Goal: Task Accomplishment & Management: Manage account settings

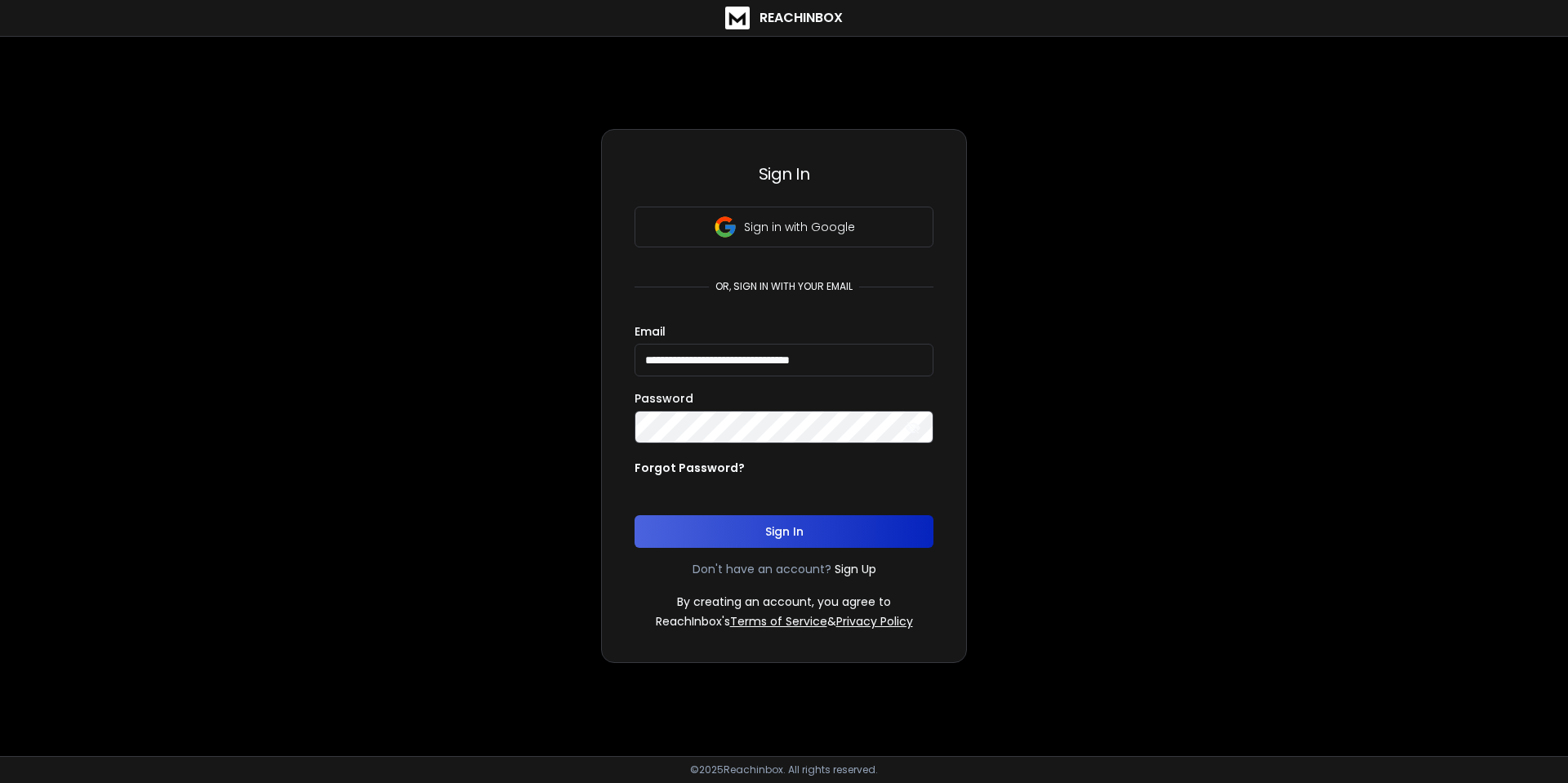
click at [790, 534] on button "Sign In" at bounding box center [784, 531] width 299 height 32
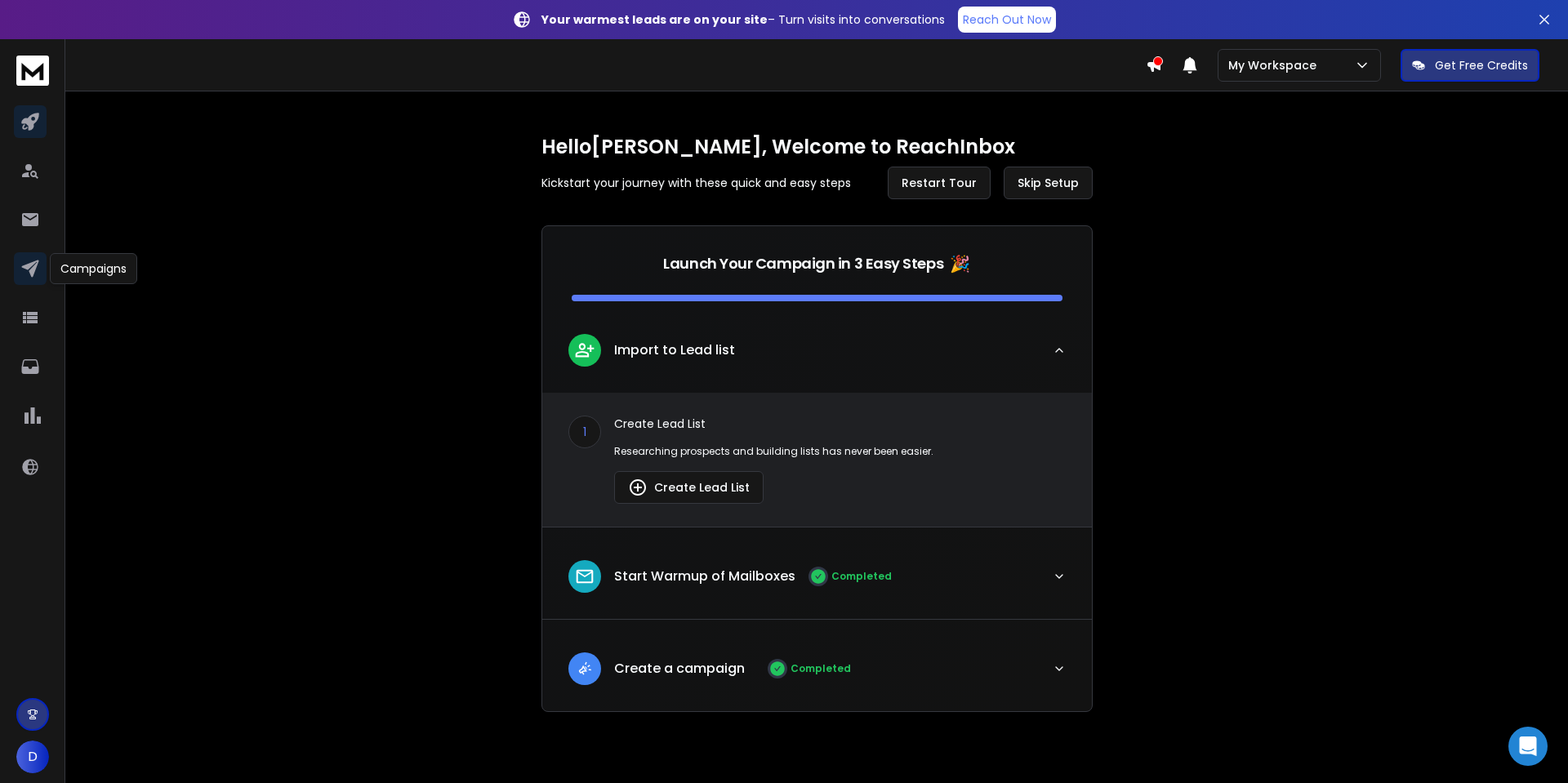
click at [32, 261] on icon at bounding box center [30, 269] width 20 height 20
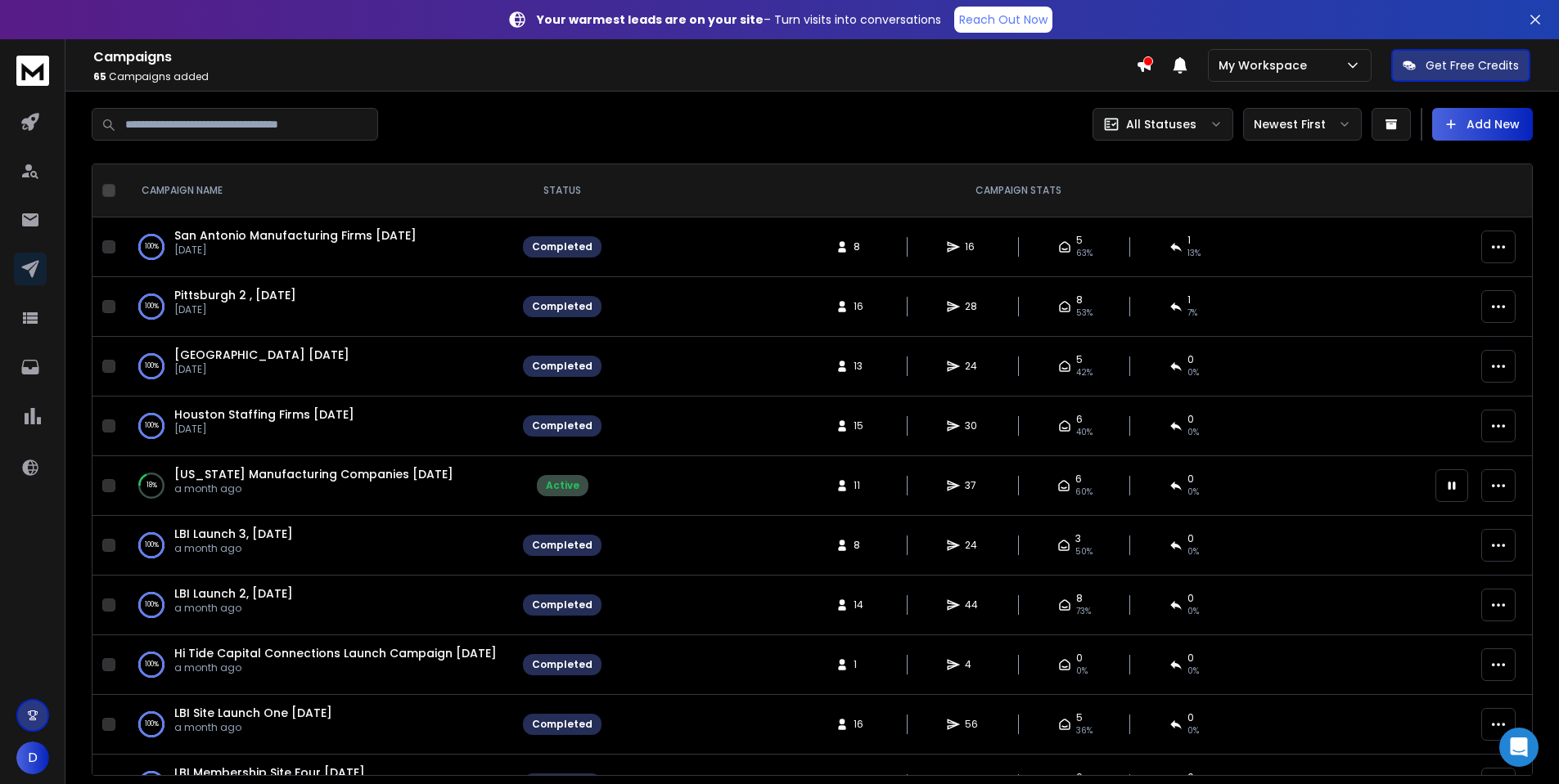
click at [343, 540] on div "100 % LBI Launch 3, 14 July 2025 a month ago" at bounding box center [317, 545] width 358 height 39
click at [1481, 126] on button "Add New" at bounding box center [1482, 123] width 101 height 32
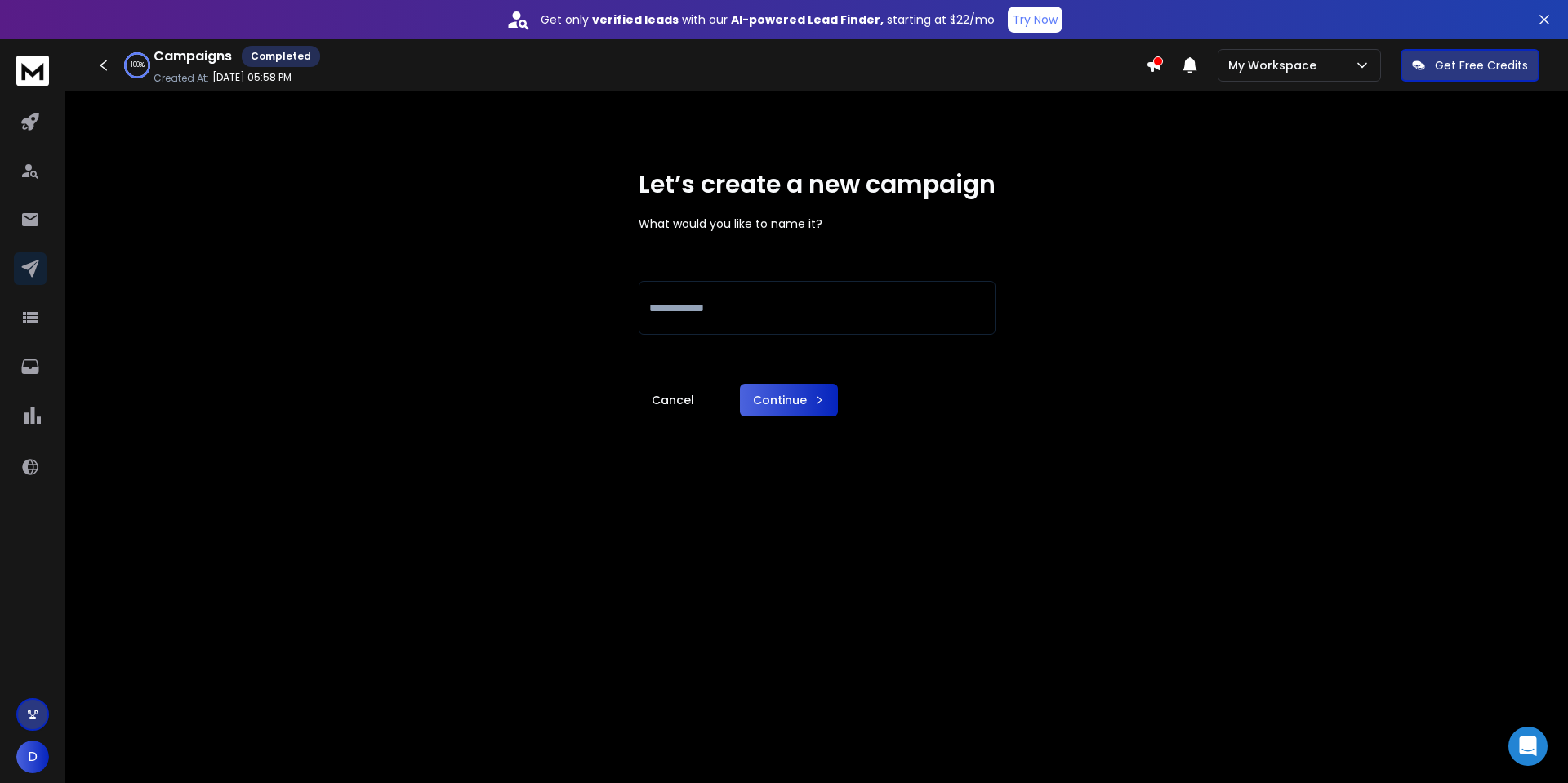
click at [827, 309] on input at bounding box center [816, 307] width 357 height 54
type input "**********"
click at [800, 399] on button "Continue" at bounding box center [789, 400] width 98 height 32
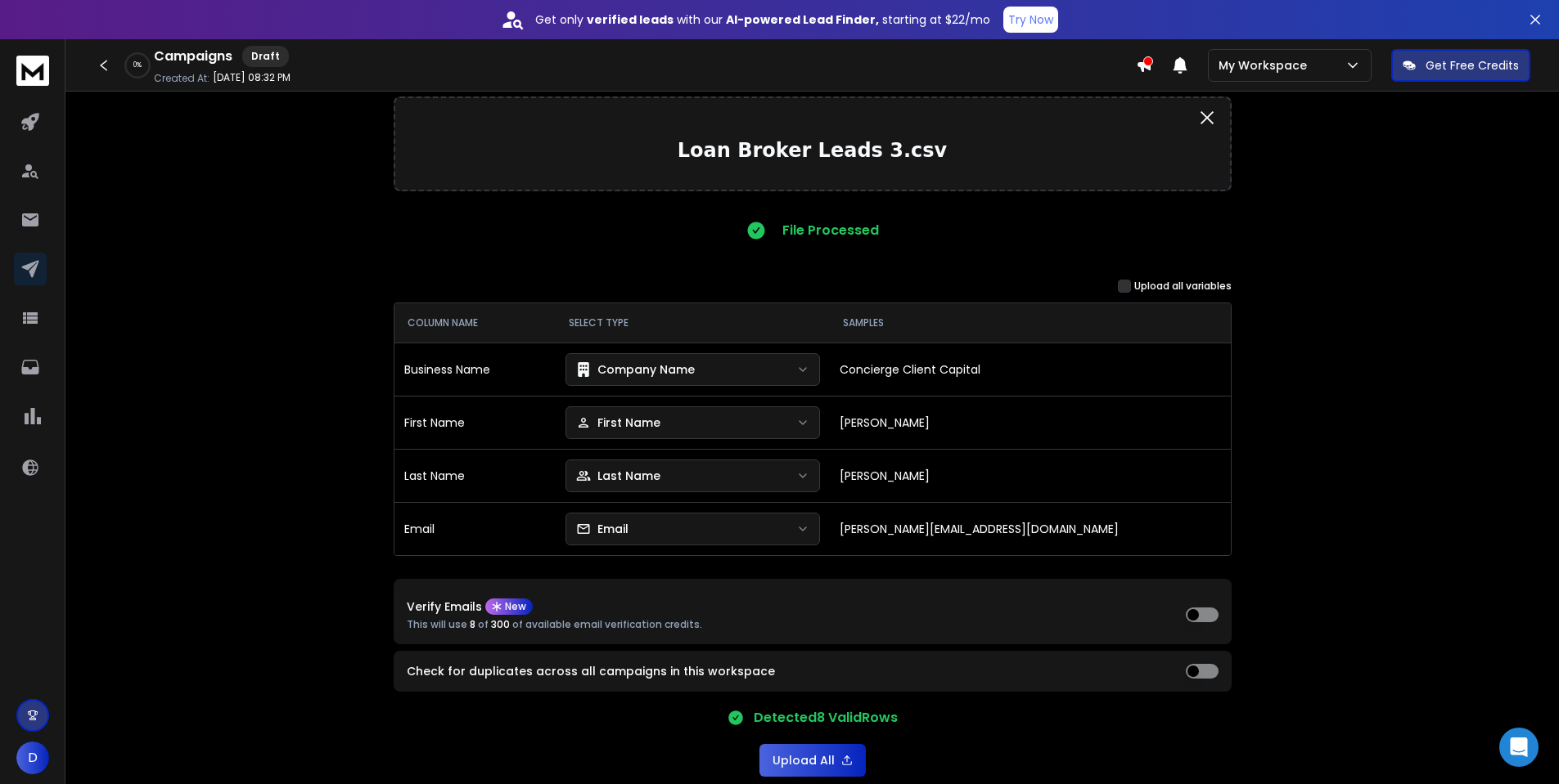
scroll to position [67, 0]
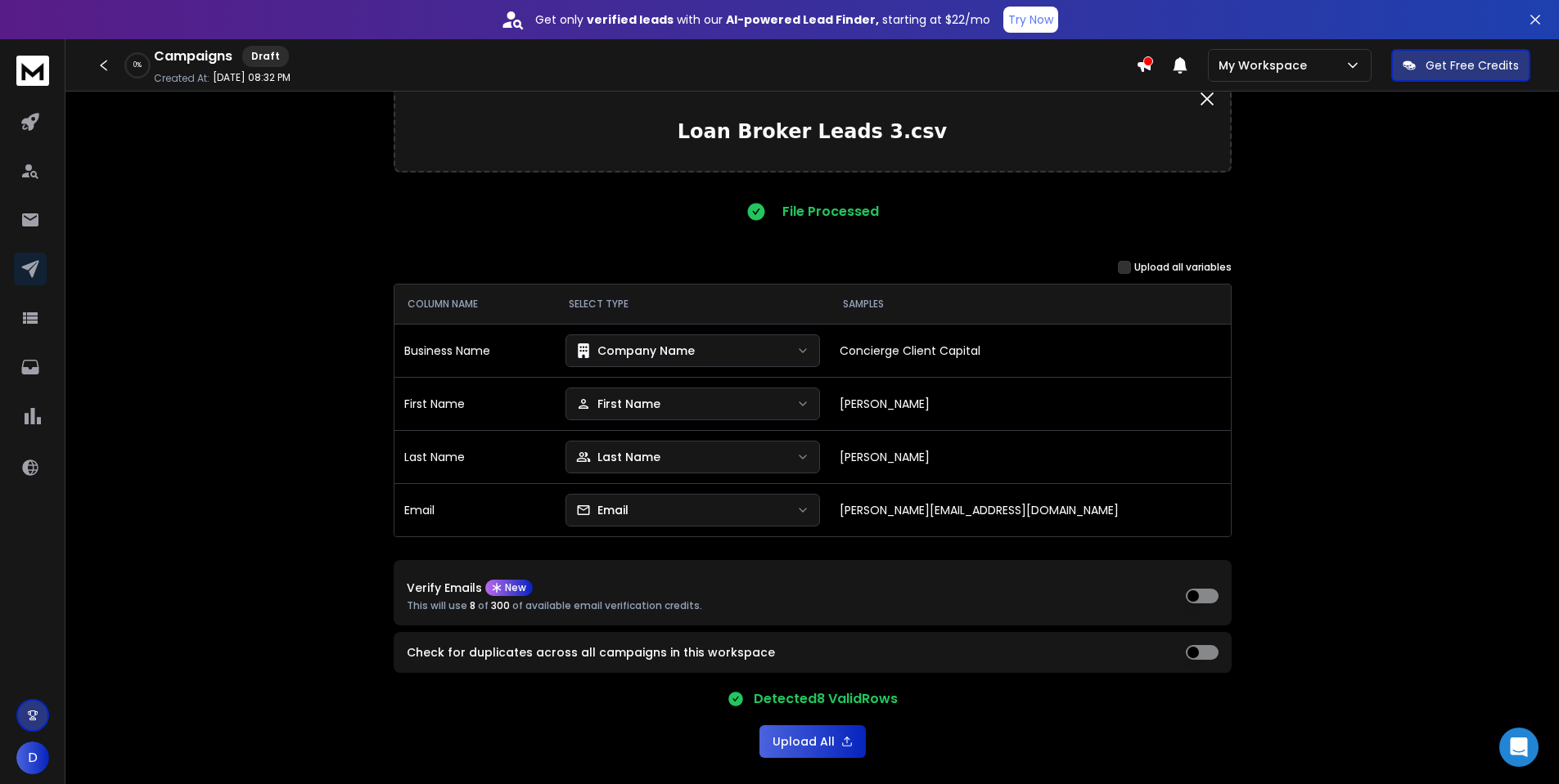
click at [798, 745] on button "Upload All" at bounding box center [812, 741] width 107 height 32
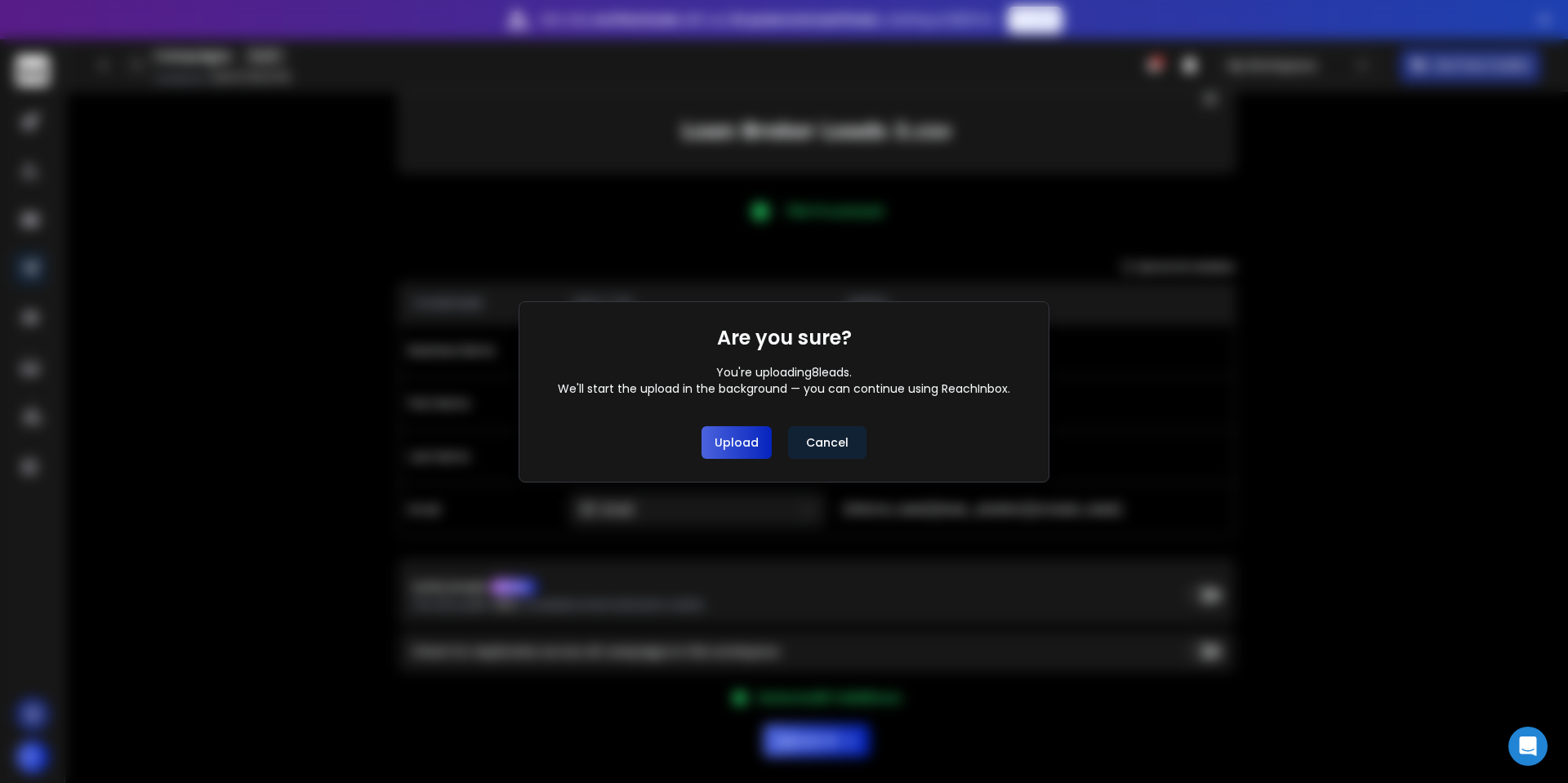
click at [755, 442] on button "Upload" at bounding box center [737, 442] width 70 height 32
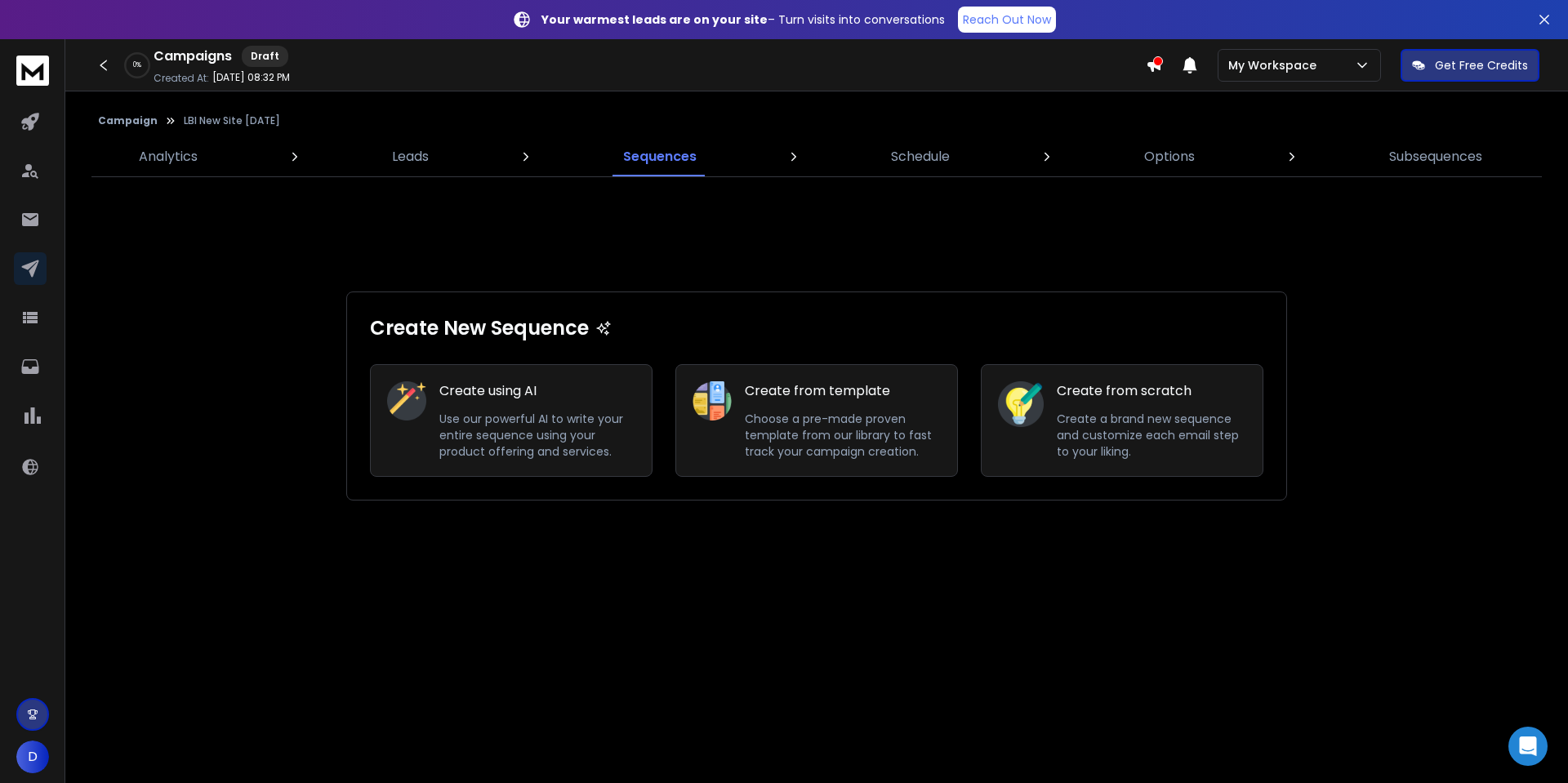
click at [1132, 411] on p "Create a brand new sequence and customize each email step to your liking." at bounding box center [1152, 435] width 190 height 49
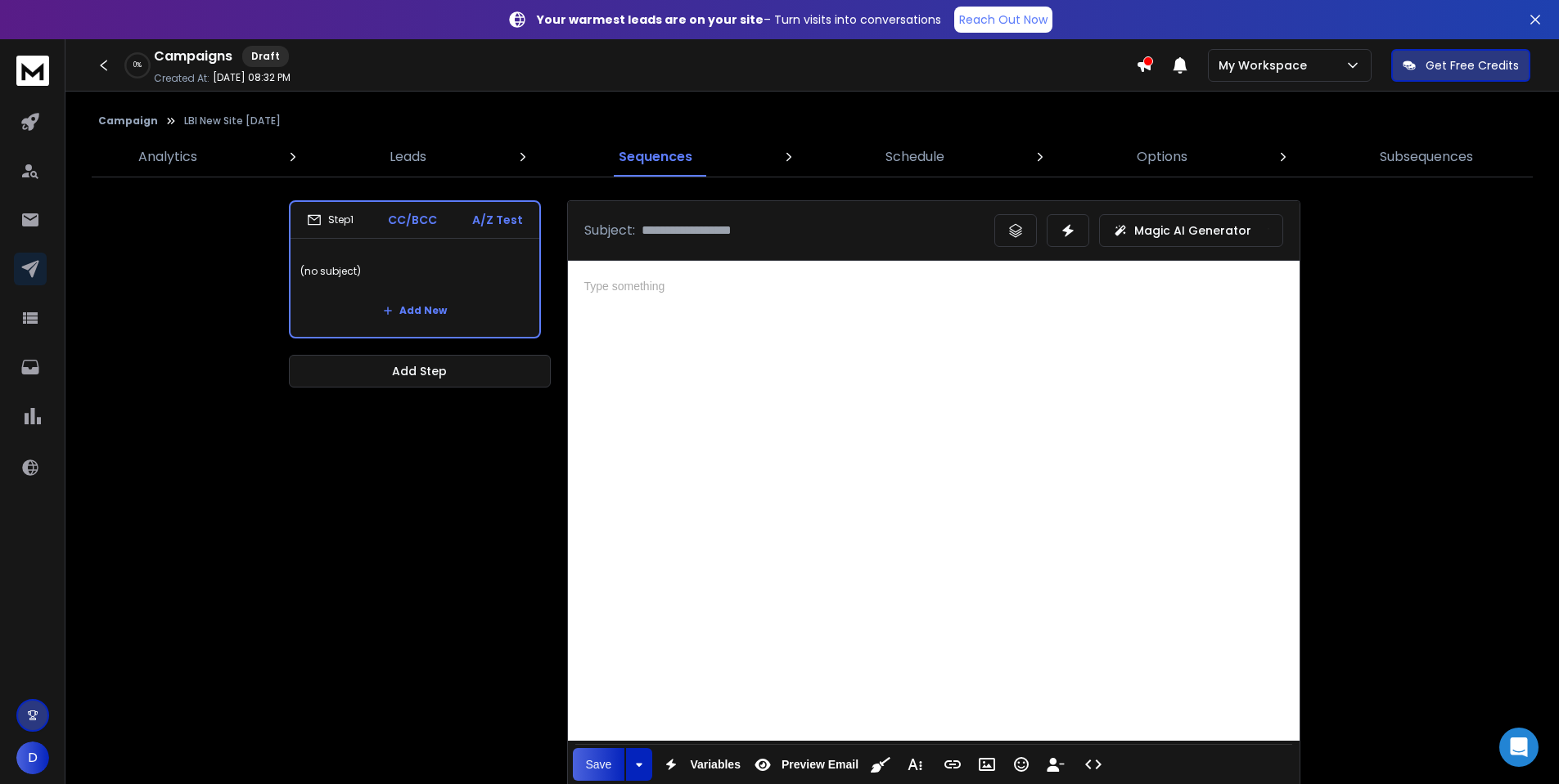
click at [647, 231] on input at bounding box center [809, 231] width 336 height 20
paste input "**********"
type input "**********"
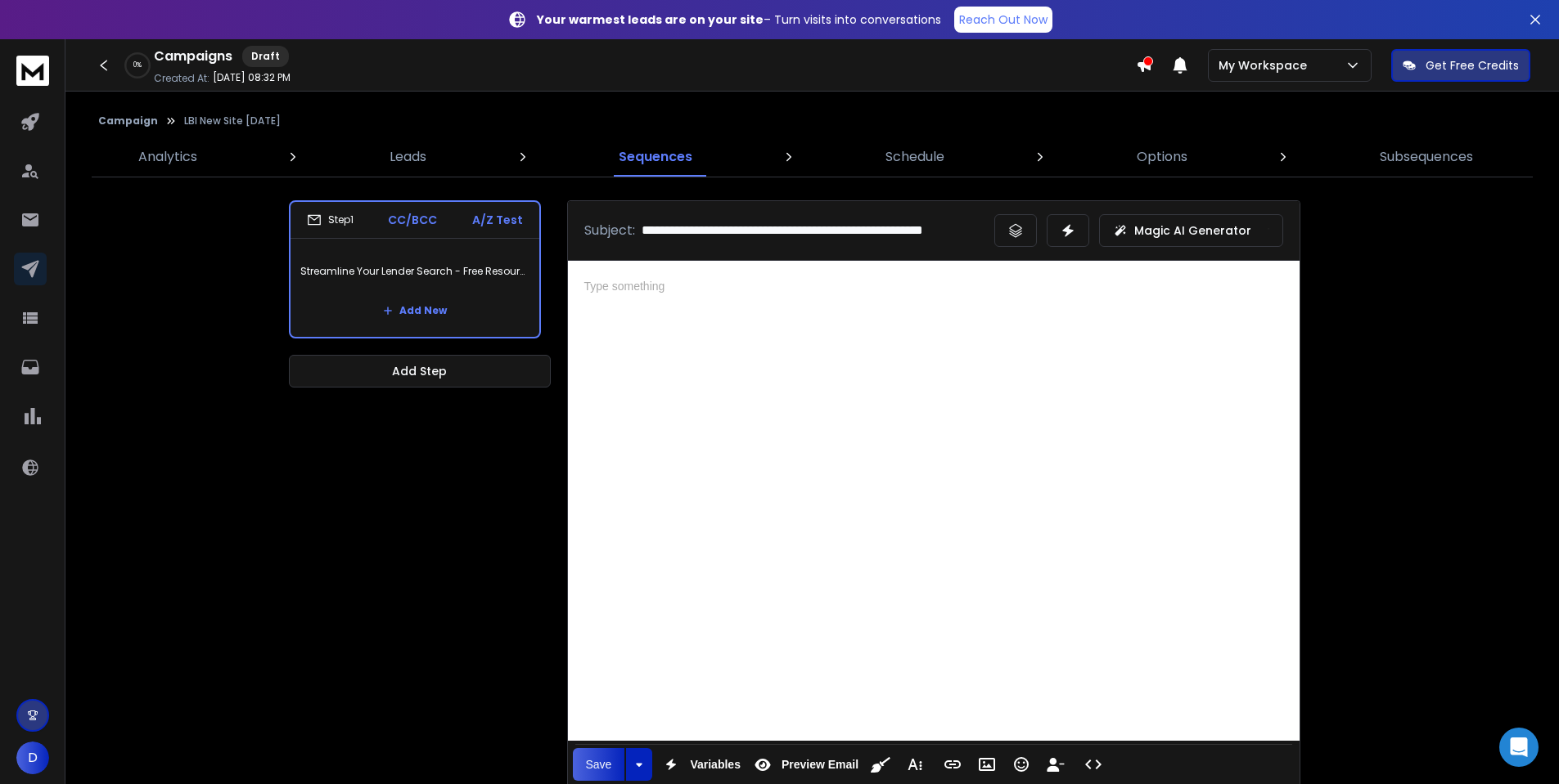
click at [590, 287] on div at bounding box center [934, 286] width 699 height 18
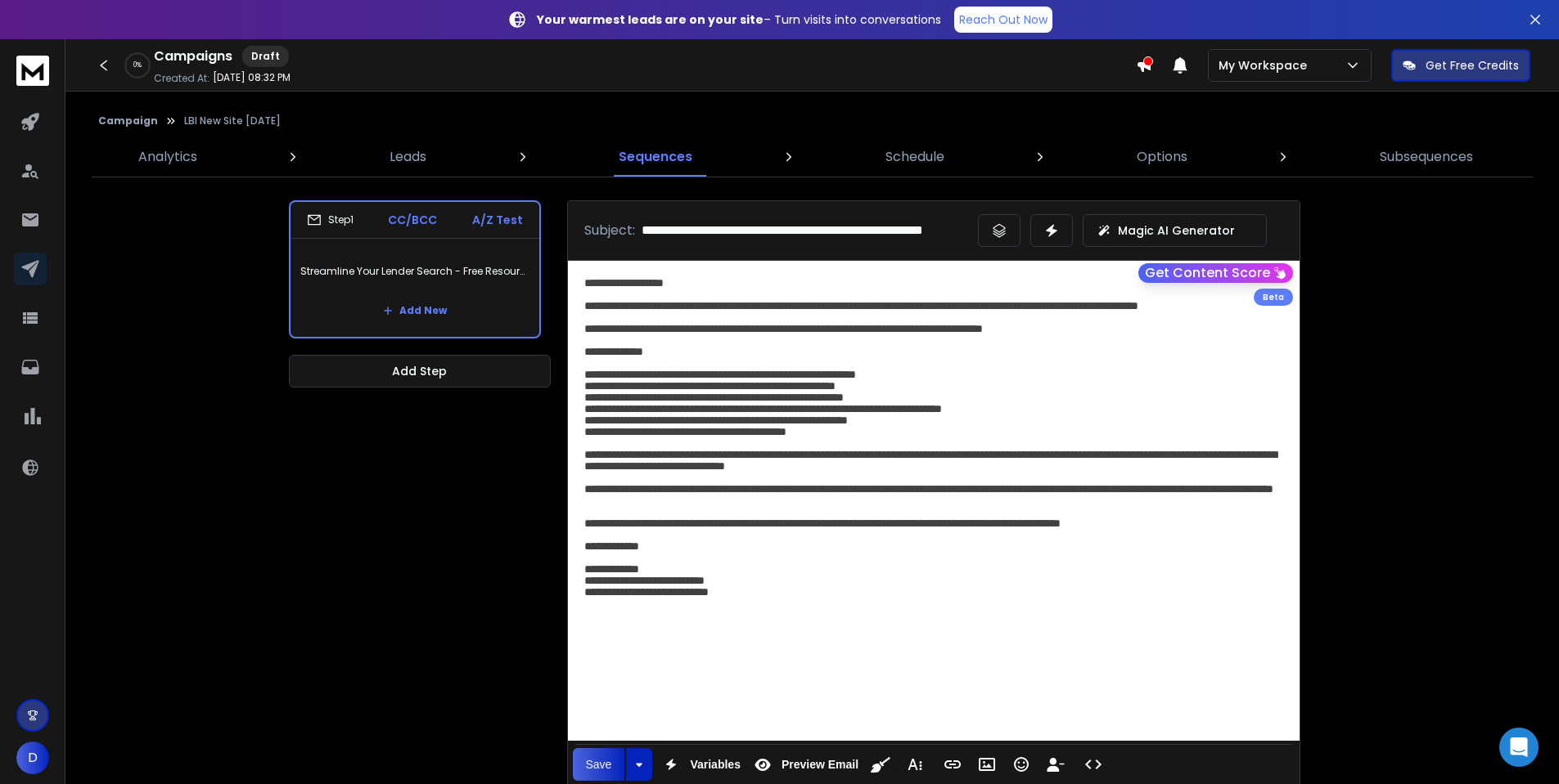
click at [612, 286] on p "**********" at bounding box center [934, 283] width 699 height 12
click at [726, 763] on span "Variables" at bounding box center [715, 765] width 57 height 14
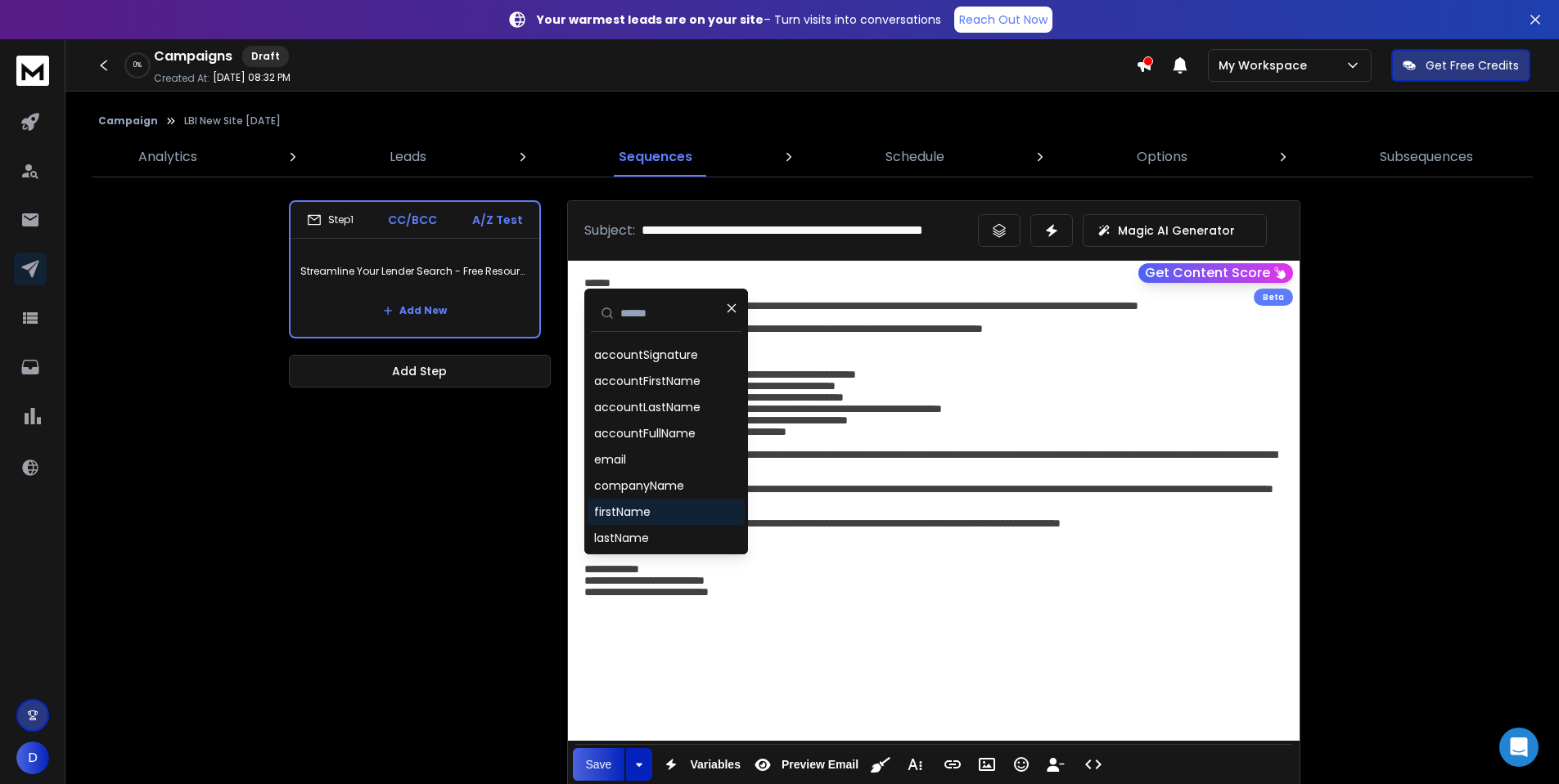
click at [645, 510] on div "firstName" at bounding box center [623, 512] width 57 height 17
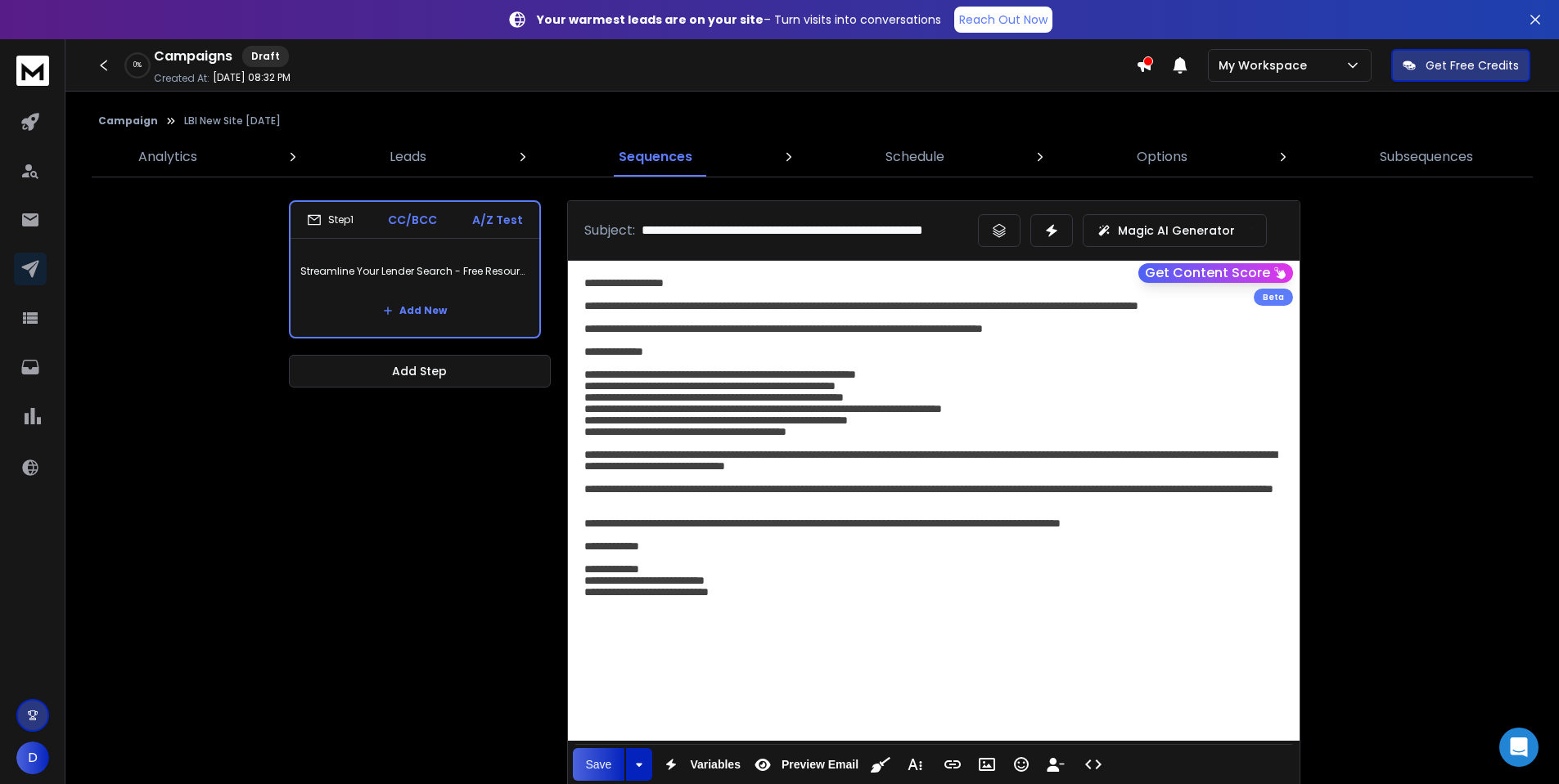
click at [612, 307] on p "**********" at bounding box center [934, 306] width 699 height 12
click at [1216, 276] on button "Get Content Score" at bounding box center [1215, 273] width 155 height 20
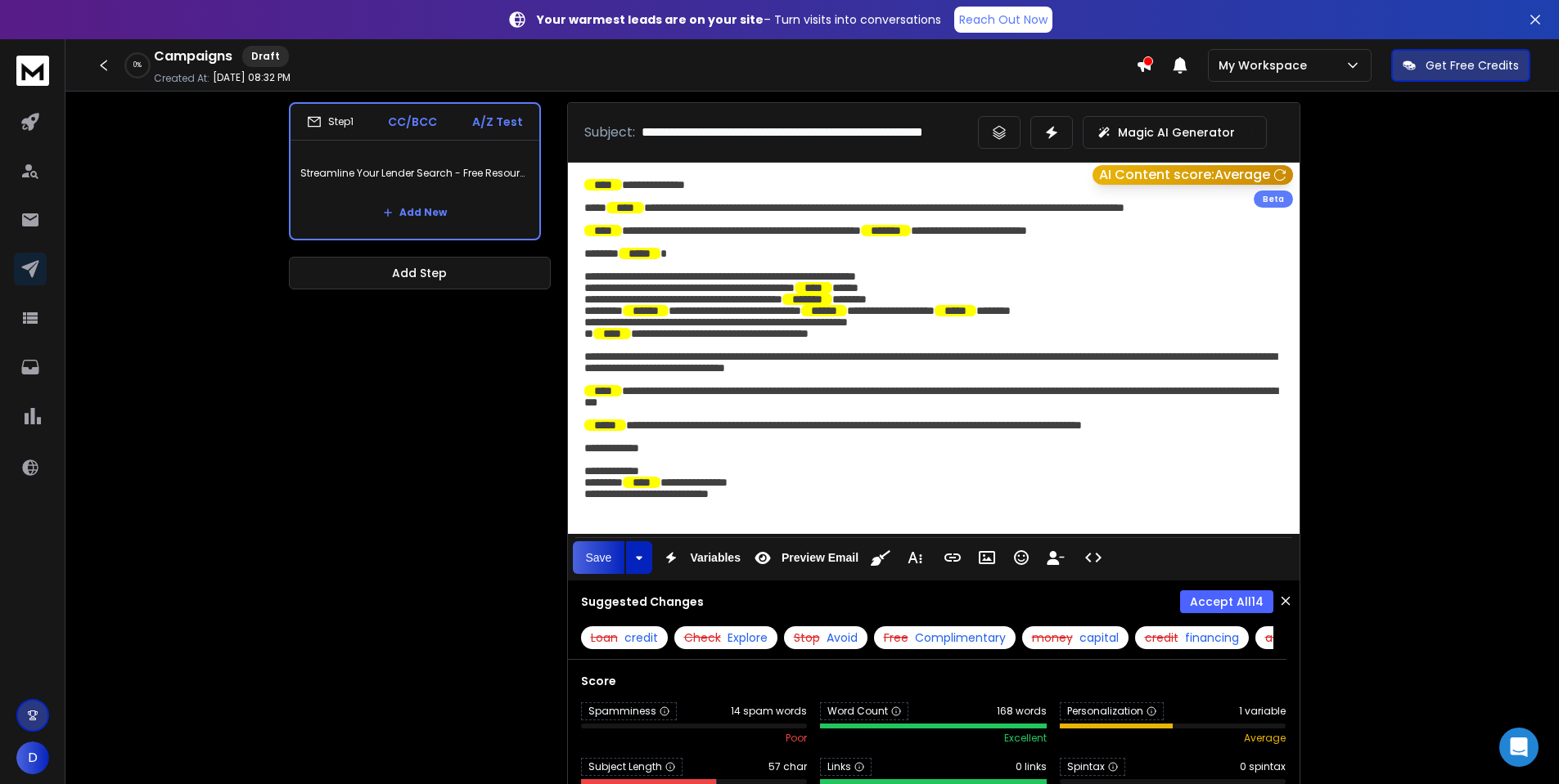
scroll to position [164, 0]
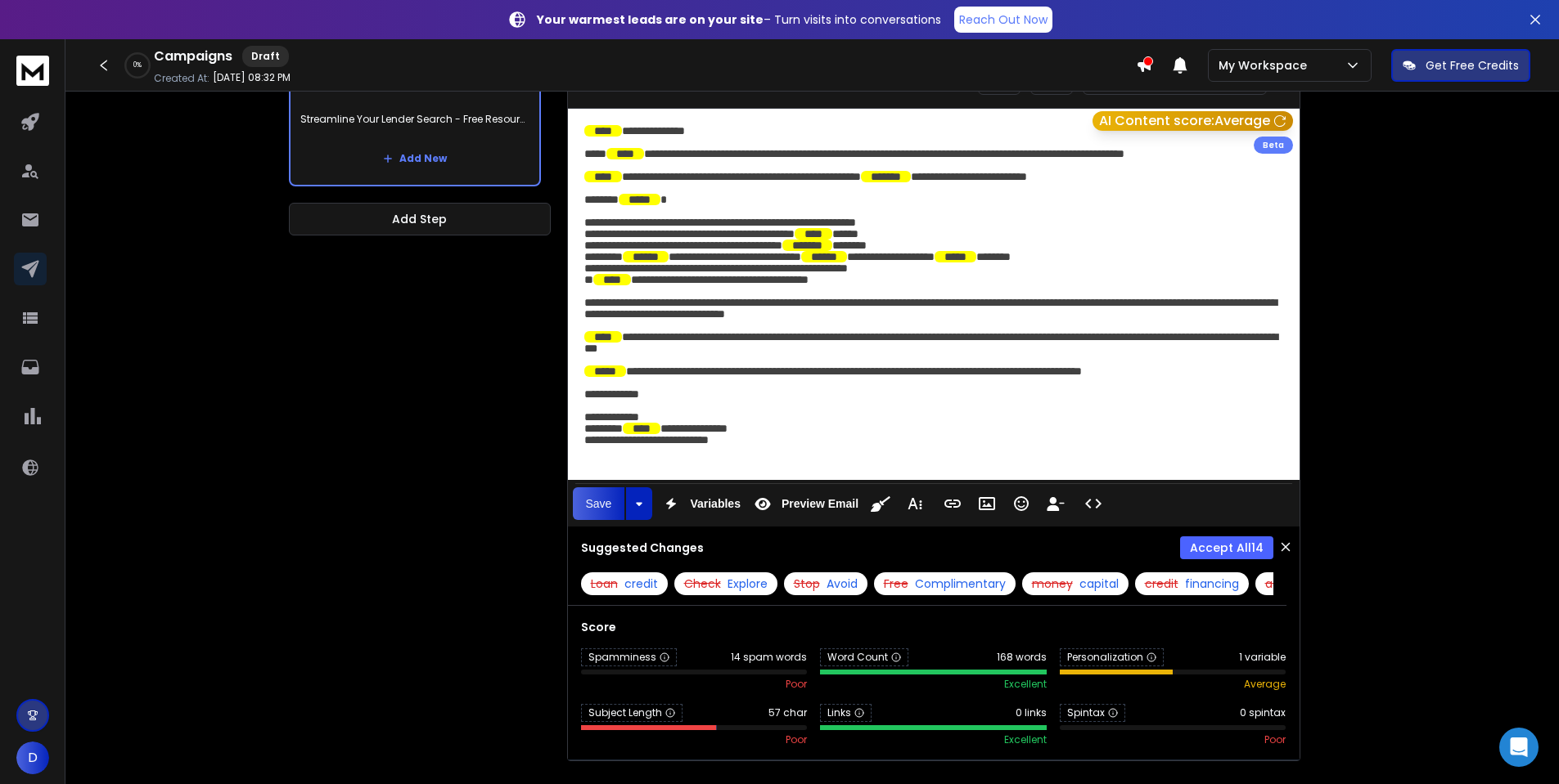
click at [1234, 536] on button "Accept All 14" at bounding box center [1226, 547] width 93 height 23
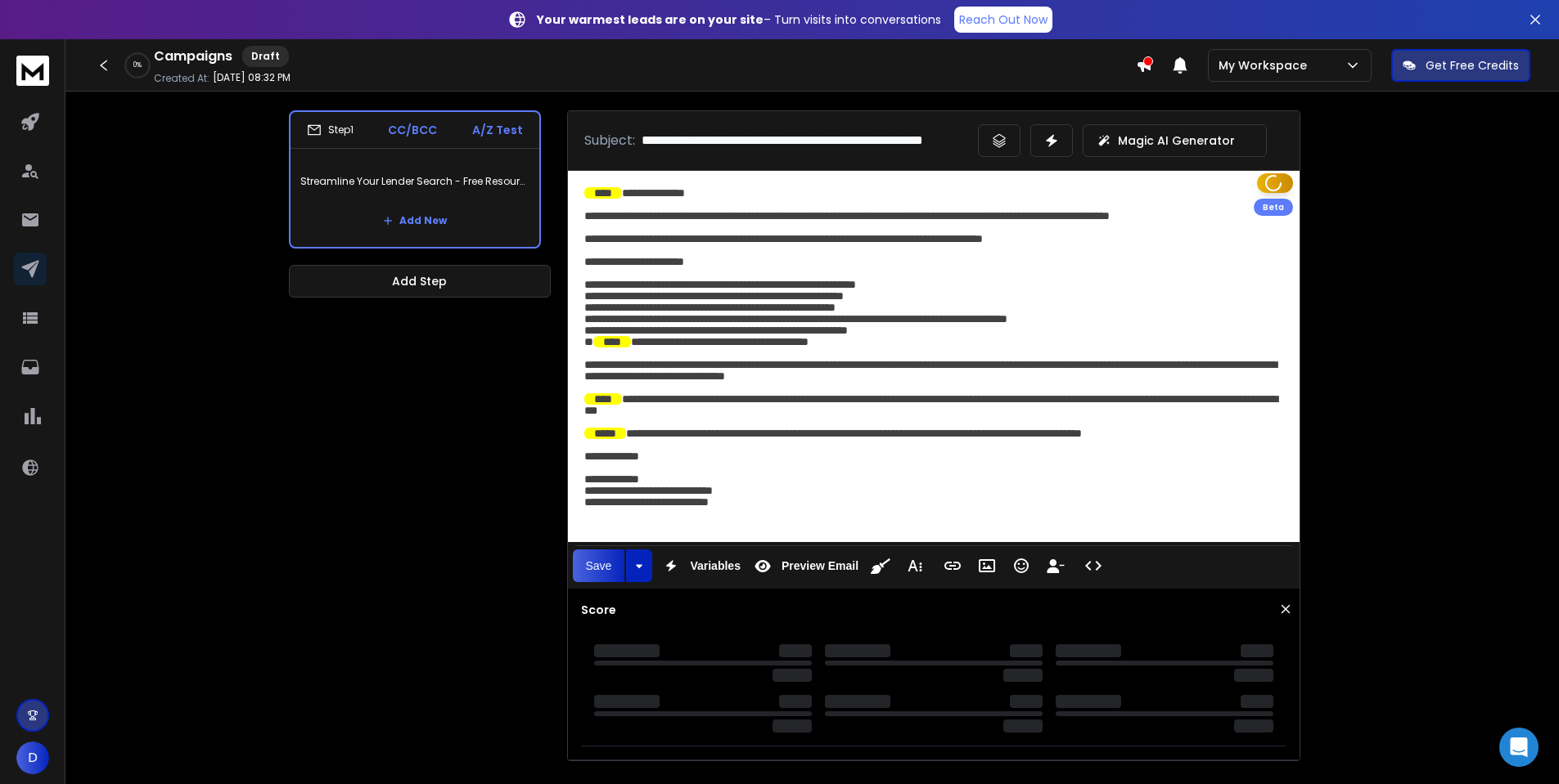
scroll to position [72, 0]
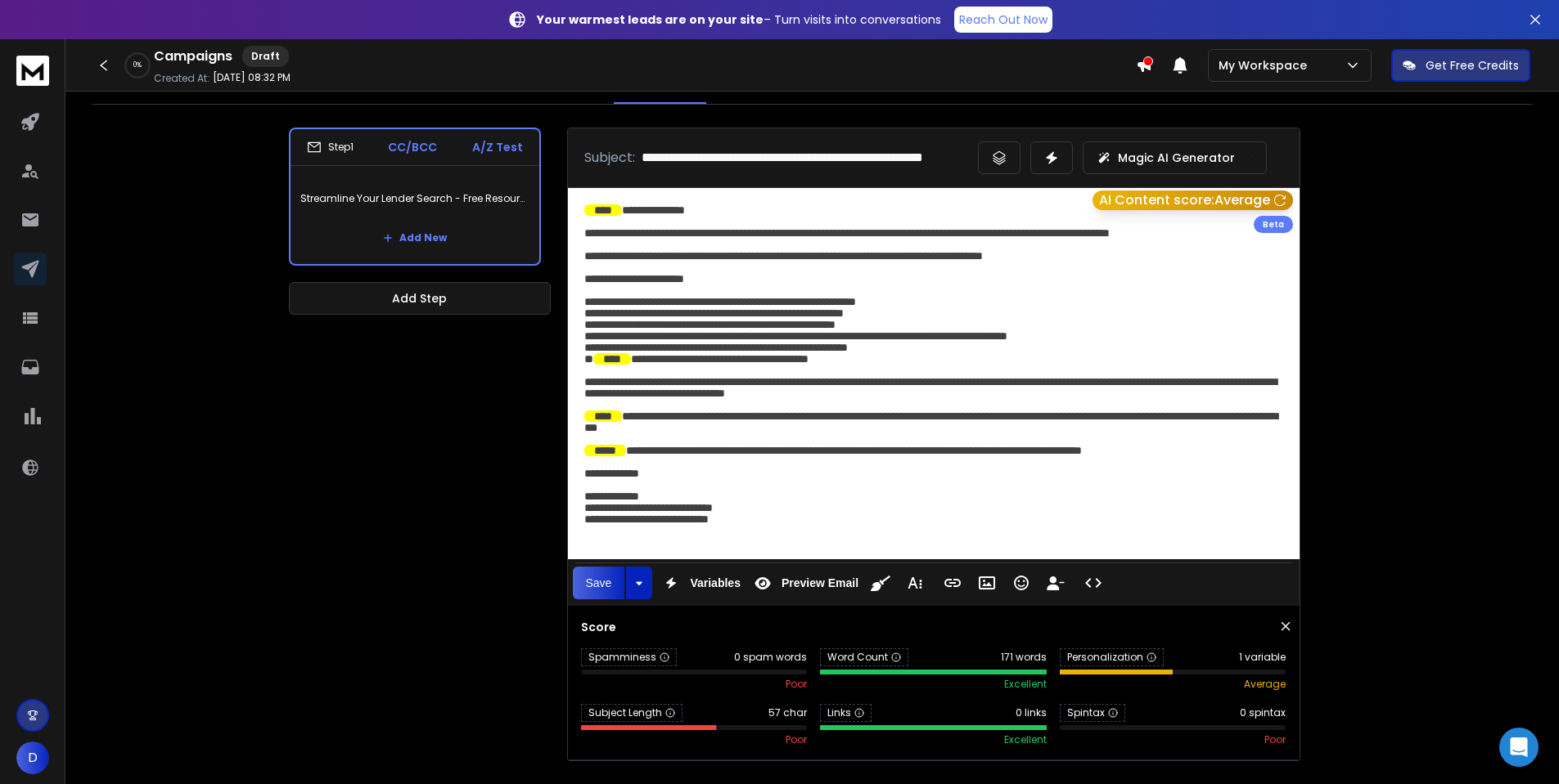
click at [1180, 517] on p "**********" at bounding box center [934, 520] width 699 height 12
click at [1283, 627] on icon at bounding box center [1285, 626] width 15 height 15
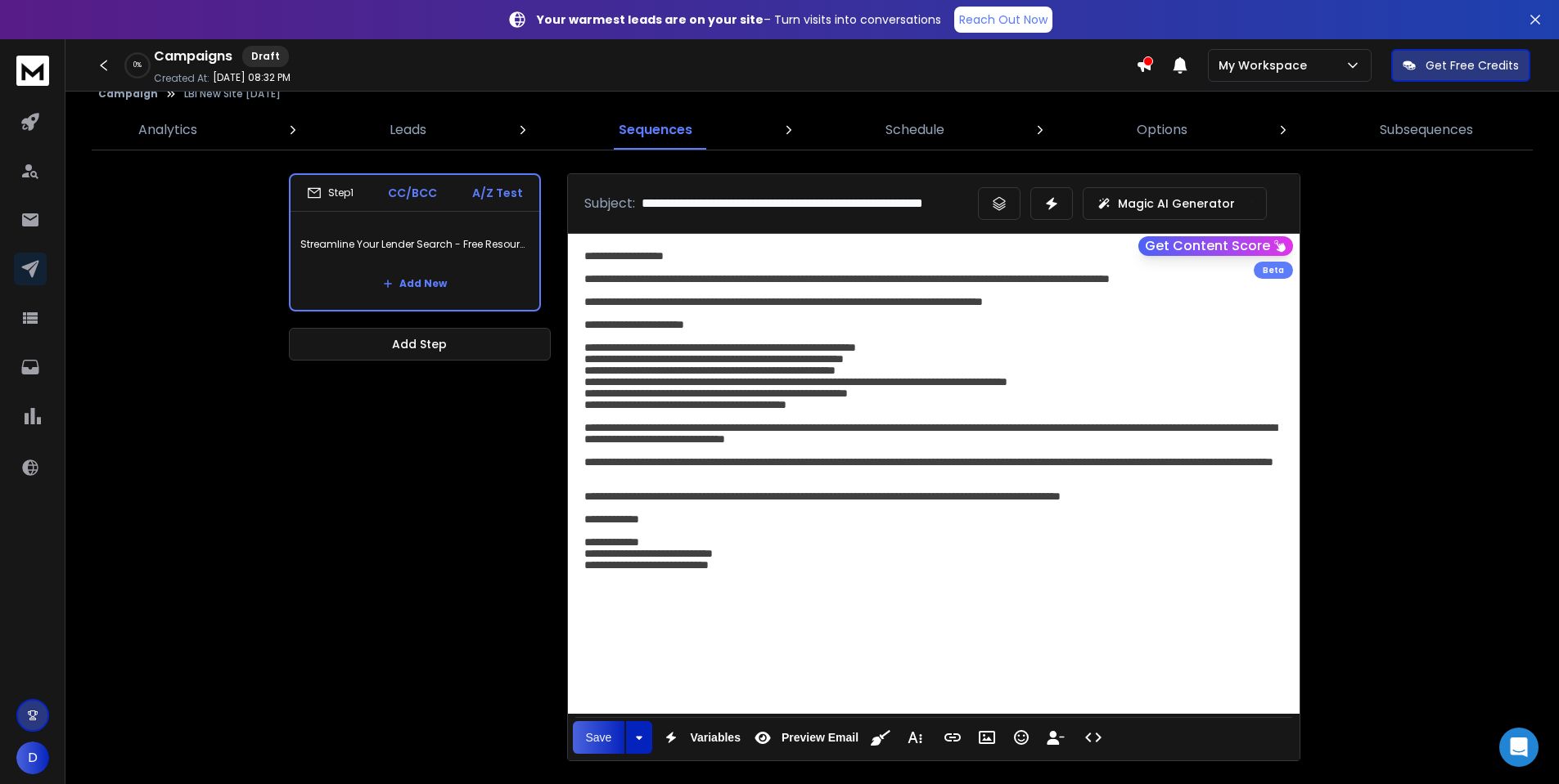
scroll to position [27, 0]
click at [823, 742] on span "Preview Email" at bounding box center [820, 738] width 83 height 14
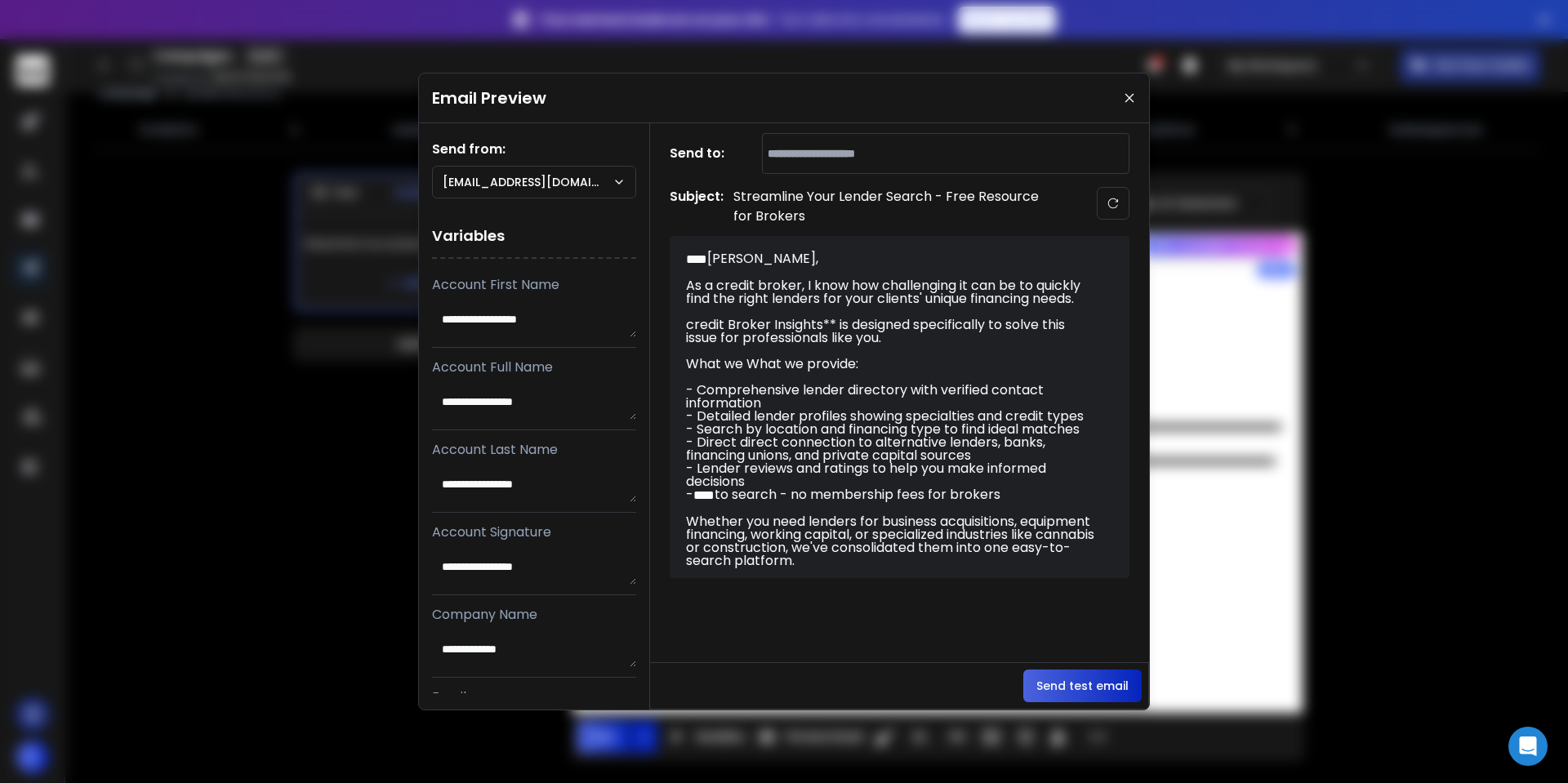
click at [1130, 97] on icon at bounding box center [1129, 97] width 9 height 9
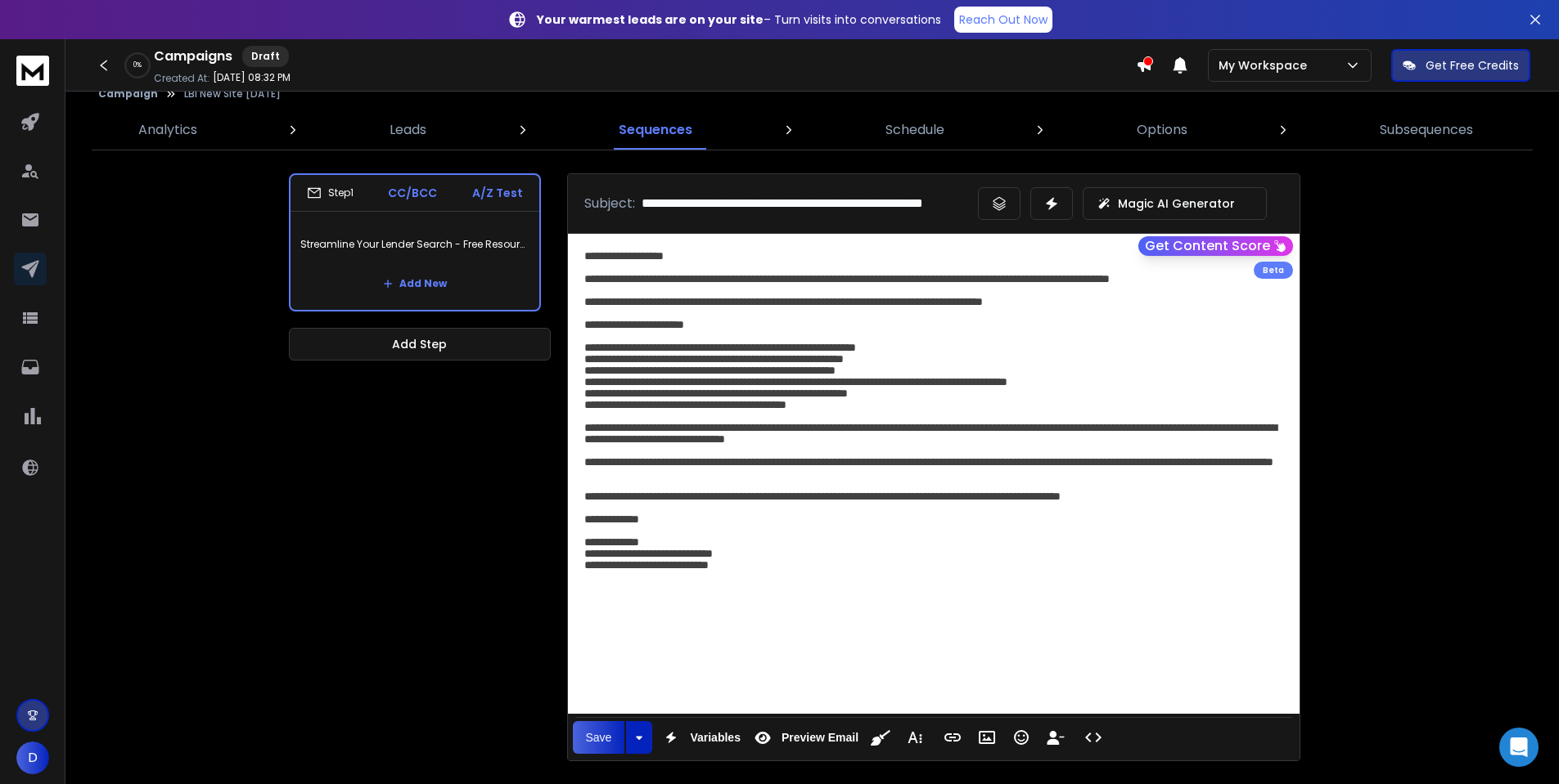
click at [612, 281] on p "**********" at bounding box center [934, 279] width 699 height 12
click at [583, 306] on div "**********" at bounding box center [933, 469] width 732 height 470
click at [692, 300] on p "**********" at bounding box center [934, 301] width 699 height 12
click at [583, 300] on div "**********" at bounding box center [933, 469] width 732 height 470
click at [691, 300] on p "**********" at bounding box center [934, 301] width 699 height 12
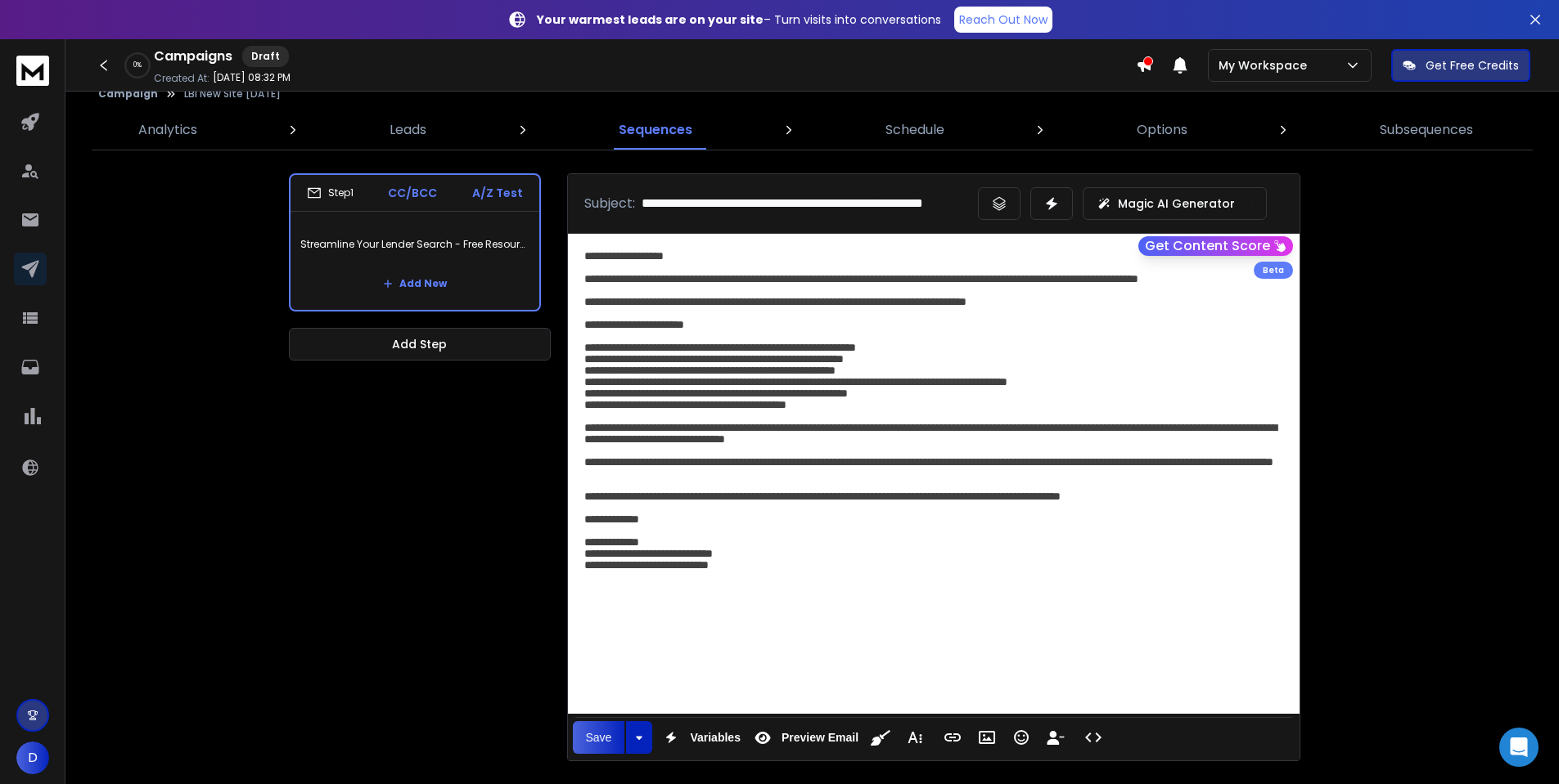
click at [780, 347] on p "**********" at bounding box center [934, 347] width 699 height 12
click at [837, 358] on p "**********" at bounding box center [934, 359] width 699 height 12
click at [864, 385] on p "**********" at bounding box center [934, 382] width 699 height 12
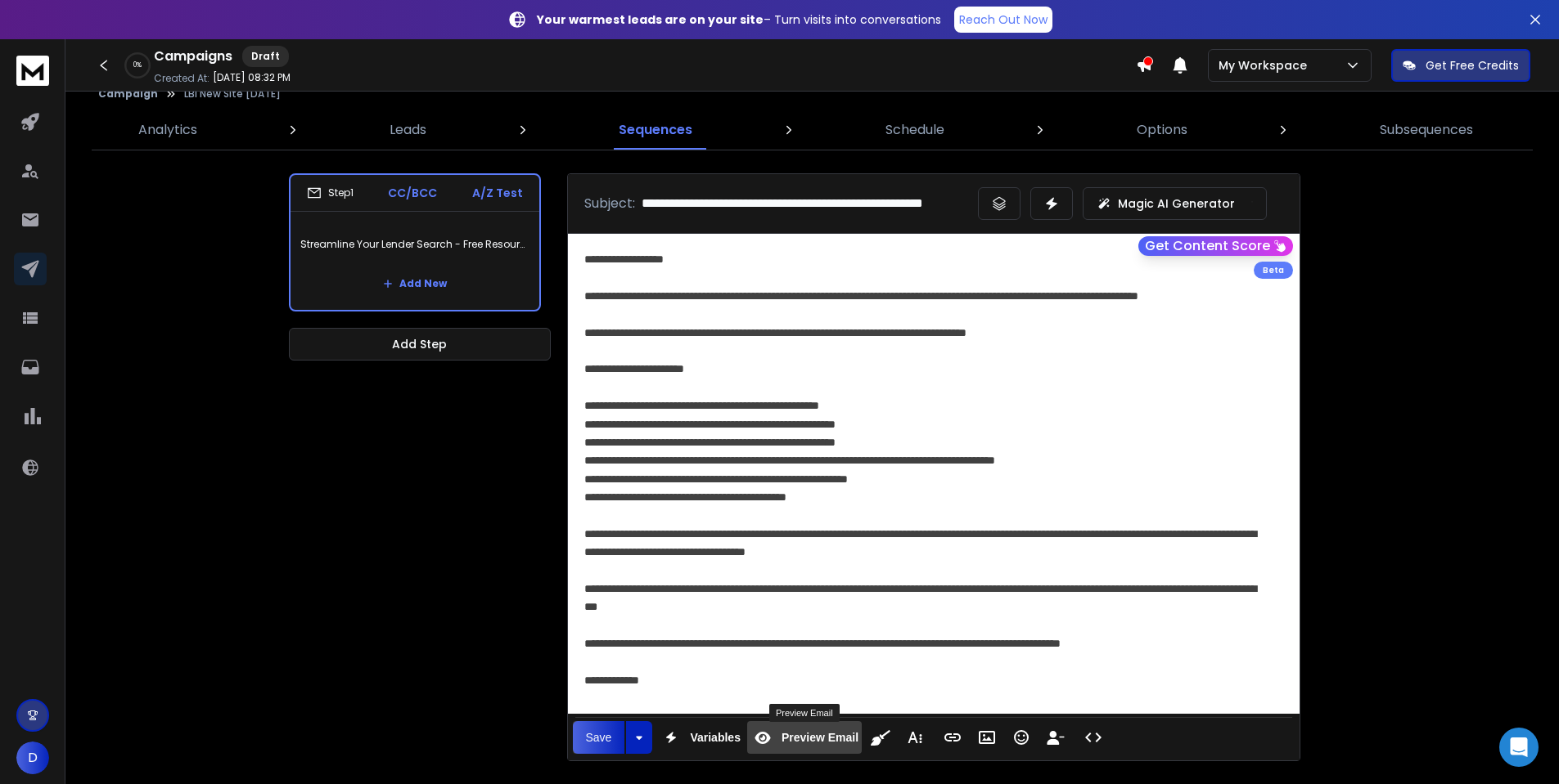
click at [799, 733] on span "Preview Email" at bounding box center [820, 738] width 83 height 14
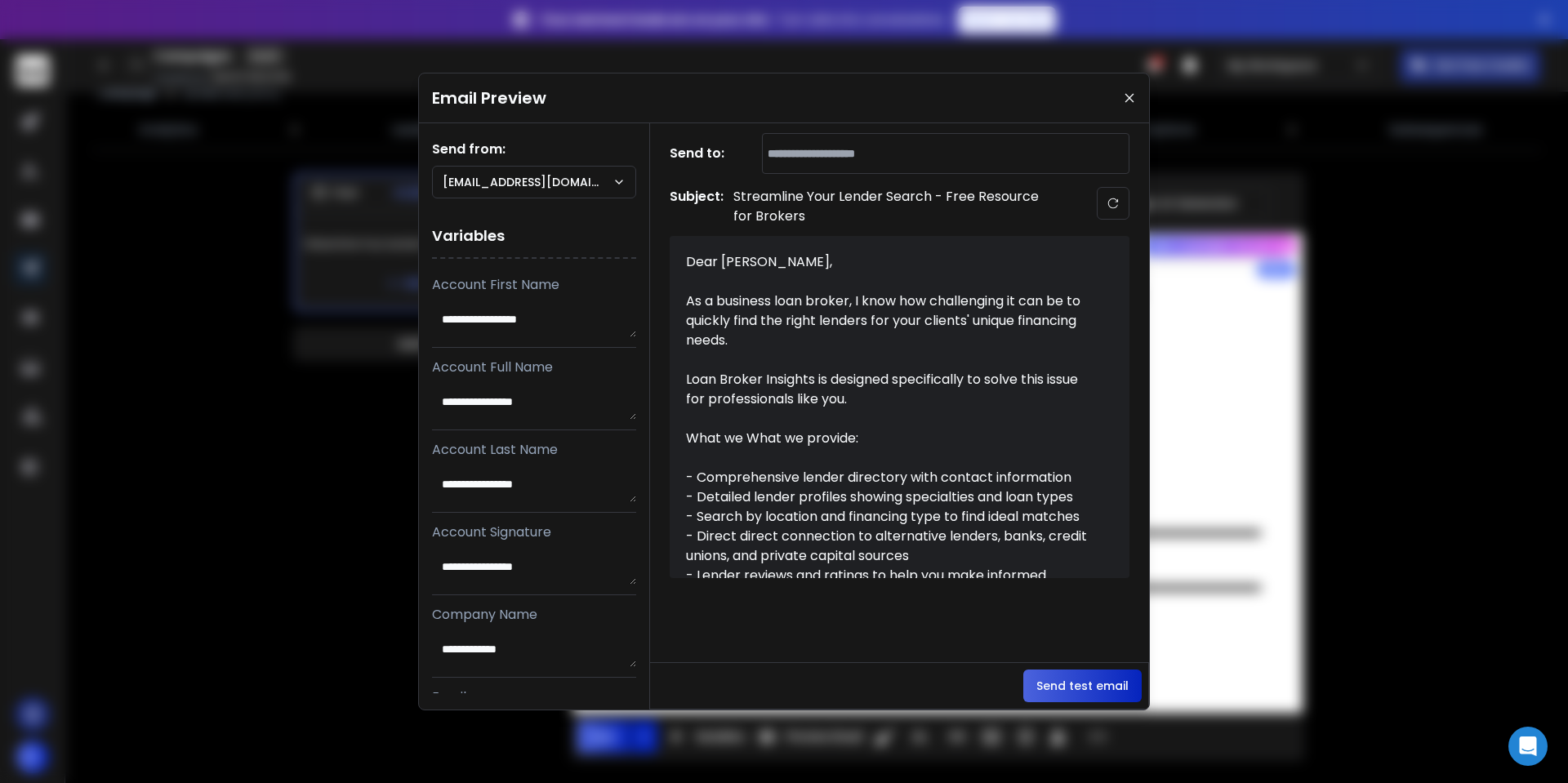
click at [1130, 99] on icon at bounding box center [1129, 97] width 9 height 9
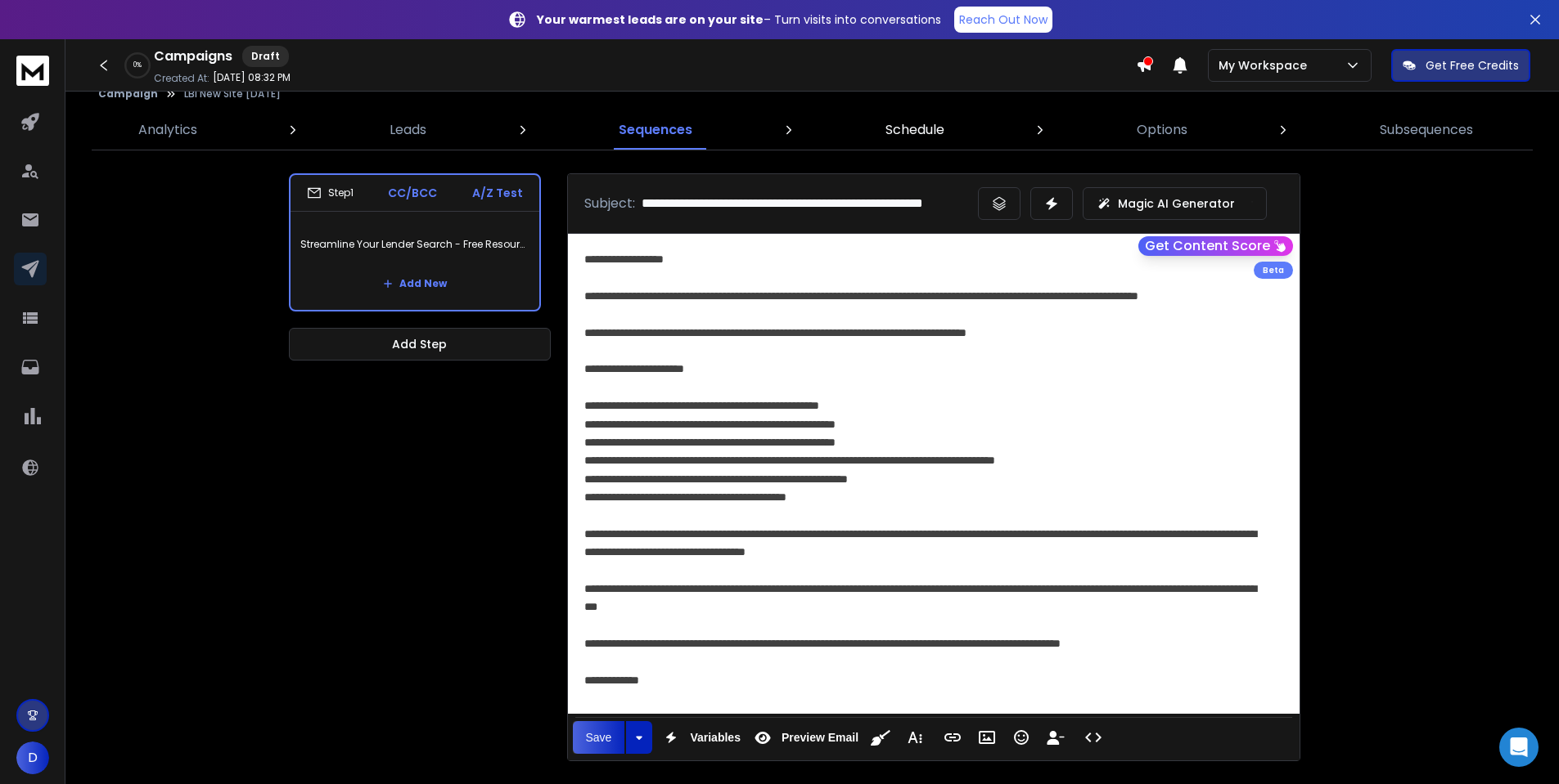
click at [927, 125] on p "Schedule" at bounding box center [915, 130] width 59 height 20
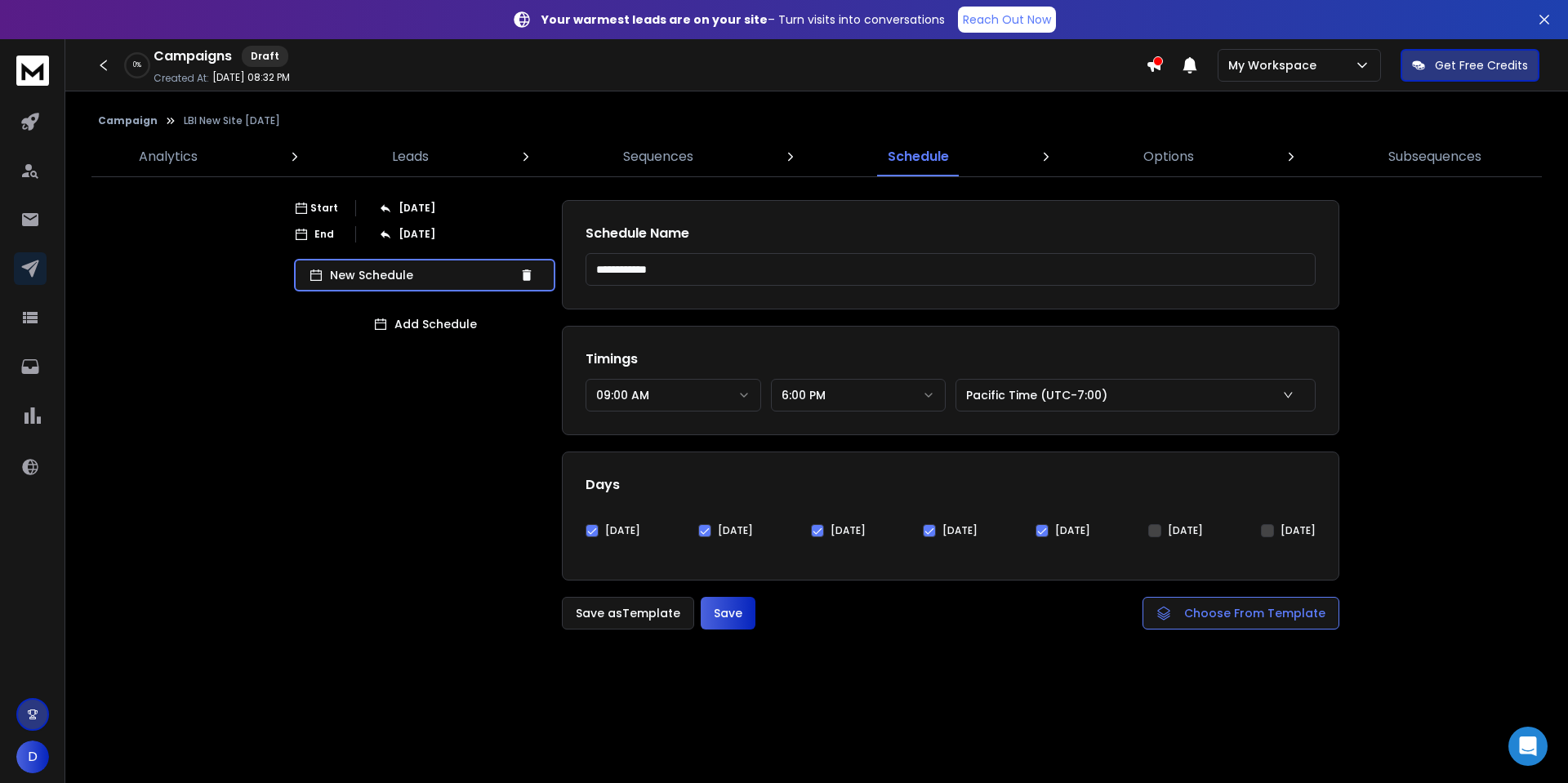
click at [435, 207] on p "Wed Aug 13 2025" at bounding box center [417, 207] width 37 height 13
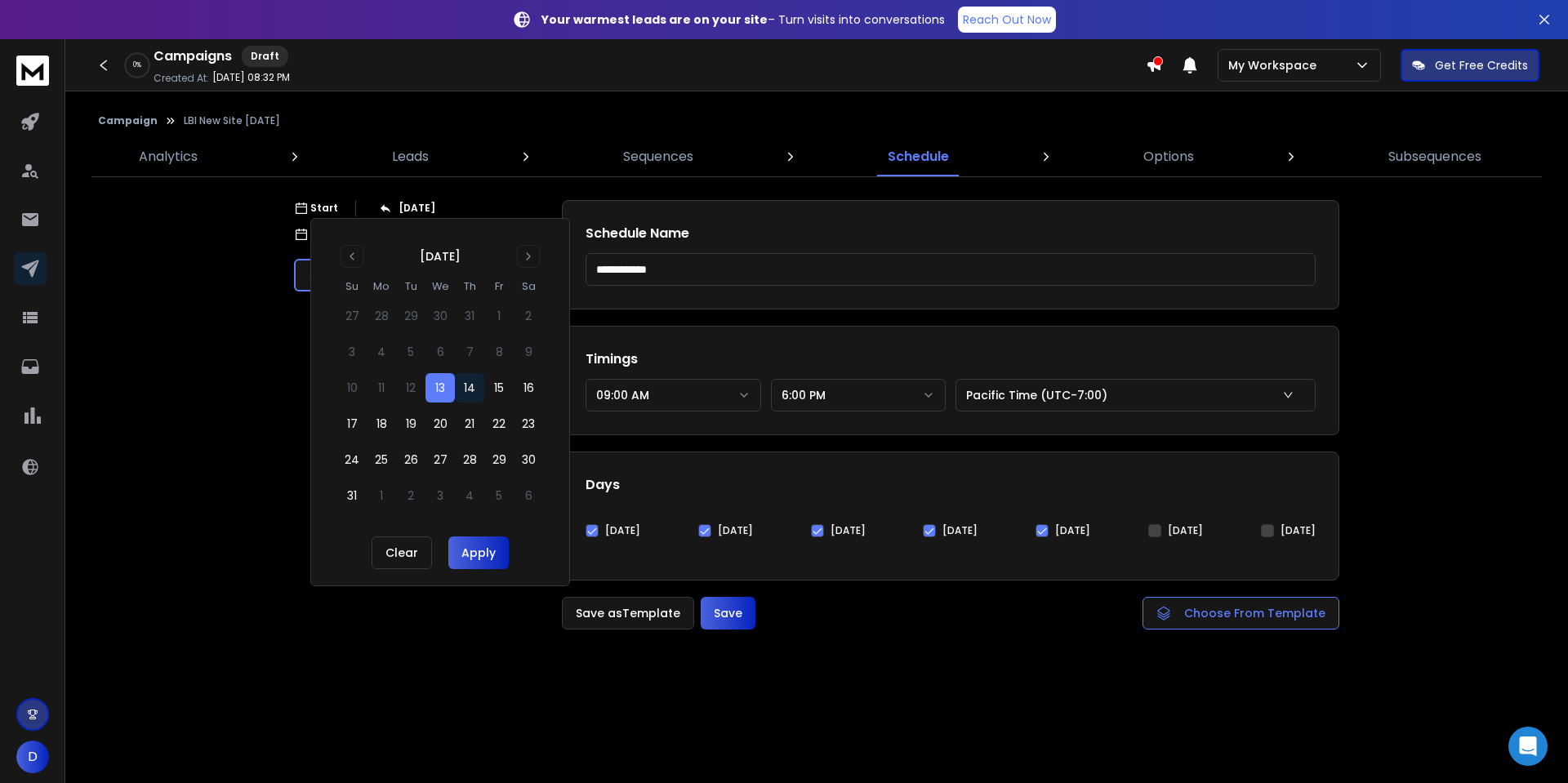
click at [470, 382] on button "14" at bounding box center [469, 388] width 29 height 29
click at [486, 554] on button "Apply" at bounding box center [479, 552] width 61 height 32
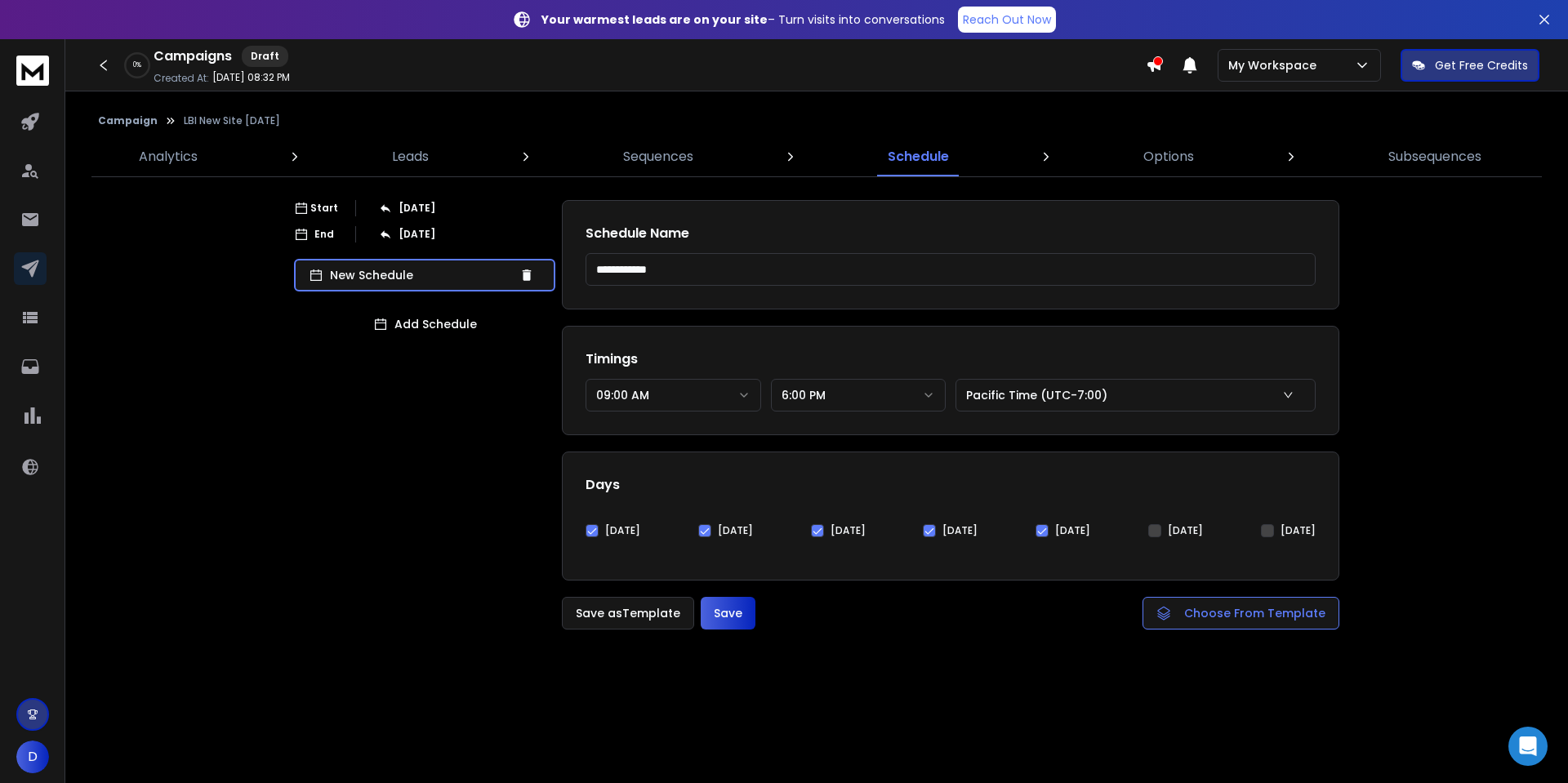
click at [429, 233] on p "Thu Aug 13 2026" at bounding box center [417, 234] width 37 height 13
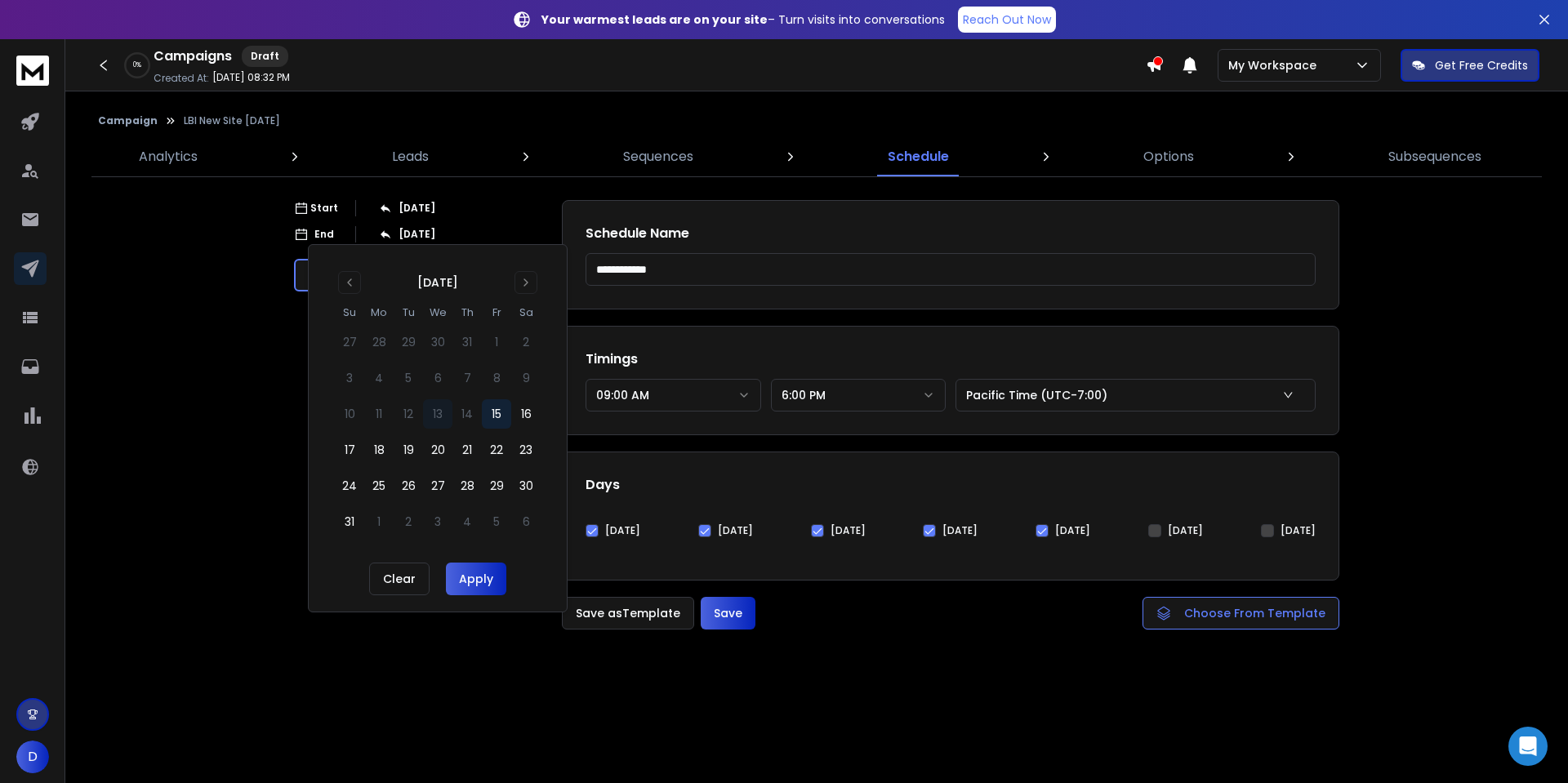
click at [495, 413] on button "15" at bounding box center [497, 414] width 29 height 29
click at [479, 583] on button "Apply" at bounding box center [476, 579] width 61 height 32
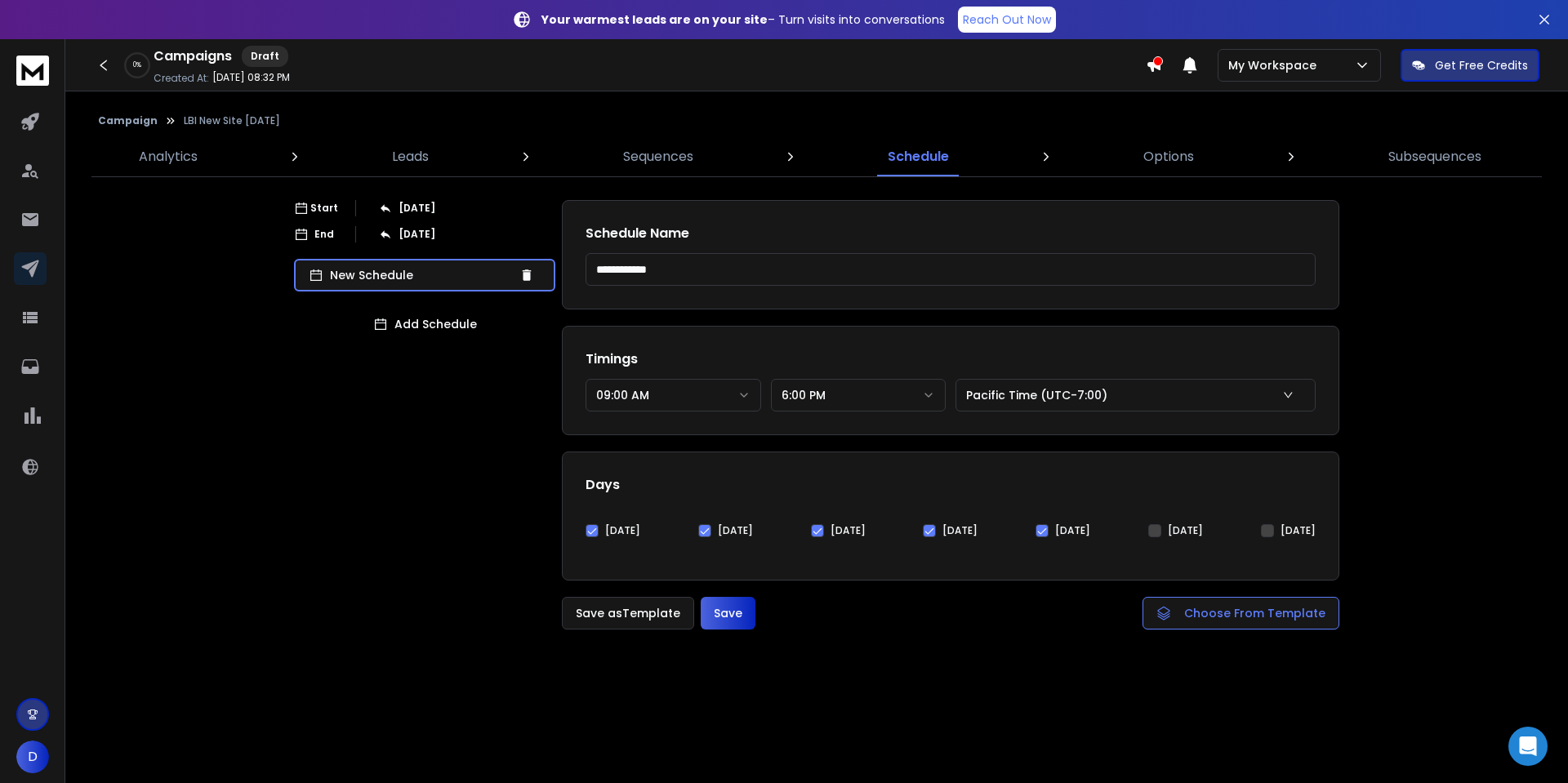
click at [746, 395] on icon "button" at bounding box center [744, 395] width 7 height 3
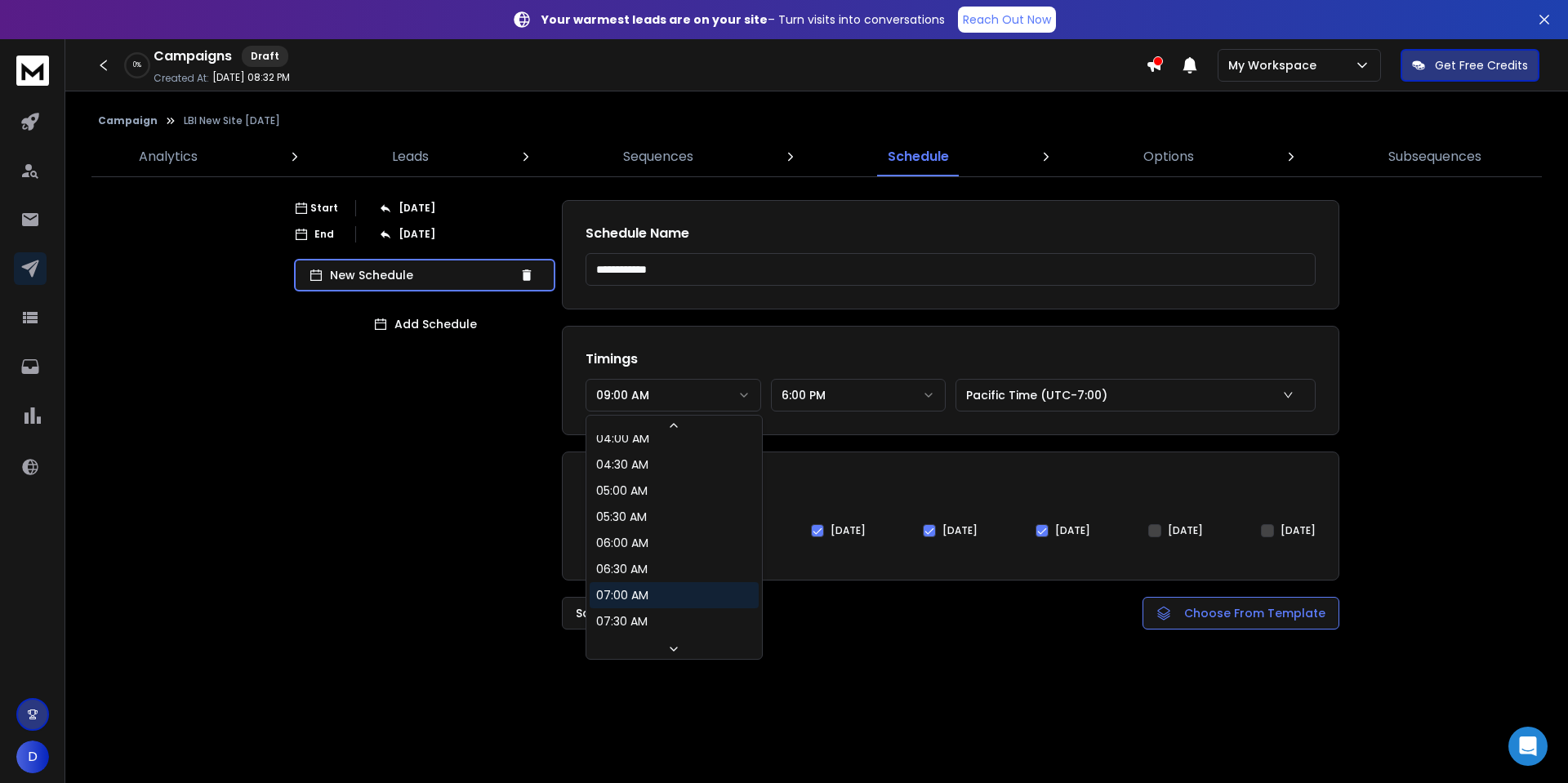
scroll to position [197, 0]
select select "********"
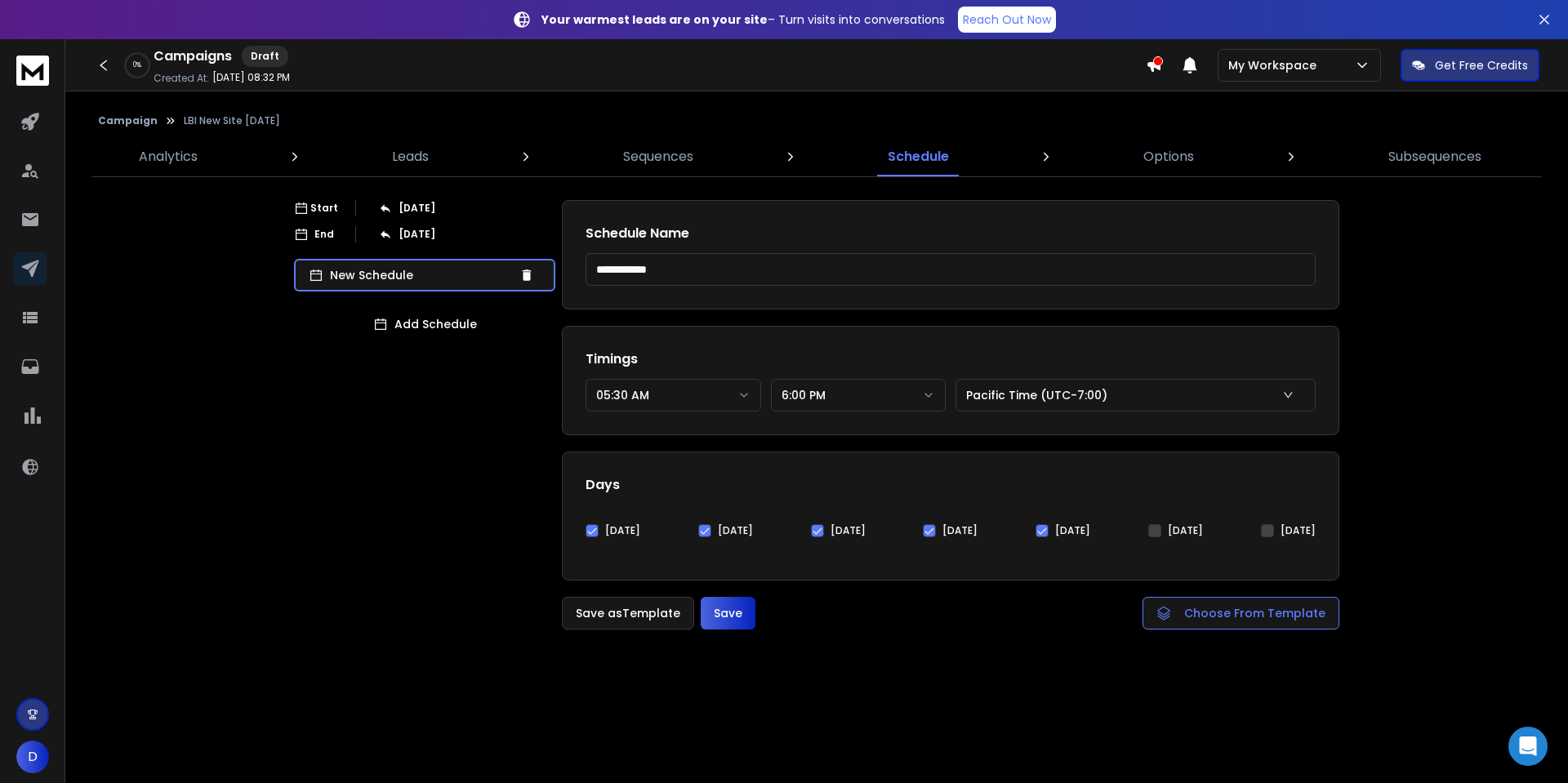
click at [927, 393] on icon "button" at bounding box center [928, 395] width 13 height 13
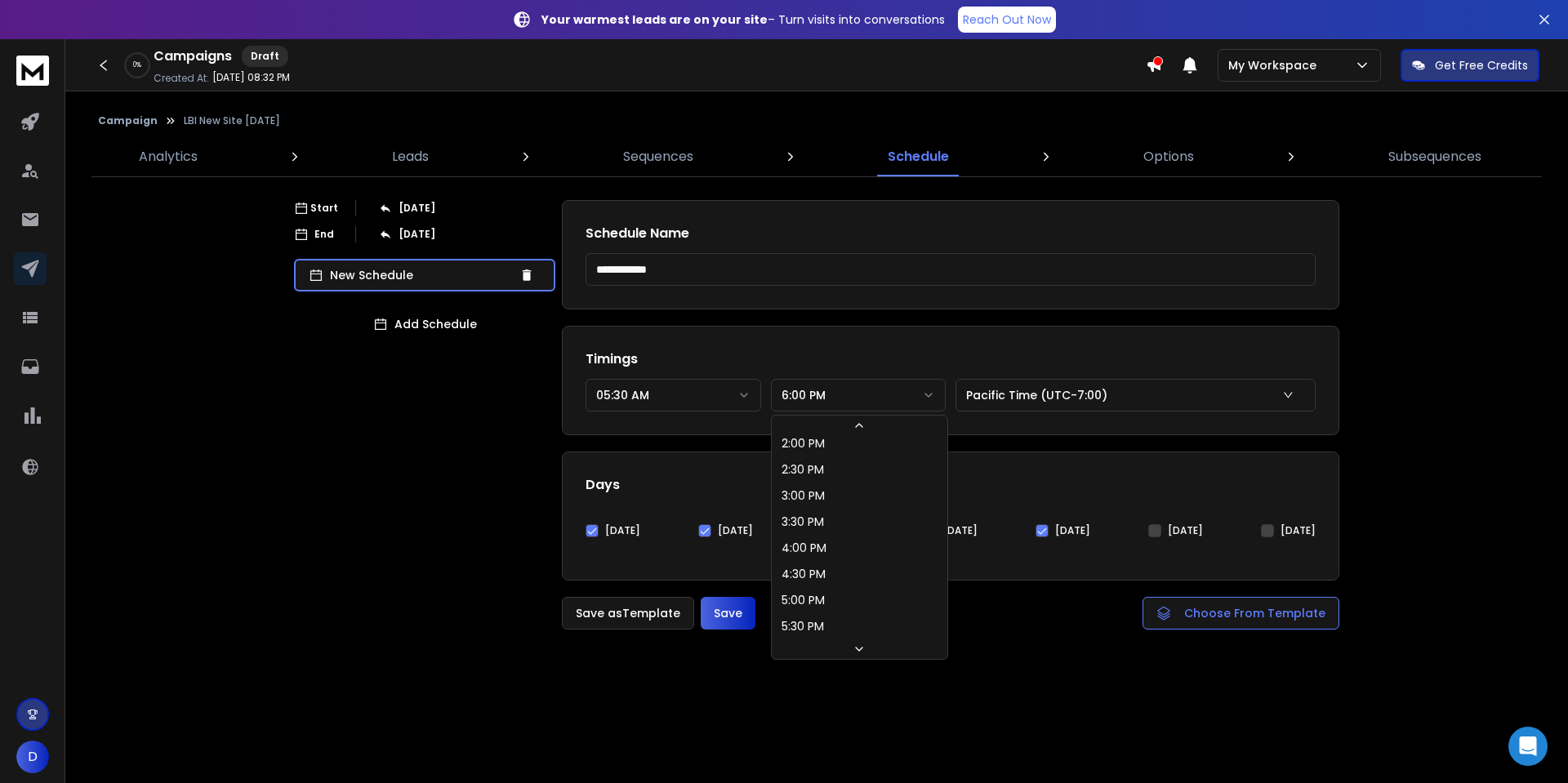
scroll to position [524, 0]
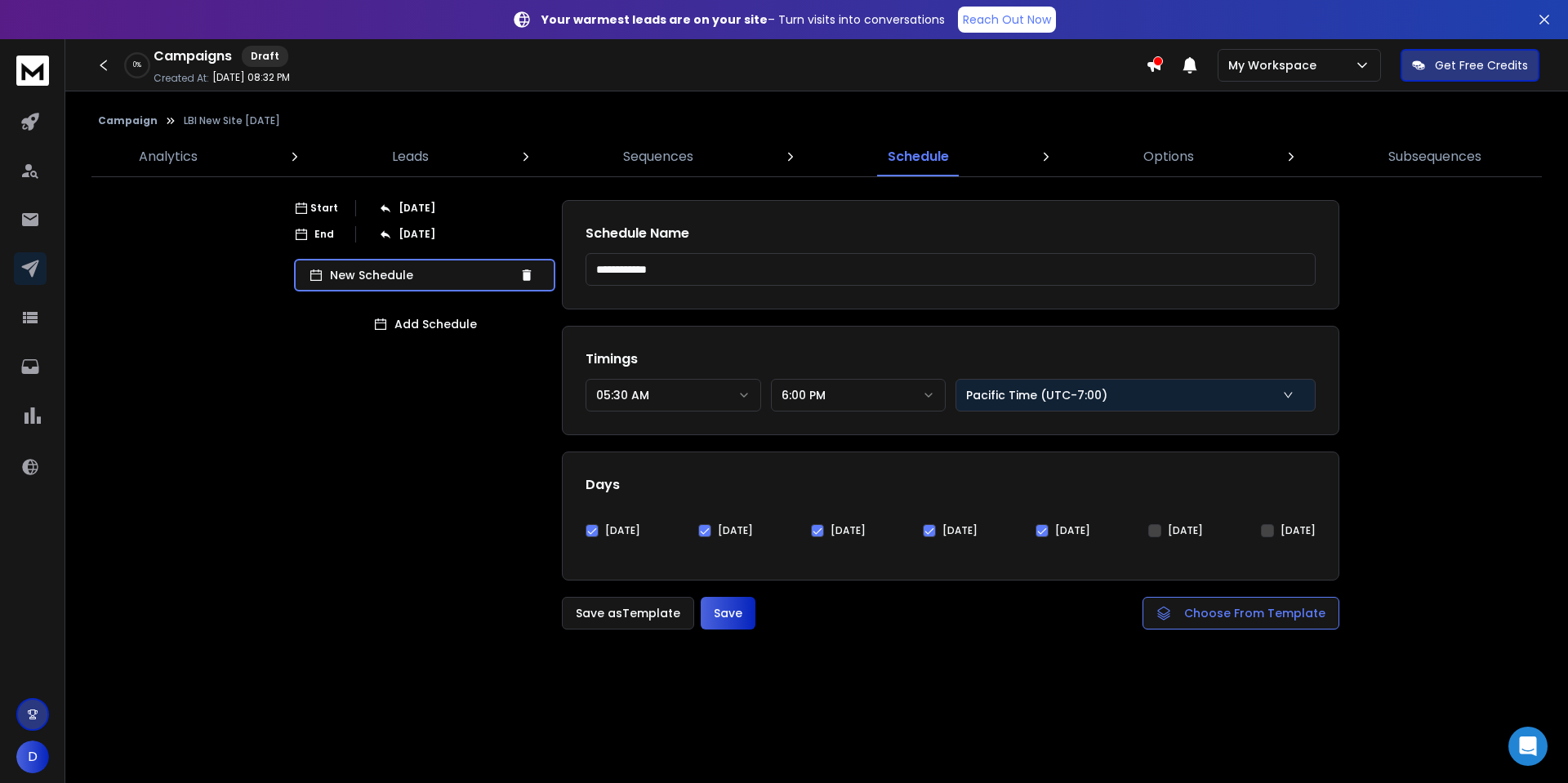
click at [1287, 390] on icon "button" at bounding box center [1288, 396] width 33 height 12
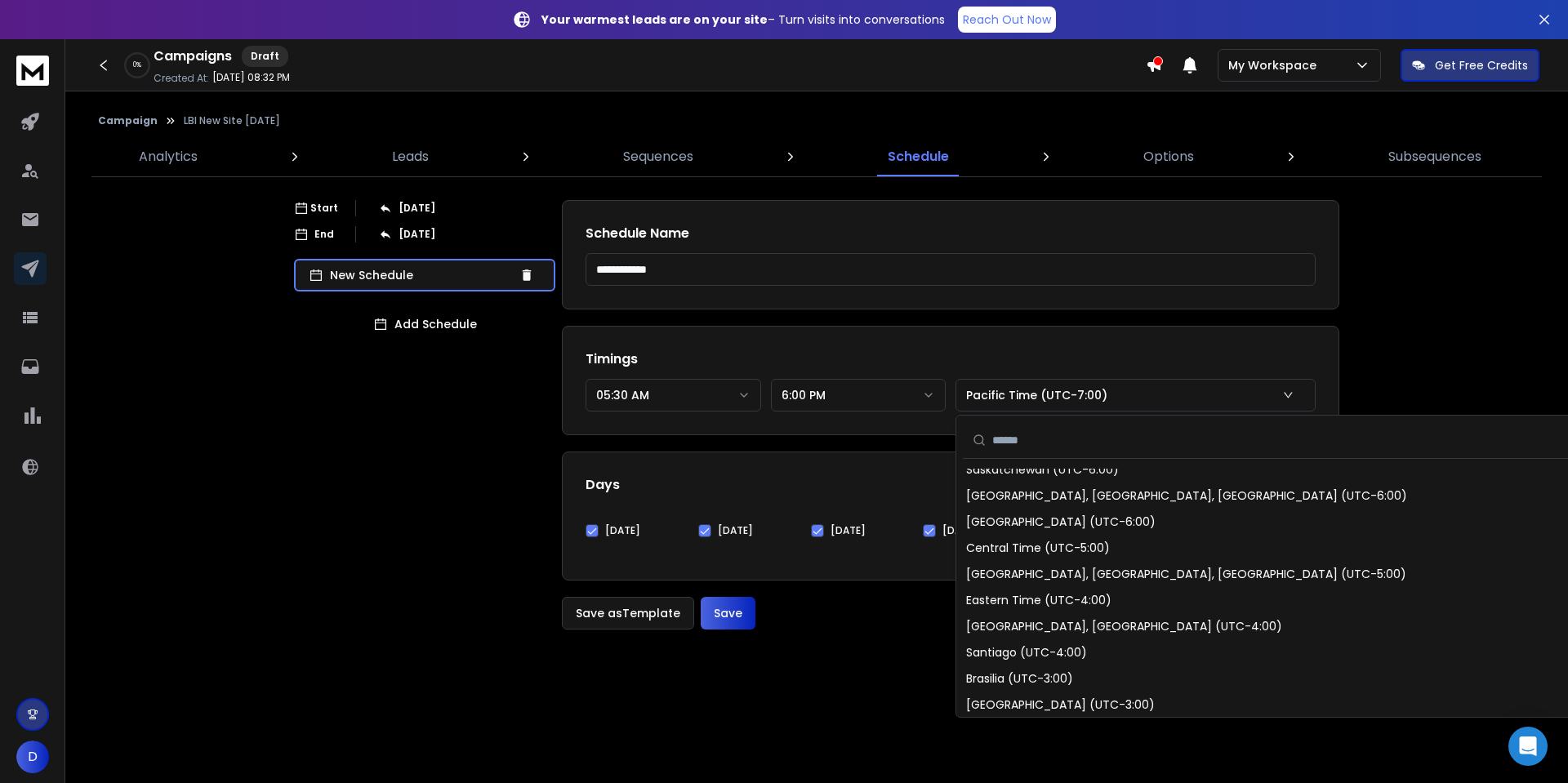
scroll to position [294, 0]
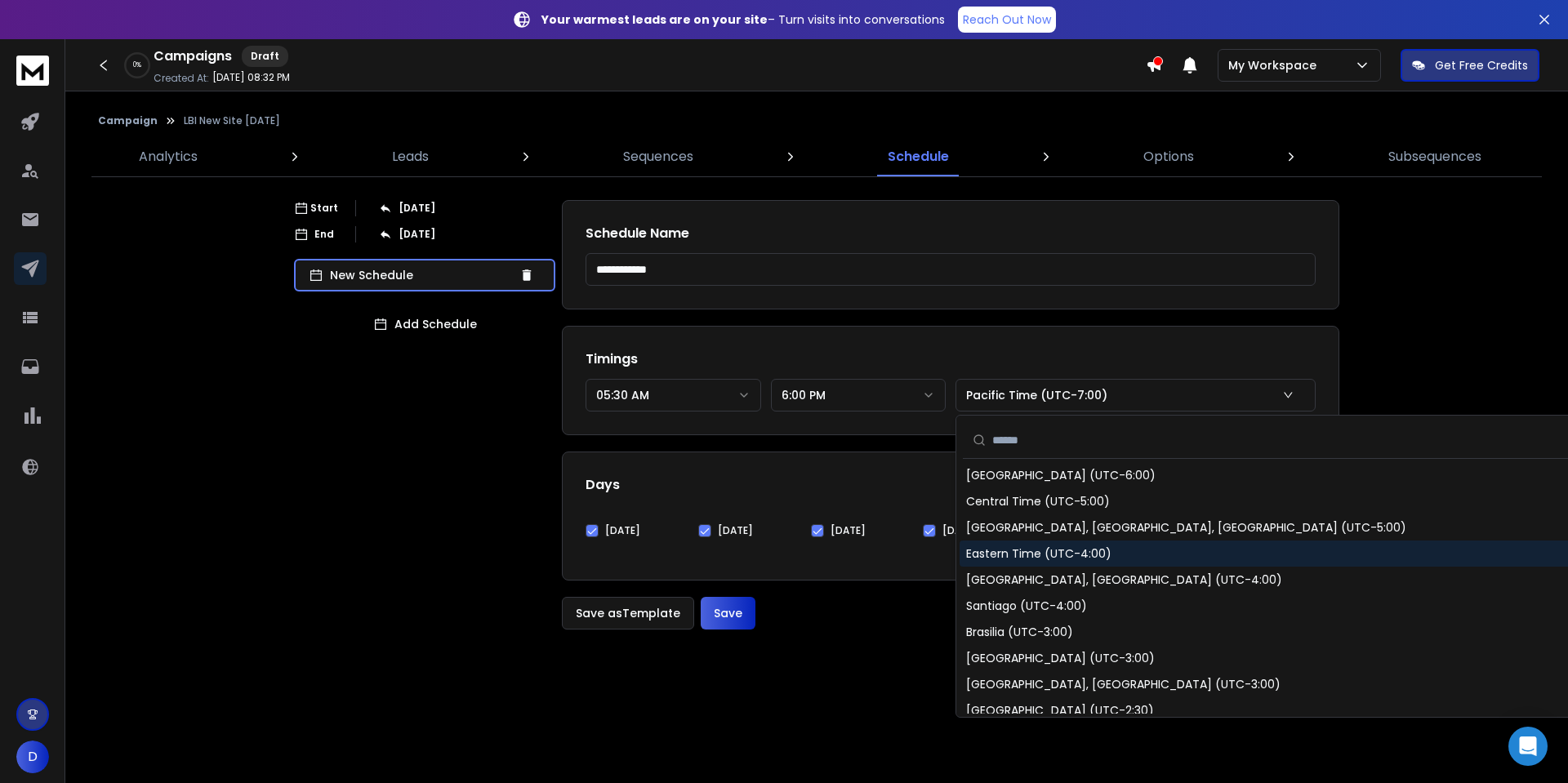
click at [1047, 552] on div "Eastern Time (UTC-4:00)" at bounding box center [1038, 553] width 146 height 17
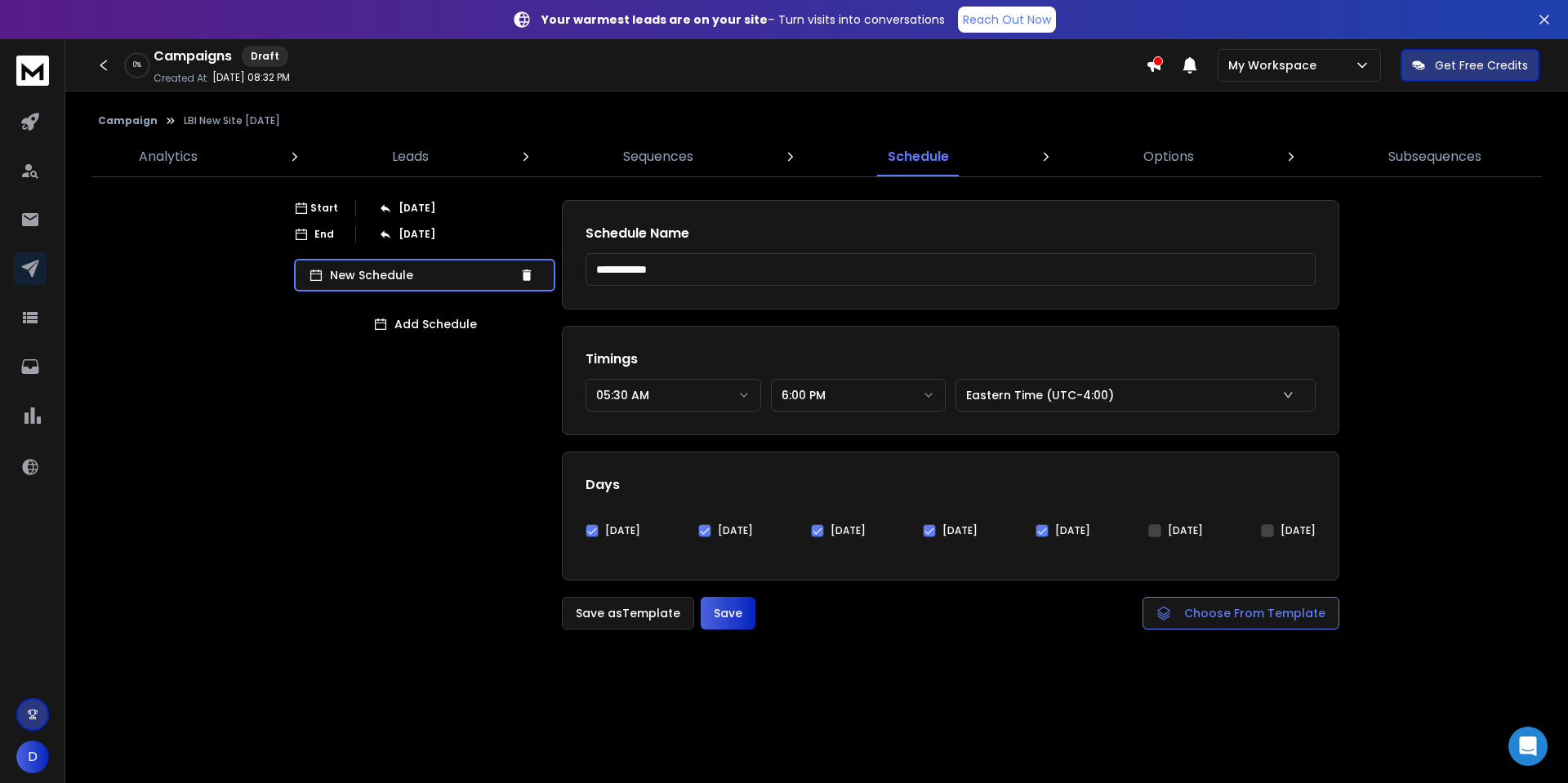
click at [1153, 531] on button "Saturday" at bounding box center [1154, 530] width 13 height 13
click at [734, 610] on button "Save" at bounding box center [728, 613] width 55 height 32
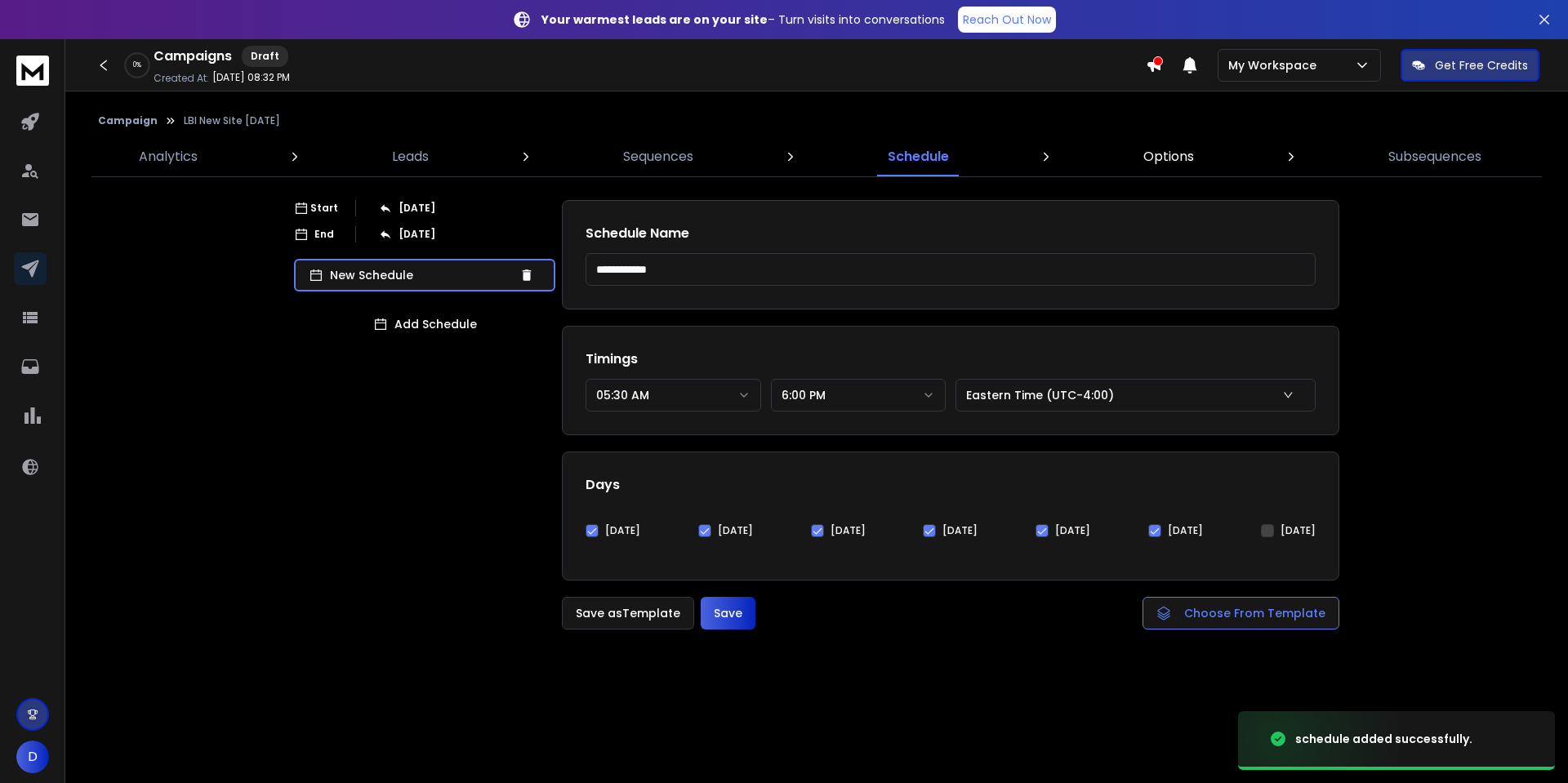
click at [1176, 151] on p "Options" at bounding box center [1169, 156] width 51 height 20
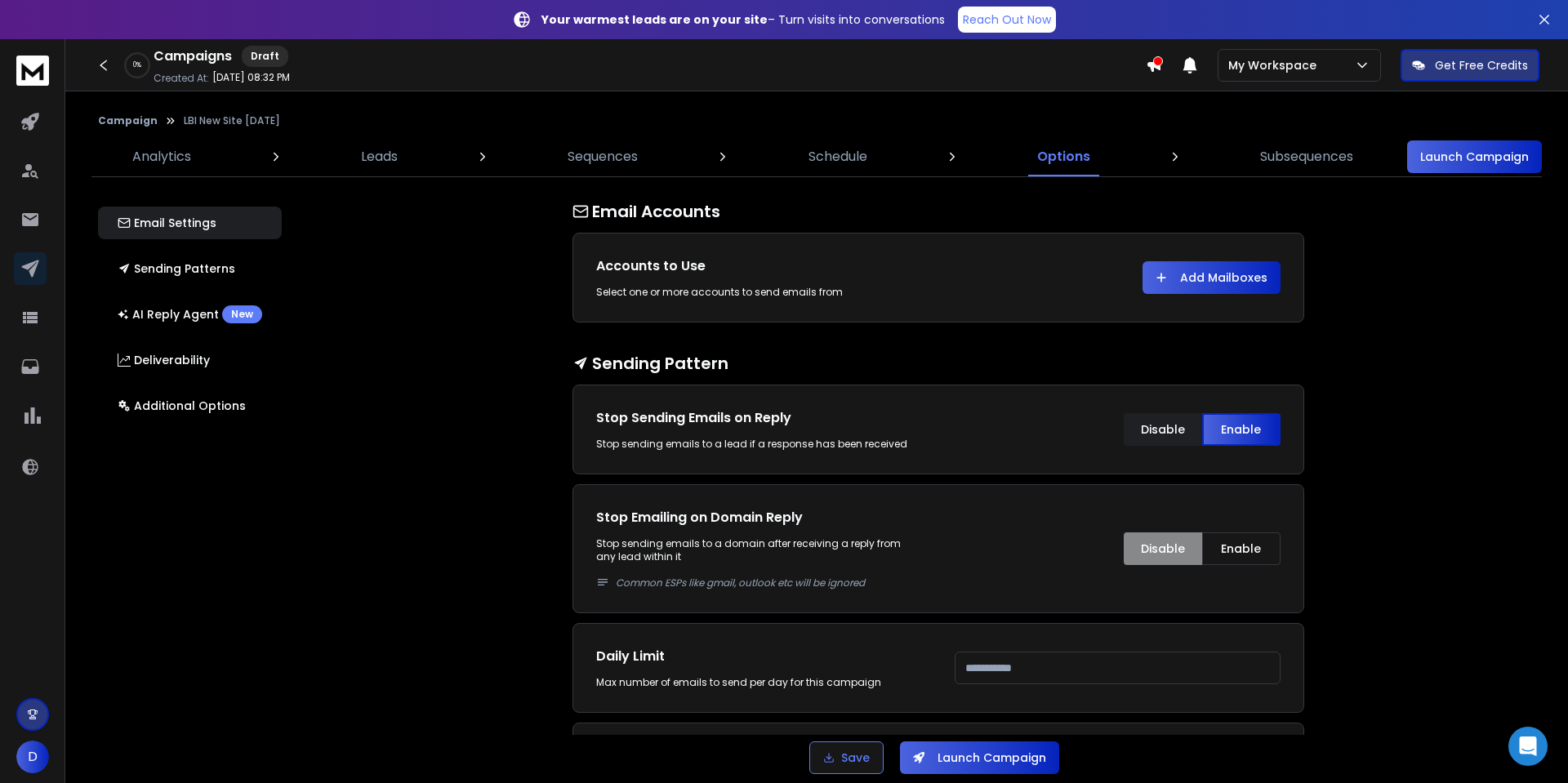
click at [1190, 281] on button "Add Mailboxes" at bounding box center [1211, 277] width 138 height 32
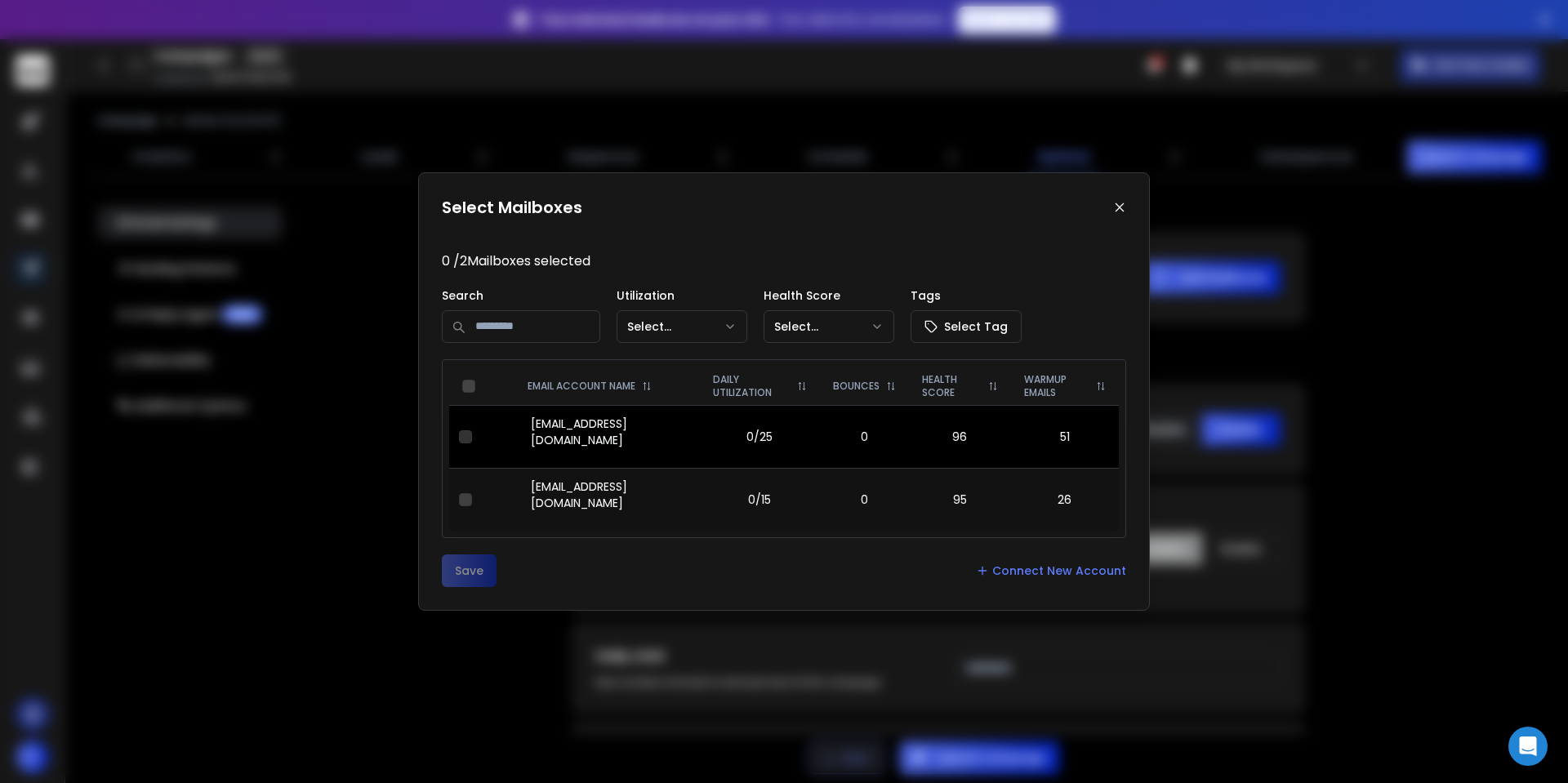
click at [468, 500] on button "button" at bounding box center [465, 500] width 13 height 13
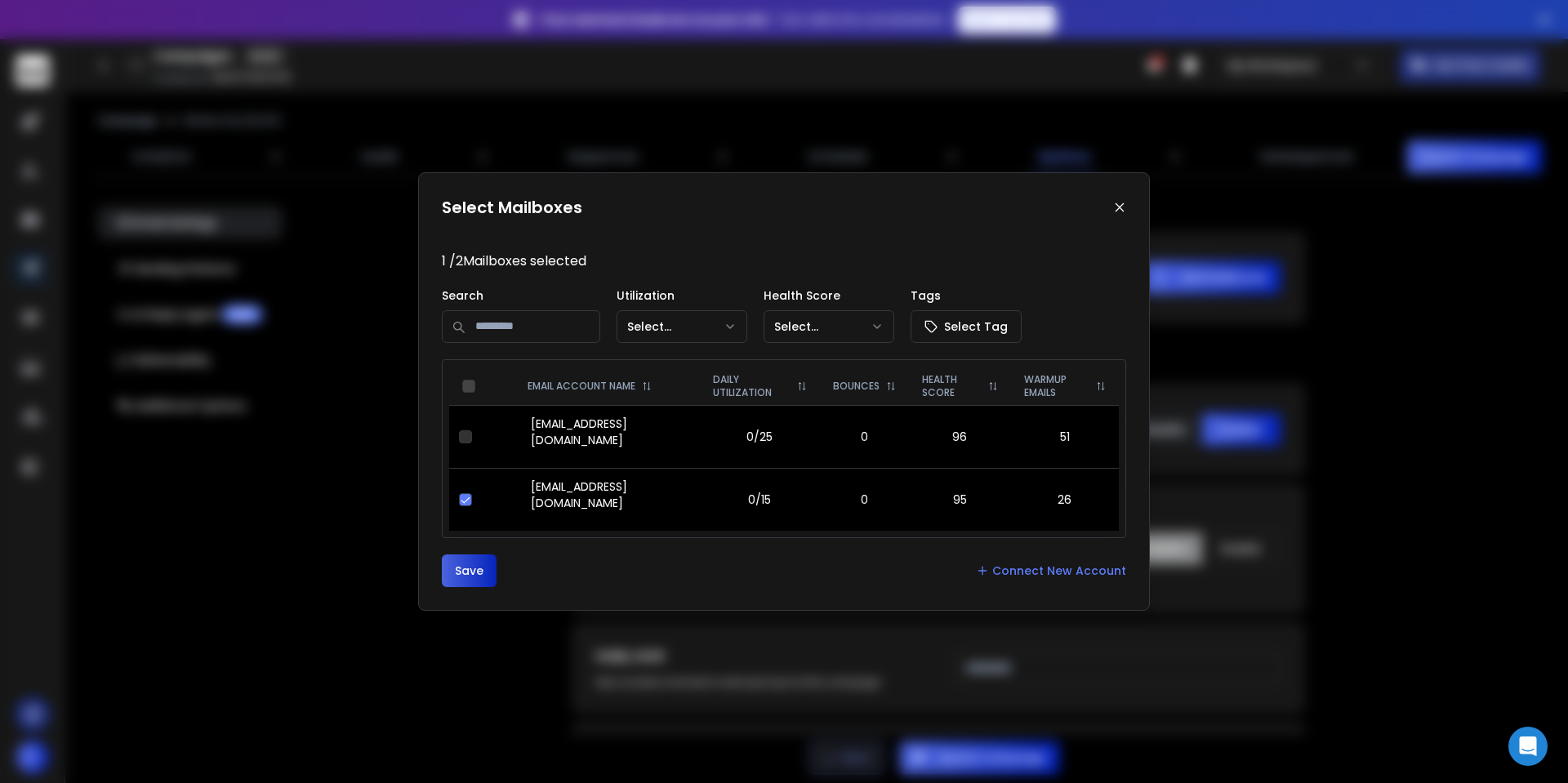
click at [464, 554] on button "Save" at bounding box center [469, 570] width 55 height 32
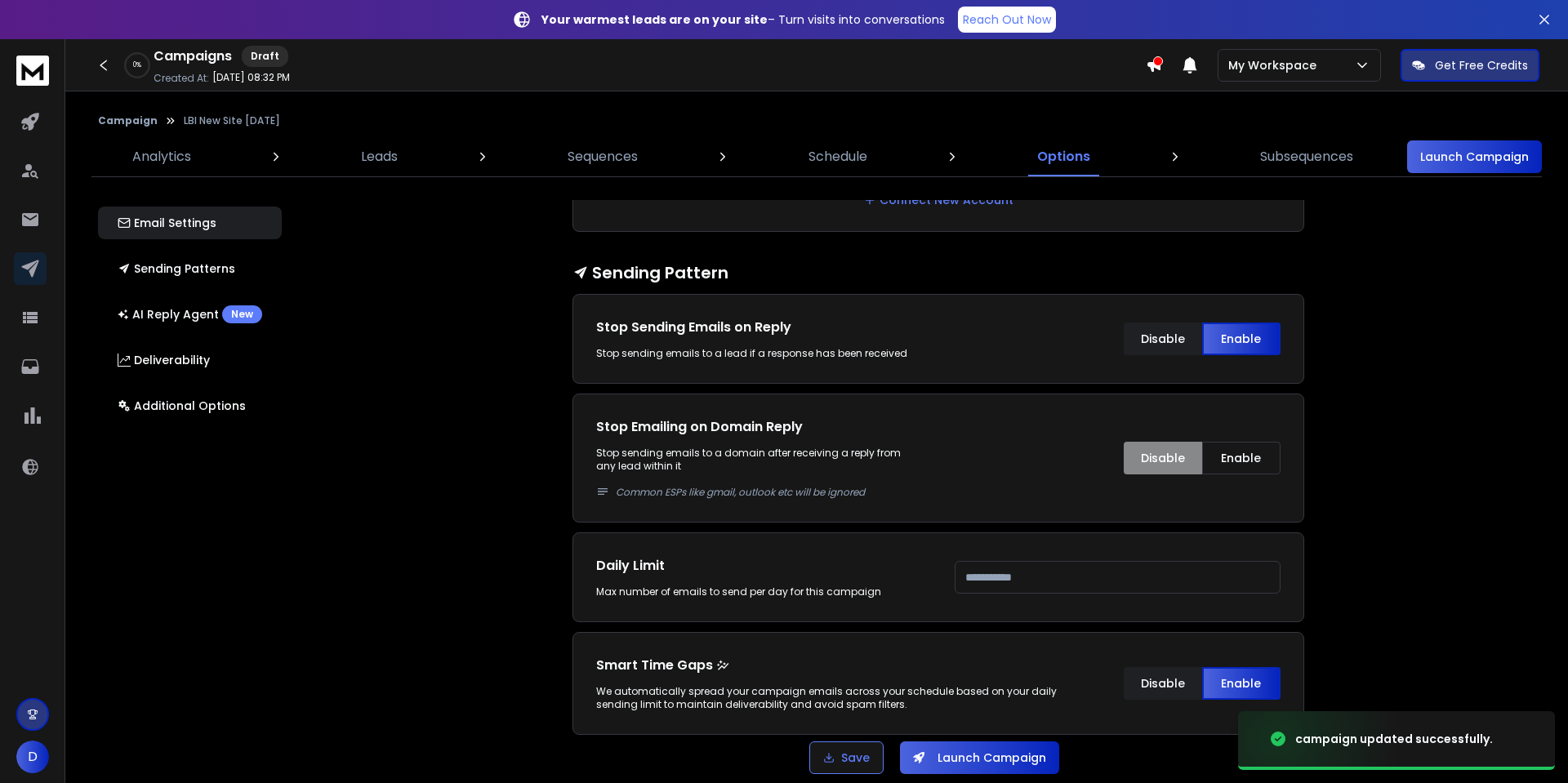
scroll to position [294, 0]
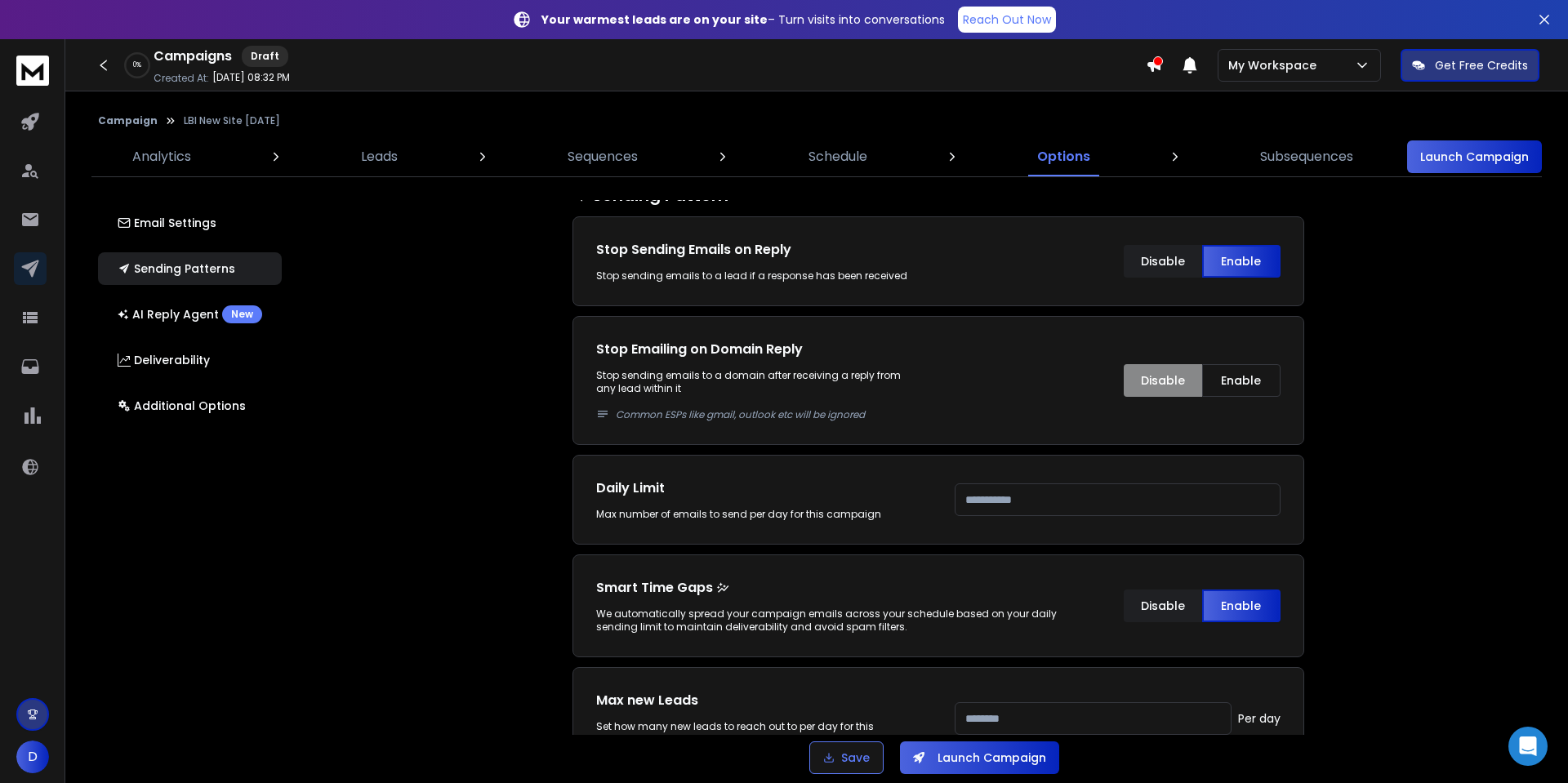
click at [1001, 761] on button "Launch Campaign" at bounding box center [980, 758] width 159 height 32
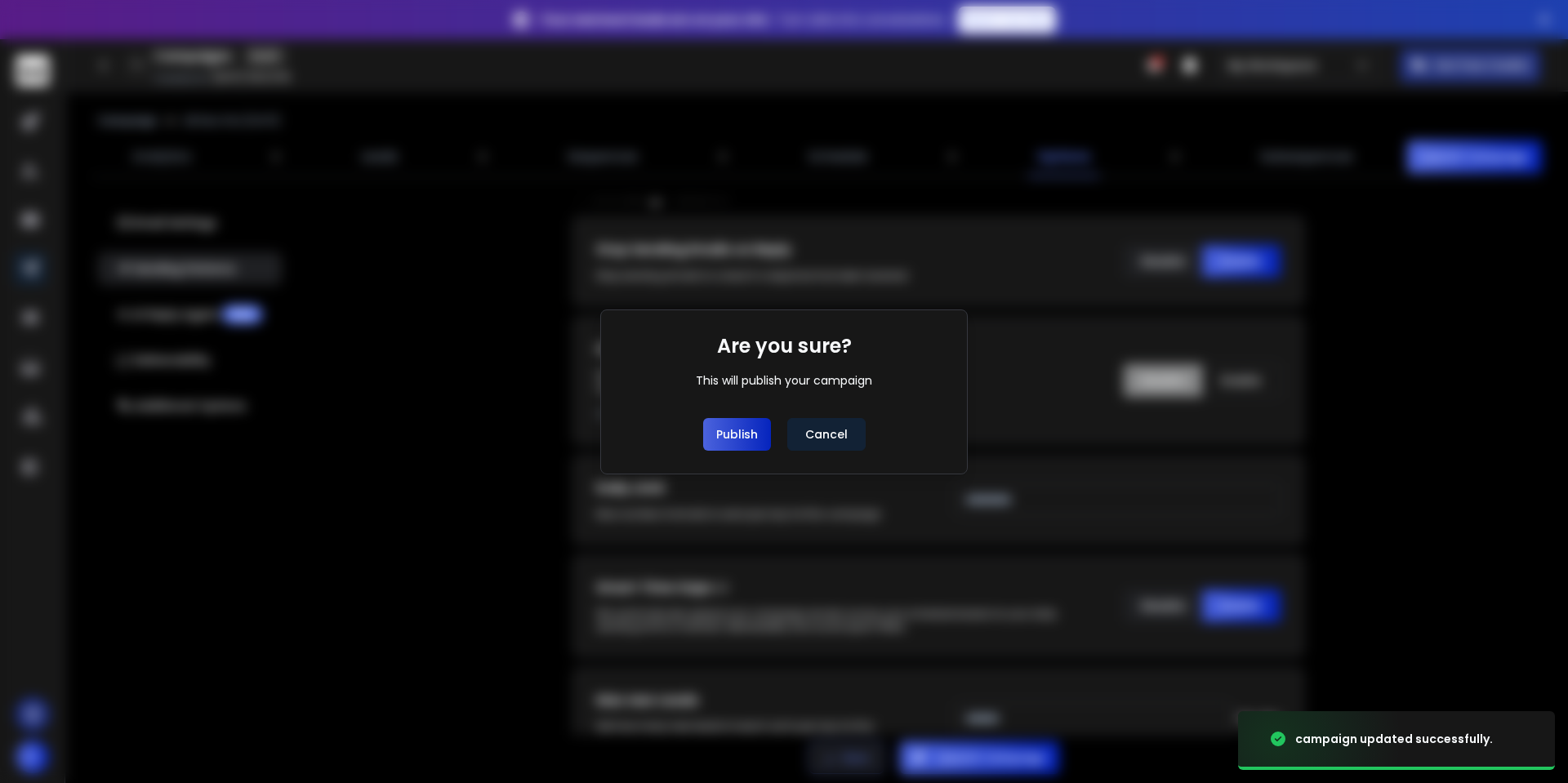
click at [750, 435] on button "Publish" at bounding box center [736, 434] width 67 height 32
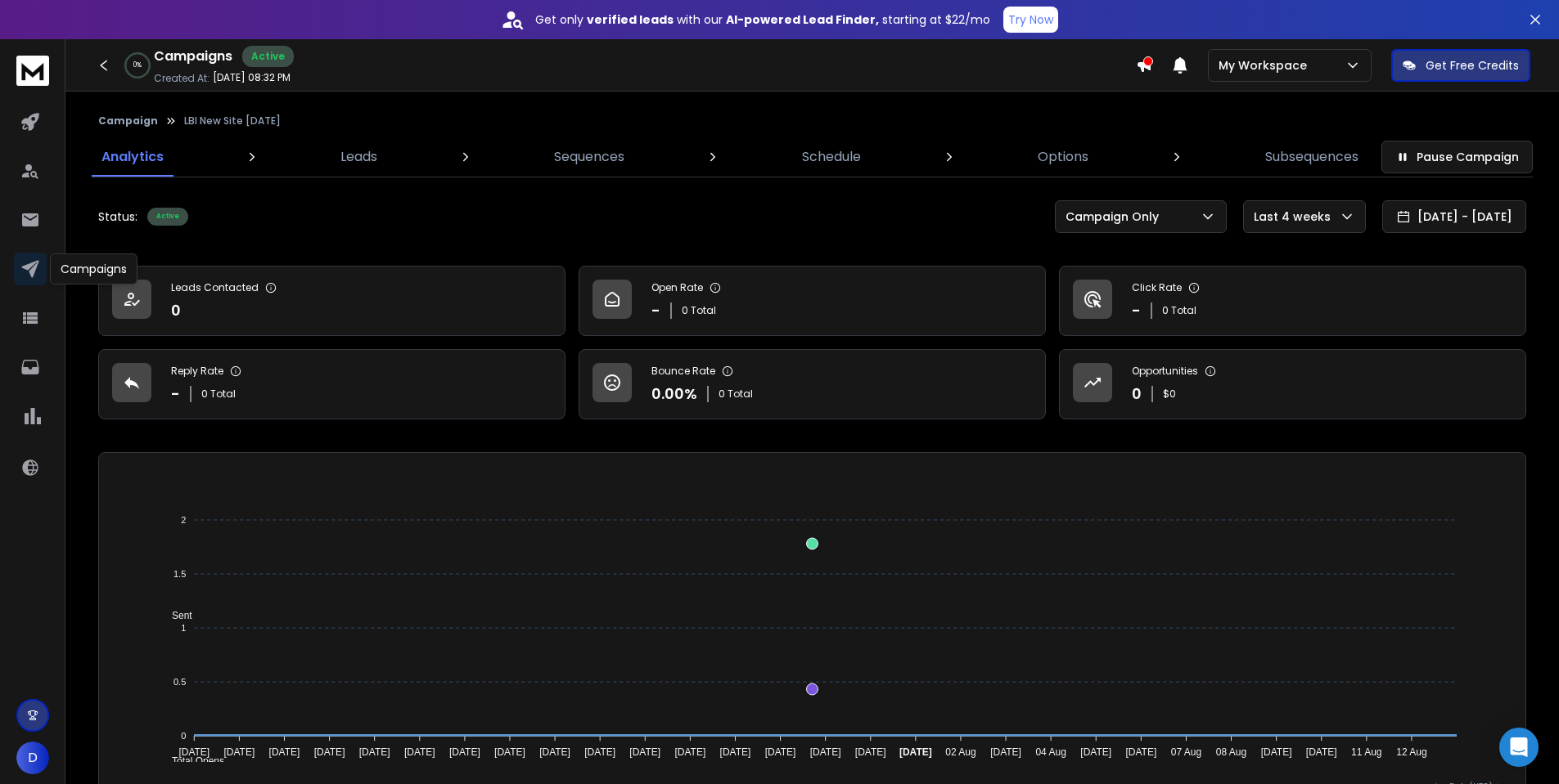
click at [29, 268] on icon at bounding box center [30, 269] width 18 height 18
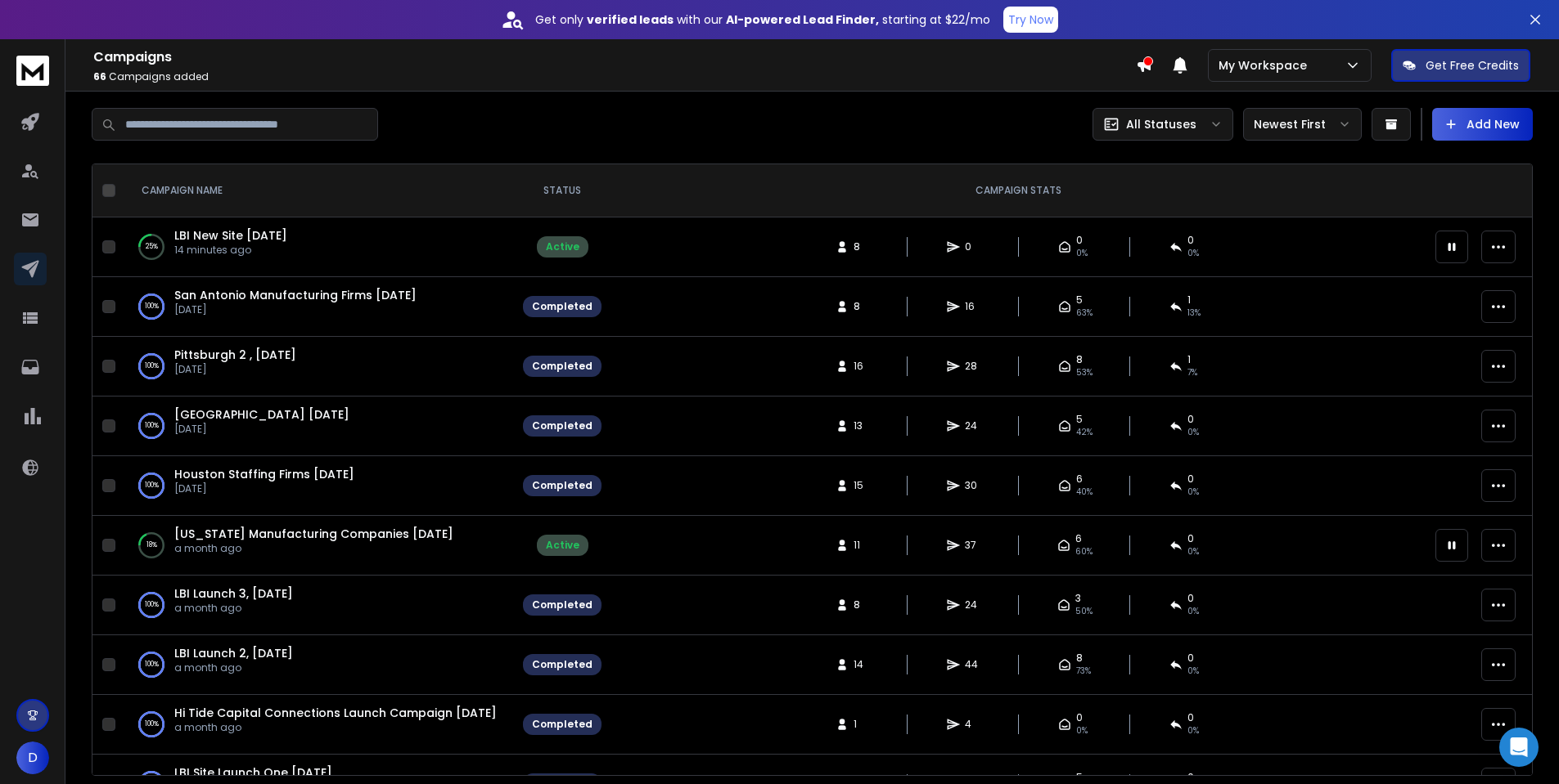
click at [1507, 120] on button "Add New" at bounding box center [1482, 123] width 101 height 32
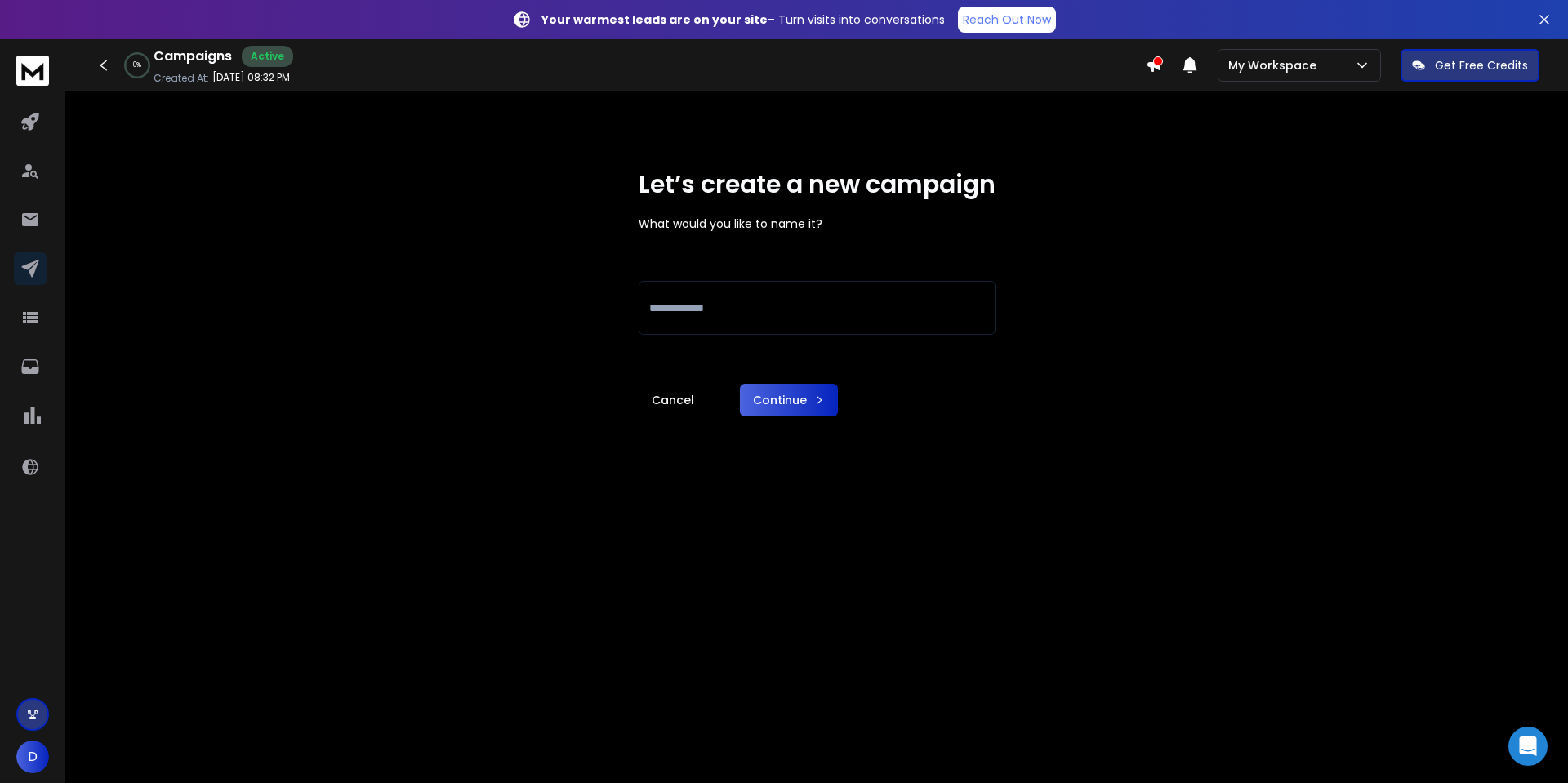
click at [666, 400] on link "Cancel" at bounding box center [673, 400] width 68 height 32
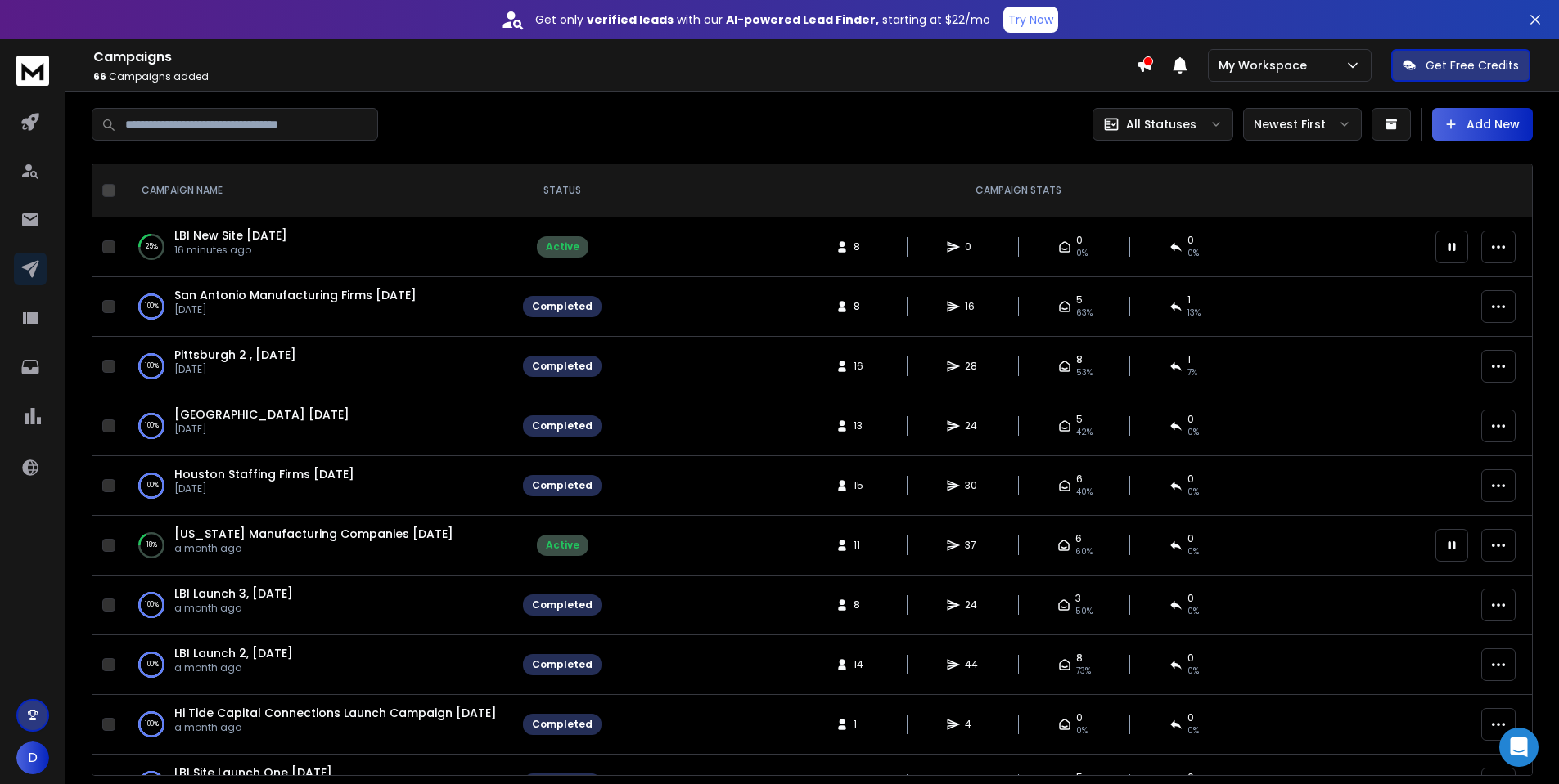
click at [1481, 129] on button "Add New" at bounding box center [1482, 123] width 101 height 32
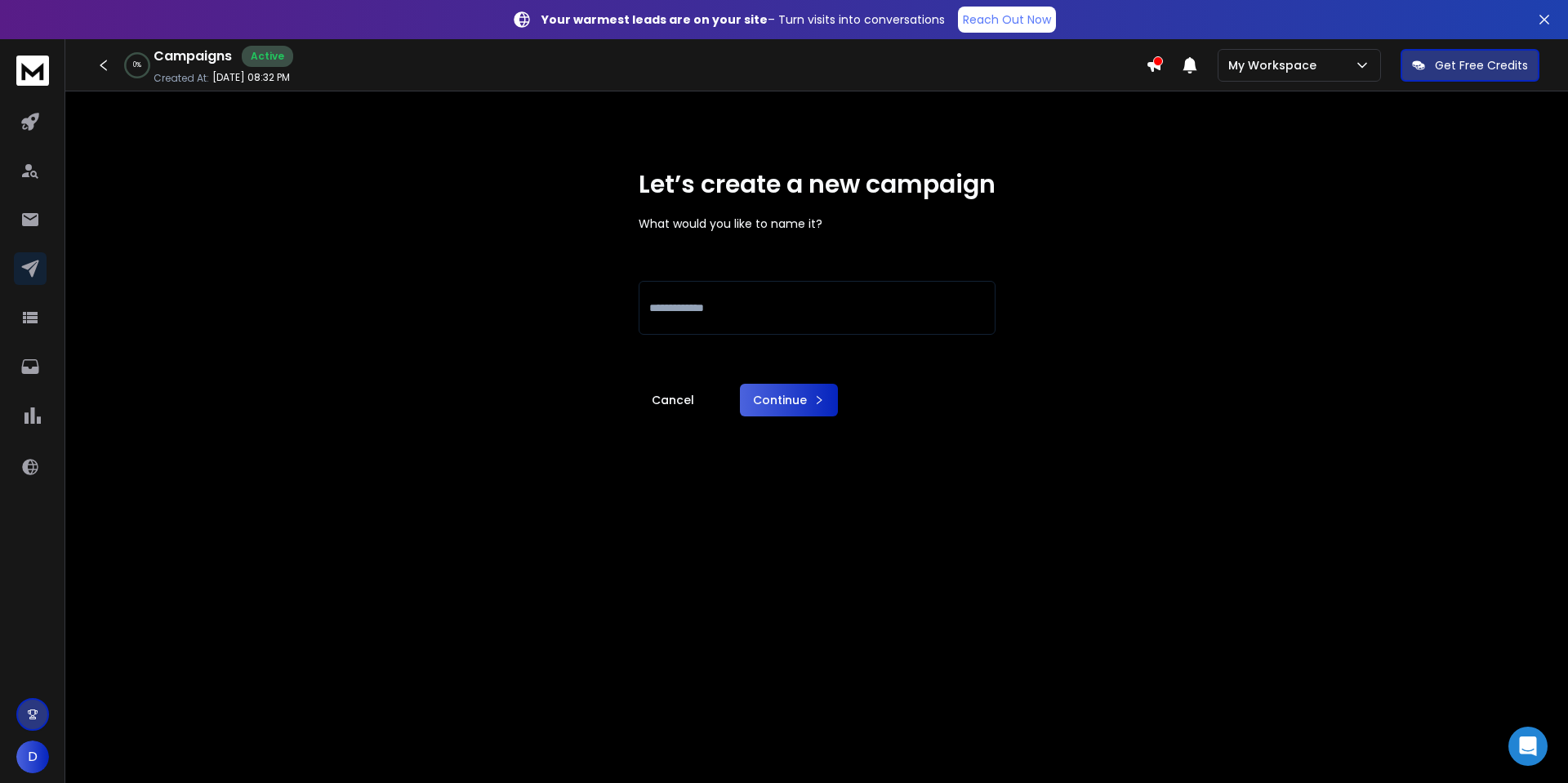
click at [876, 303] on input at bounding box center [816, 307] width 357 height 54
type input "**********"
click at [768, 392] on button "Continue" at bounding box center [789, 400] width 98 height 32
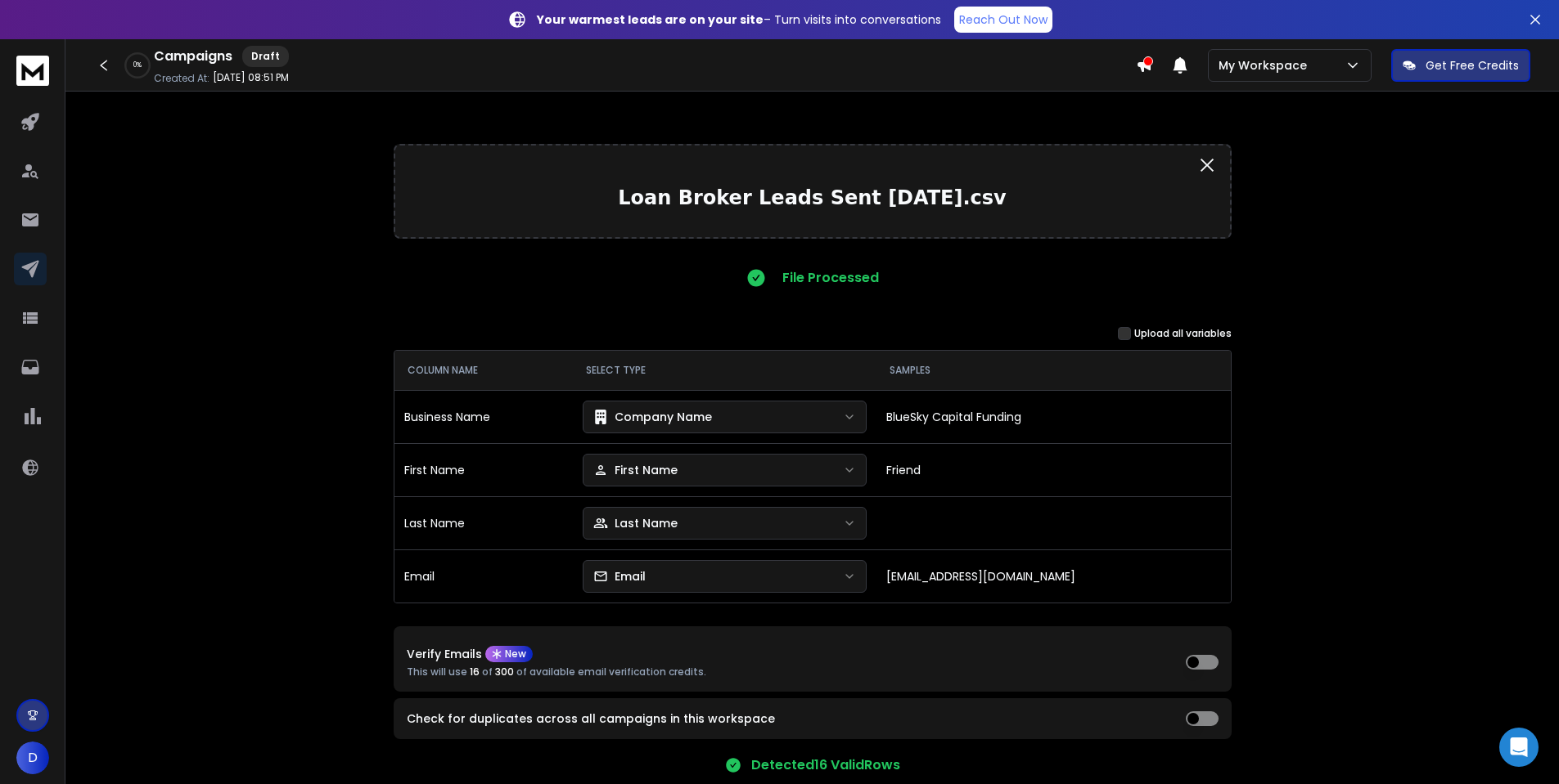
scroll to position [67, 0]
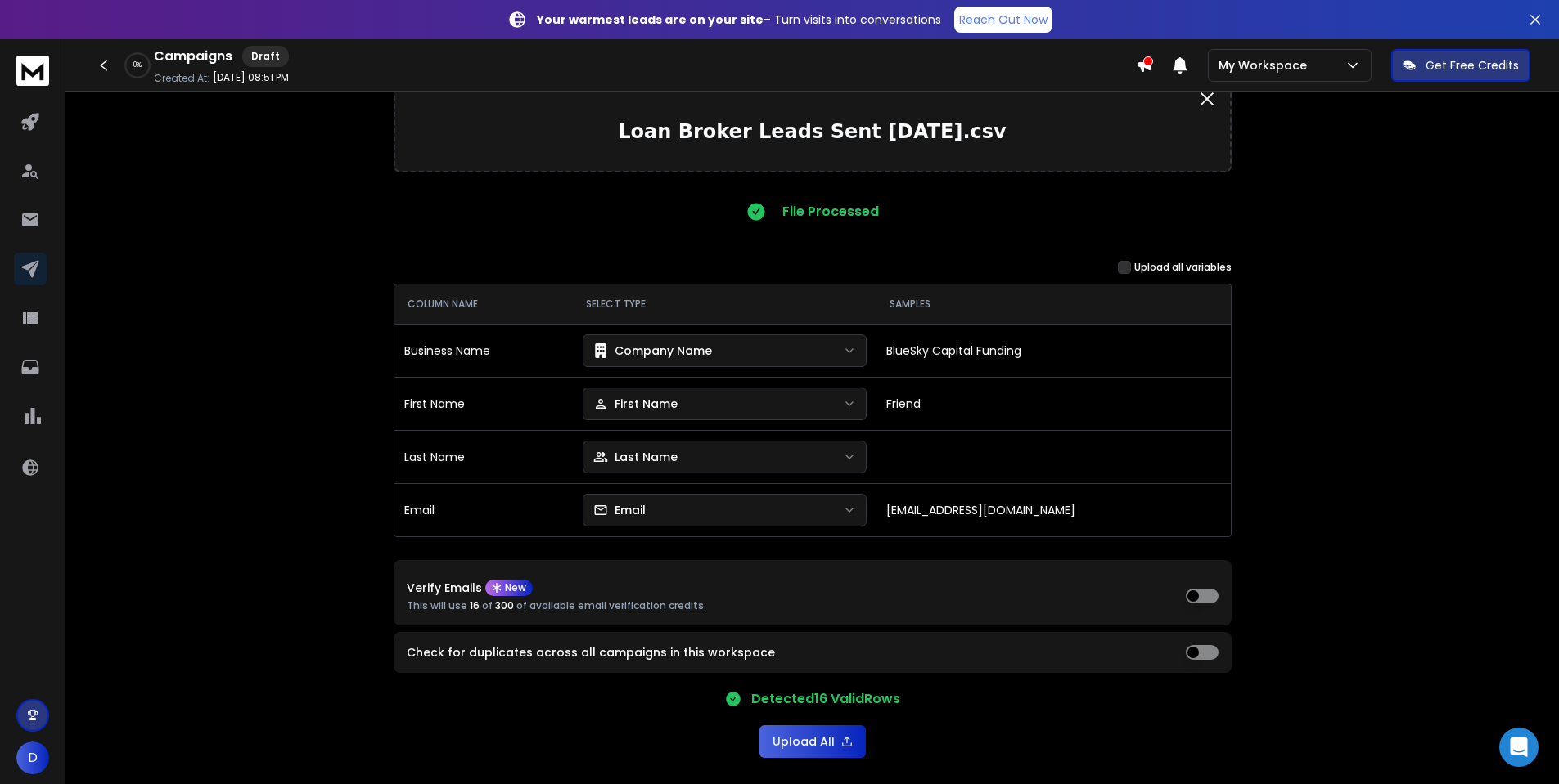
click at [823, 741] on button "Upload All" at bounding box center [812, 741] width 107 height 32
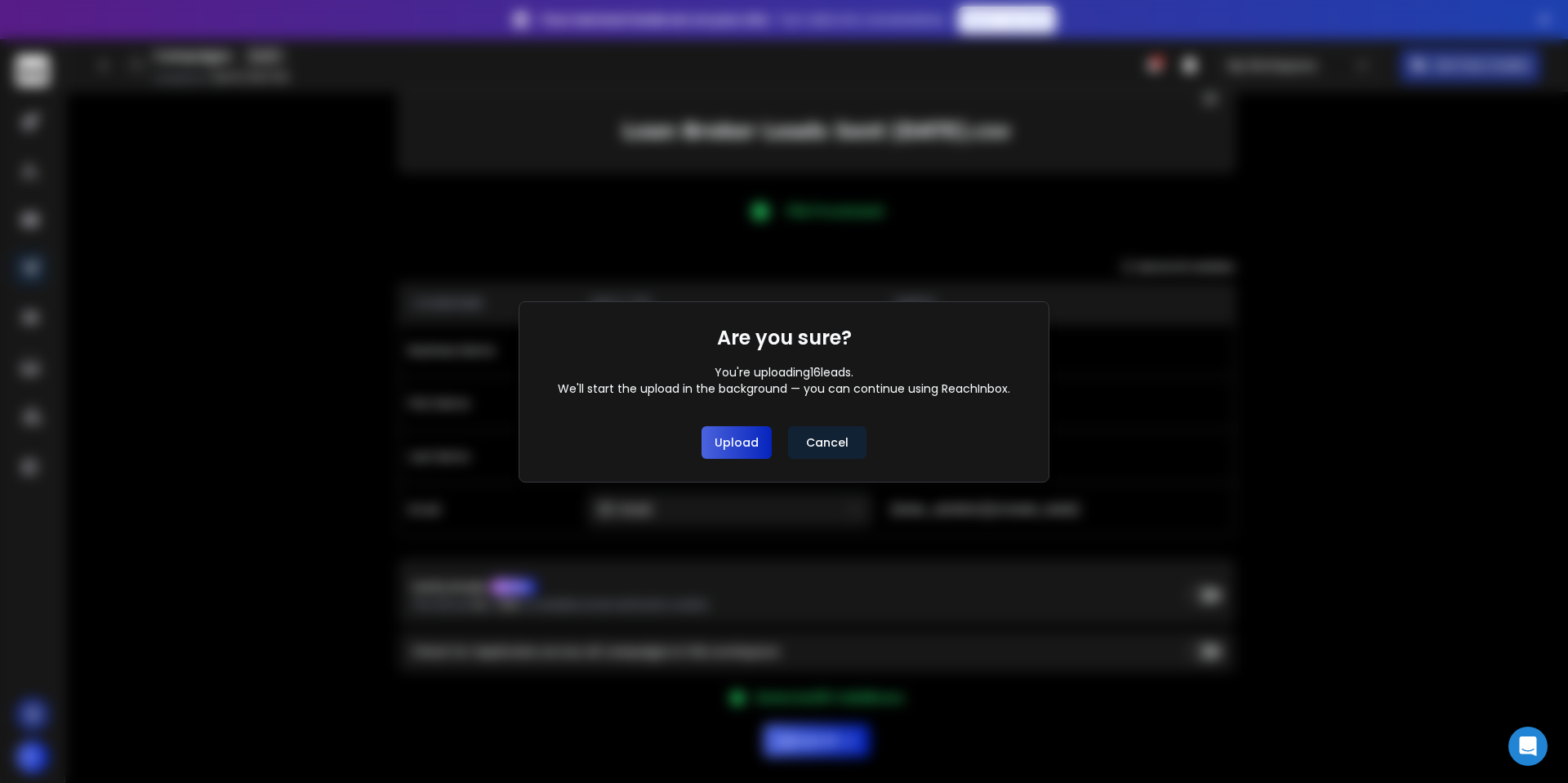
click at [736, 443] on button "Upload" at bounding box center [737, 442] width 70 height 32
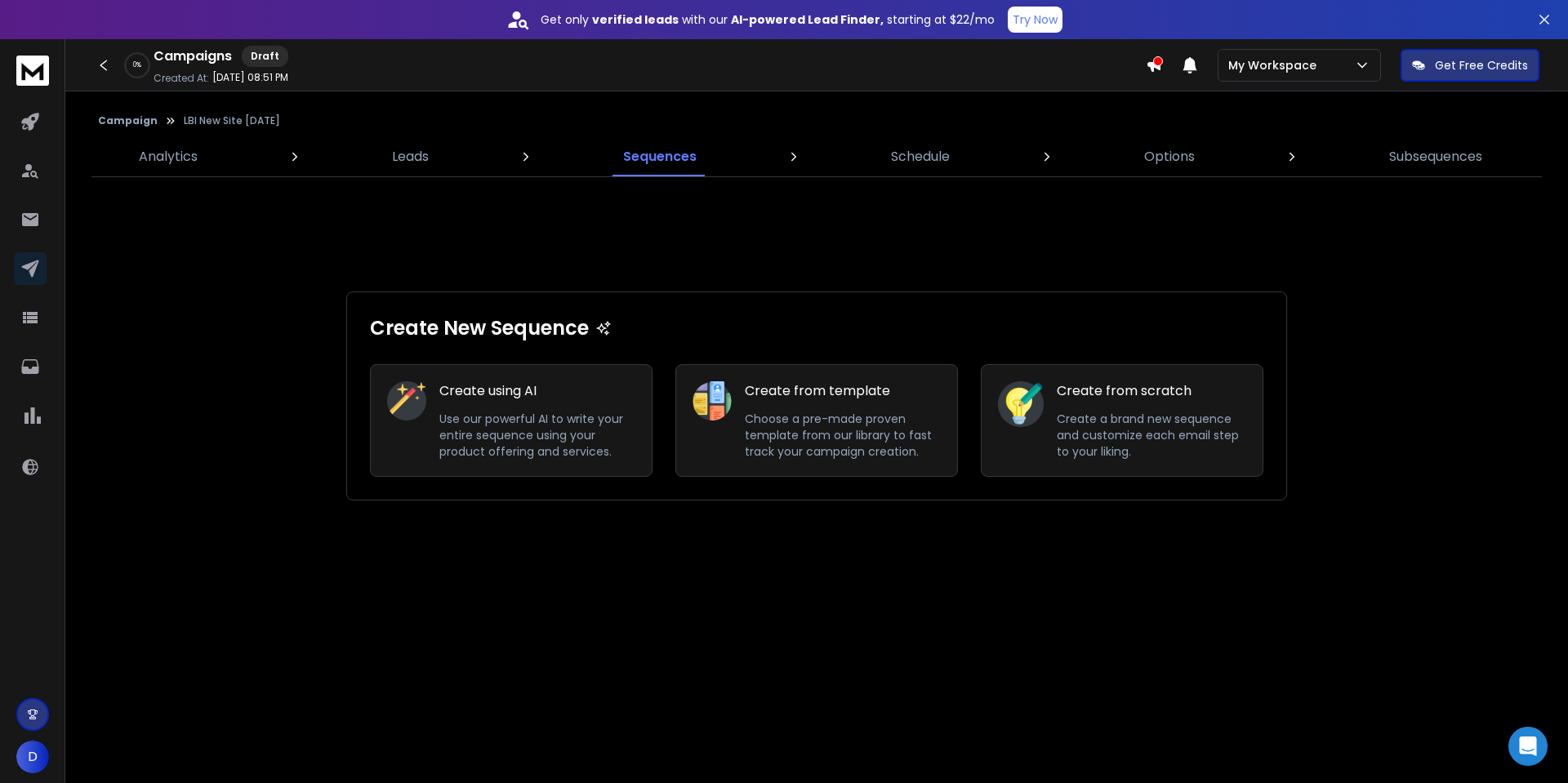
click at [1111, 429] on p "Create a brand new sequence and customize each email step to your liking." at bounding box center [1152, 435] width 190 height 49
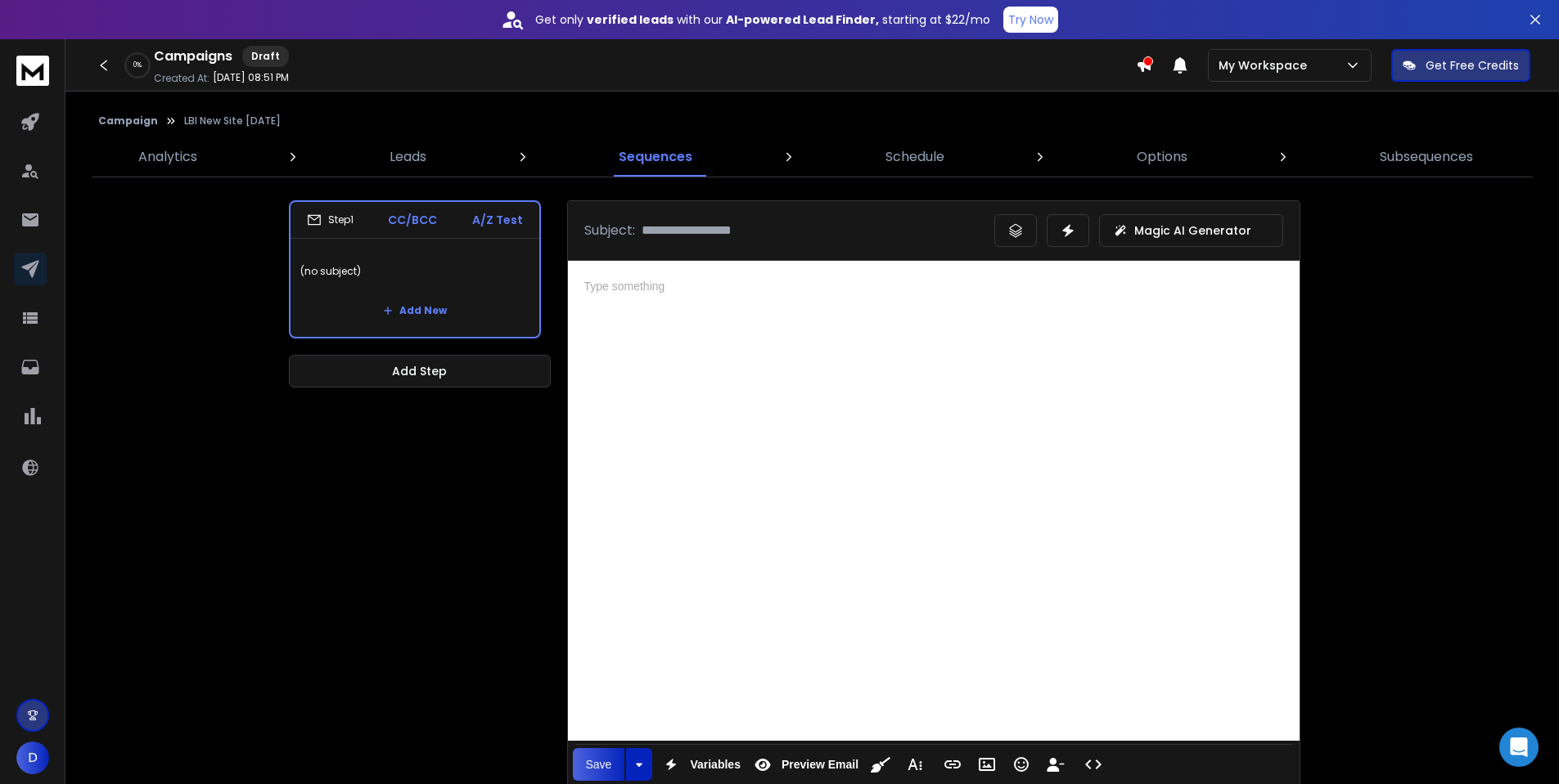
click at [644, 226] on input at bounding box center [809, 231] width 336 height 20
paste input "**********"
type input "**********"
click at [585, 289] on div at bounding box center [934, 286] width 699 height 18
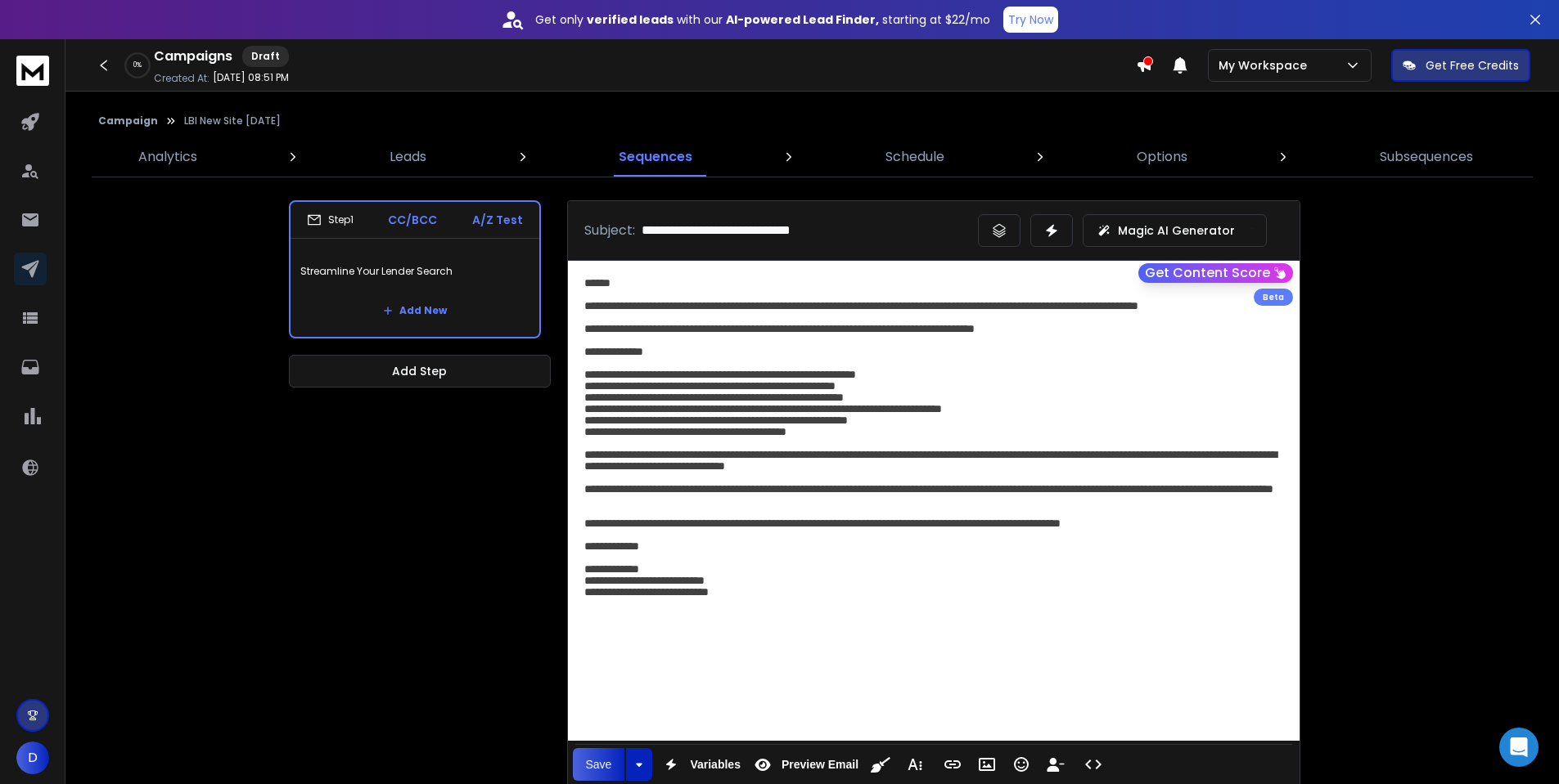
click at [612, 285] on p "******" at bounding box center [934, 283] width 699 height 12
click at [707, 762] on span "Variables" at bounding box center [715, 765] width 57 height 14
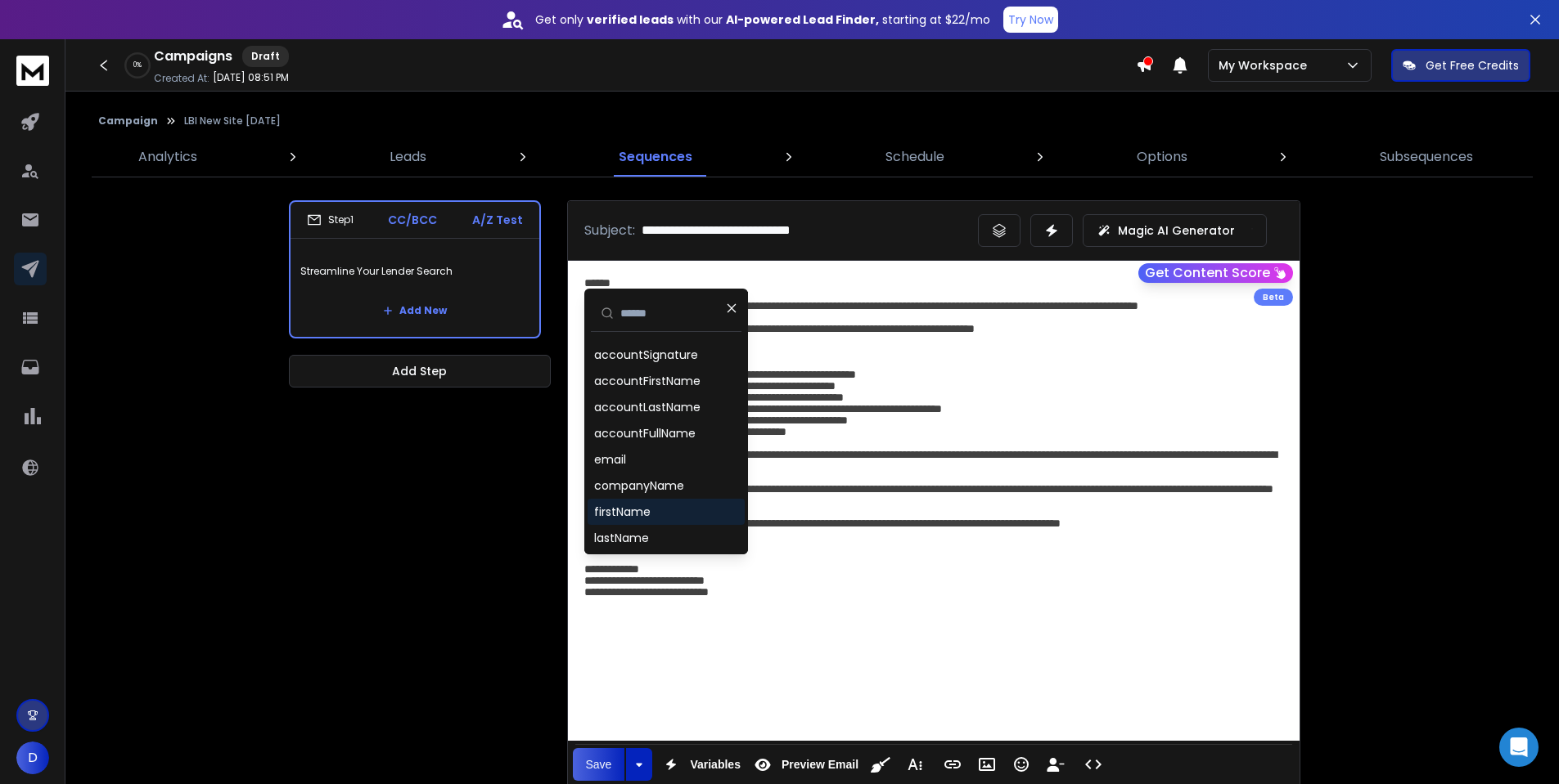
click at [625, 505] on div "firstName" at bounding box center [623, 512] width 57 height 17
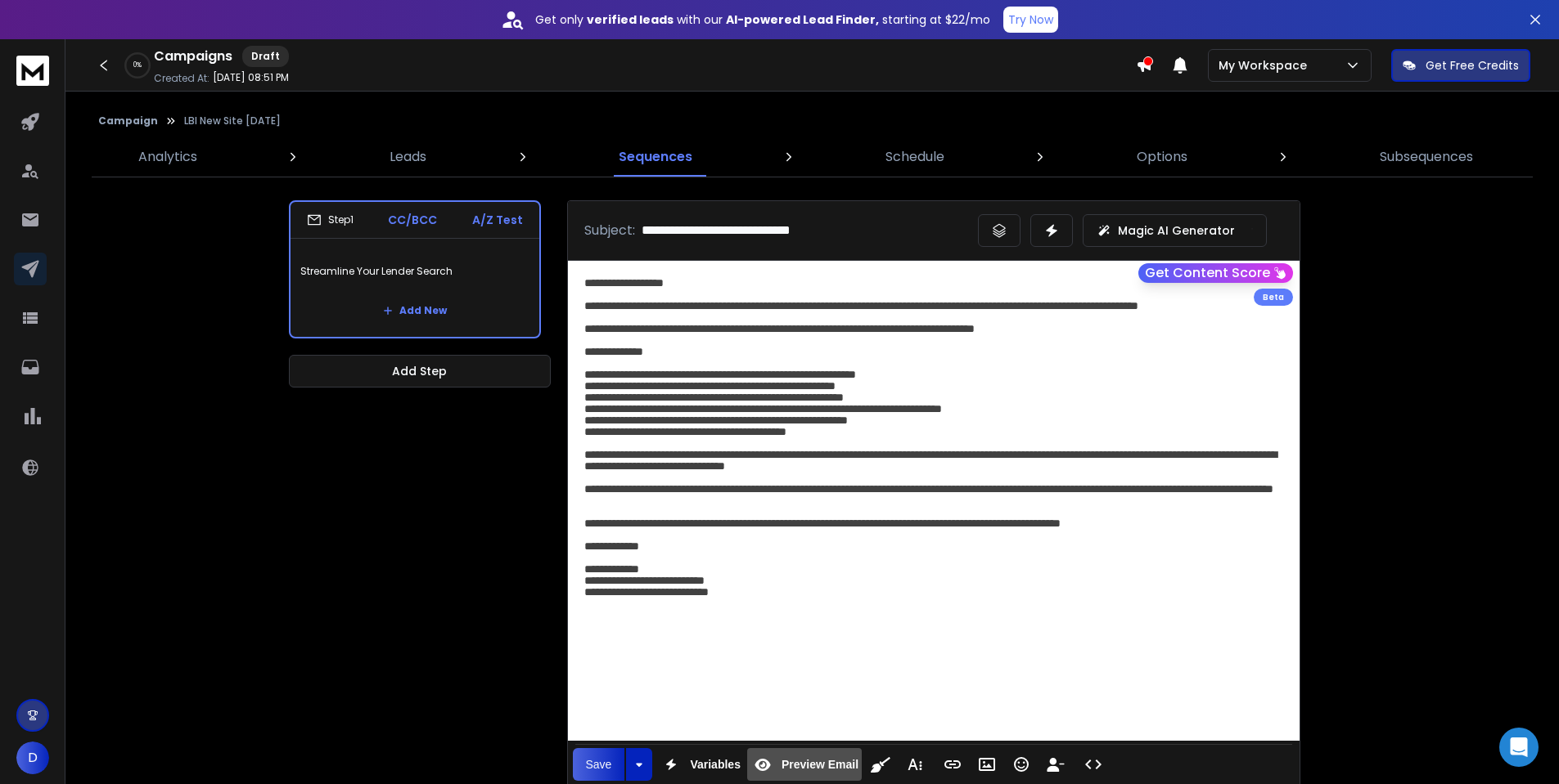
click at [796, 766] on span "Preview Email" at bounding box center [820, 765] width 83 height 14
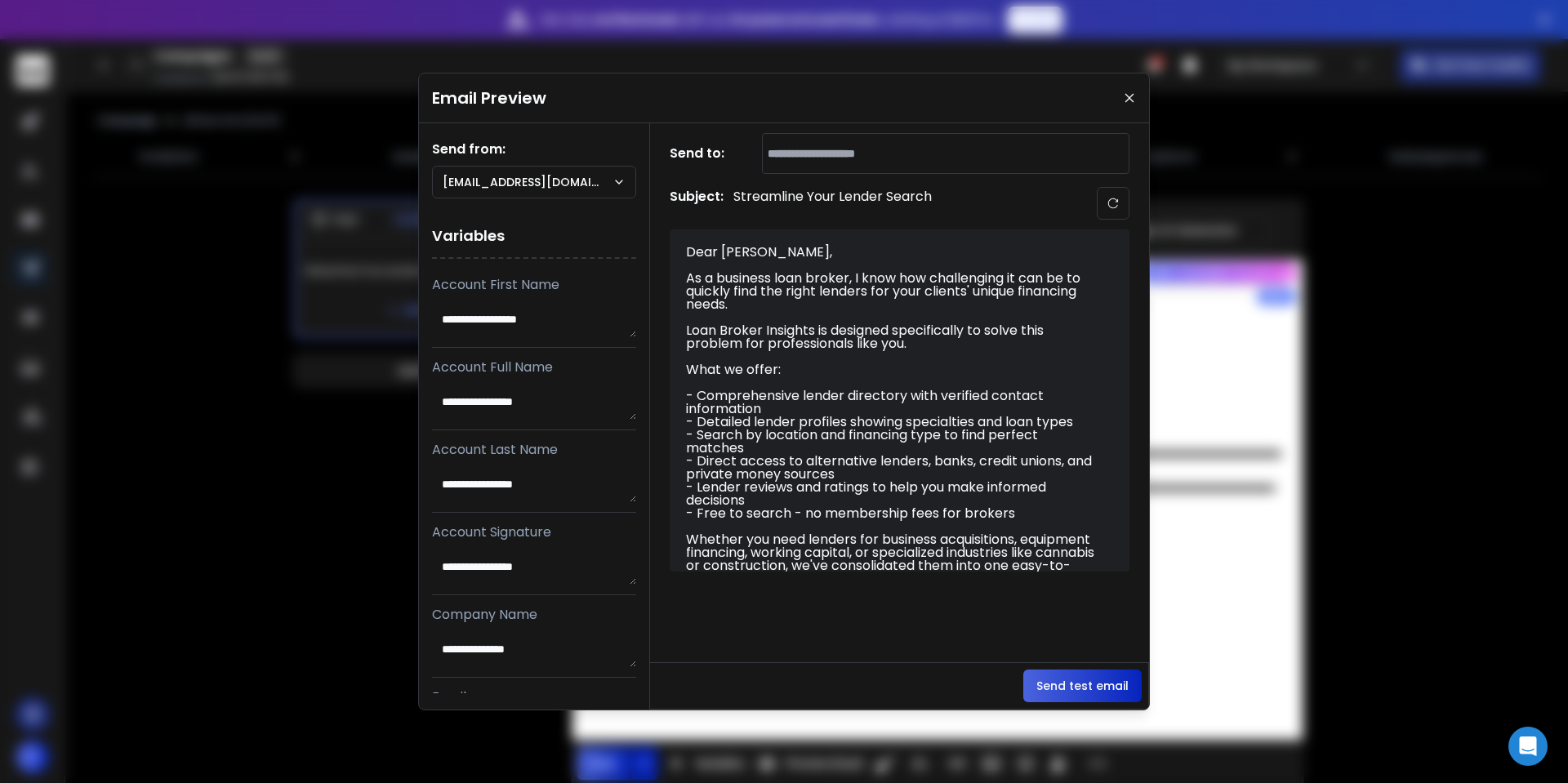
click at [1127, 95] on icon at bounding box center [1129, 97] width 9 height 9
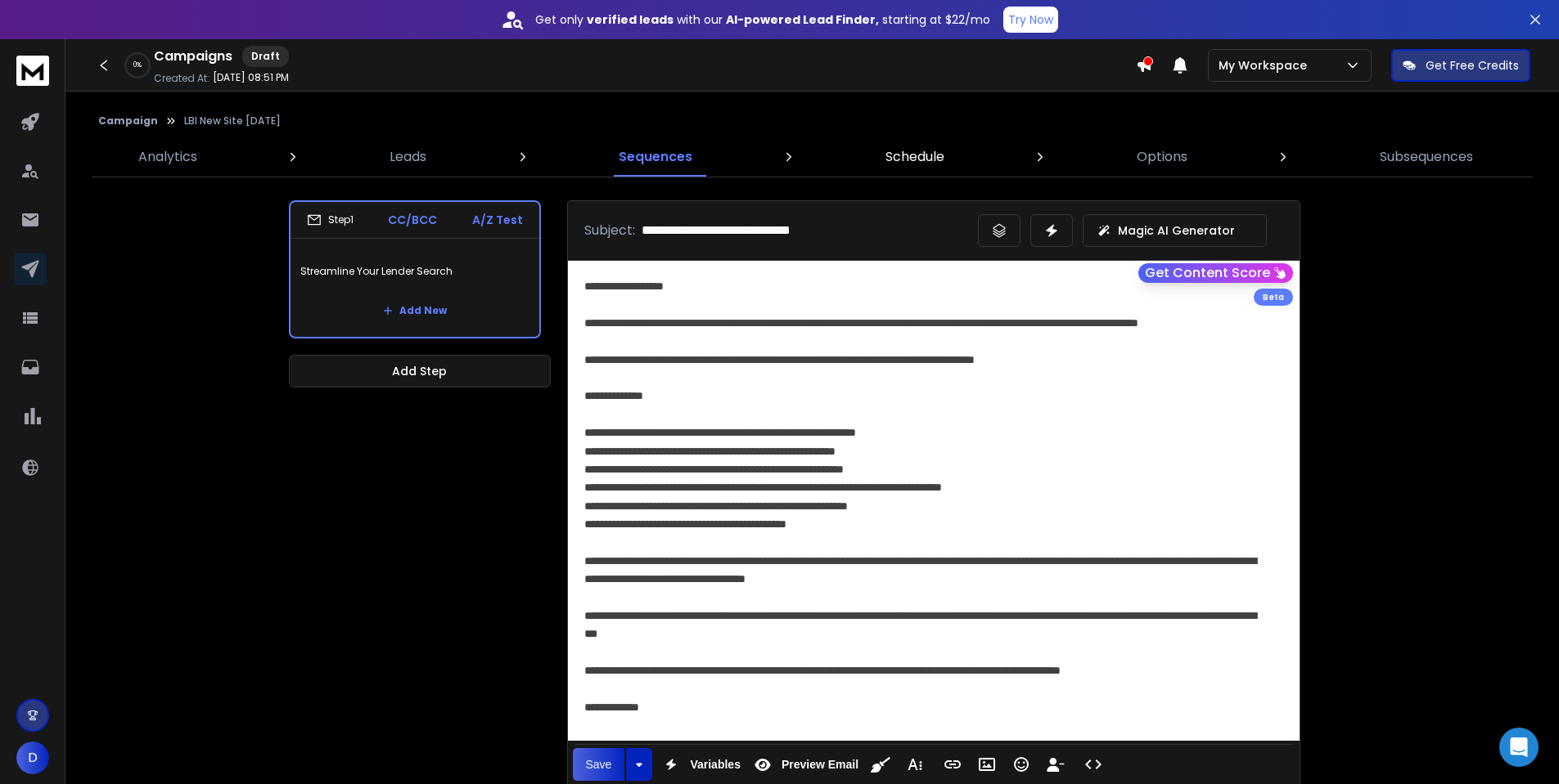
click at [914, 157] on p "Schedule" at bounding box center [915, 157] width 59 height 20
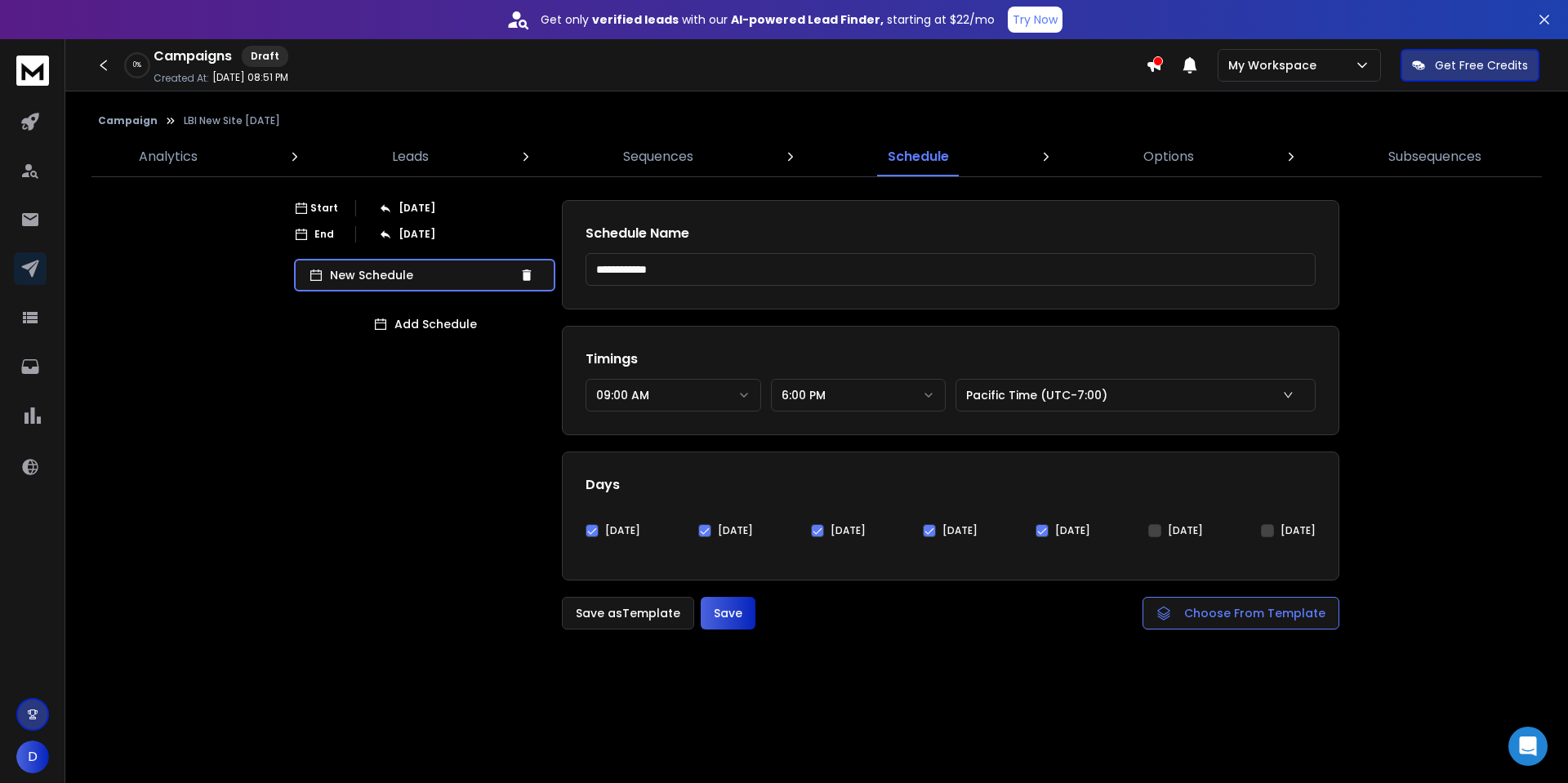
click at [1154, 535] on button "Saturday" at bounding box center [1154, 530] width 13 height 13
click at [1272, 529] on div "Sunday" at bounding box center [1288, 530] width 55 height 13
click at [435, 206] on p "Wed Aug 13 2025" at bounding box center [417, 207] width 37 height 13
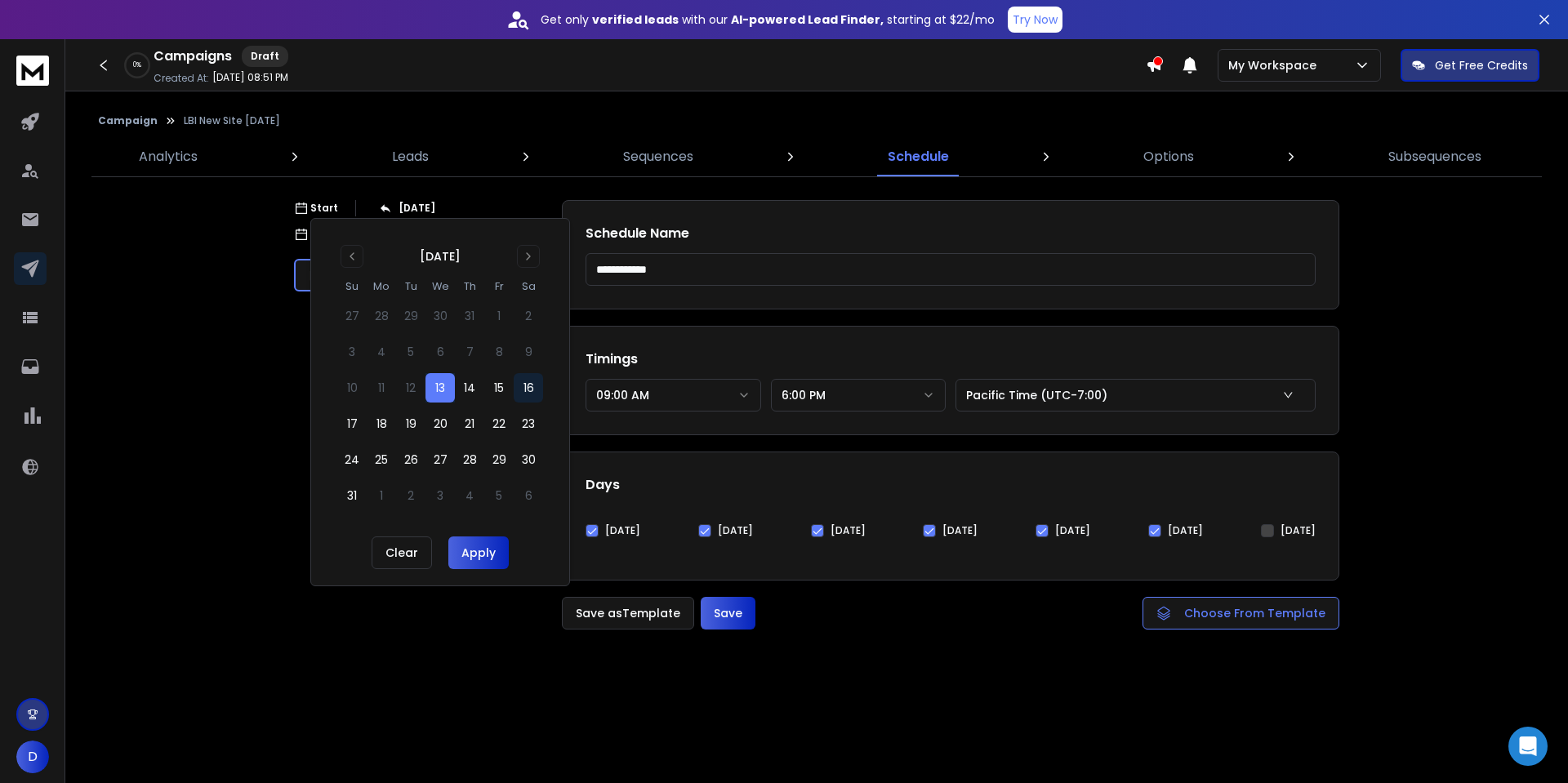
click at [530, 382] on button "16" at bounding box center [529, 388] width 29 height 29
click at [487, 559] on button "Apply" at bounding box center [479, 552] width 61 height 32
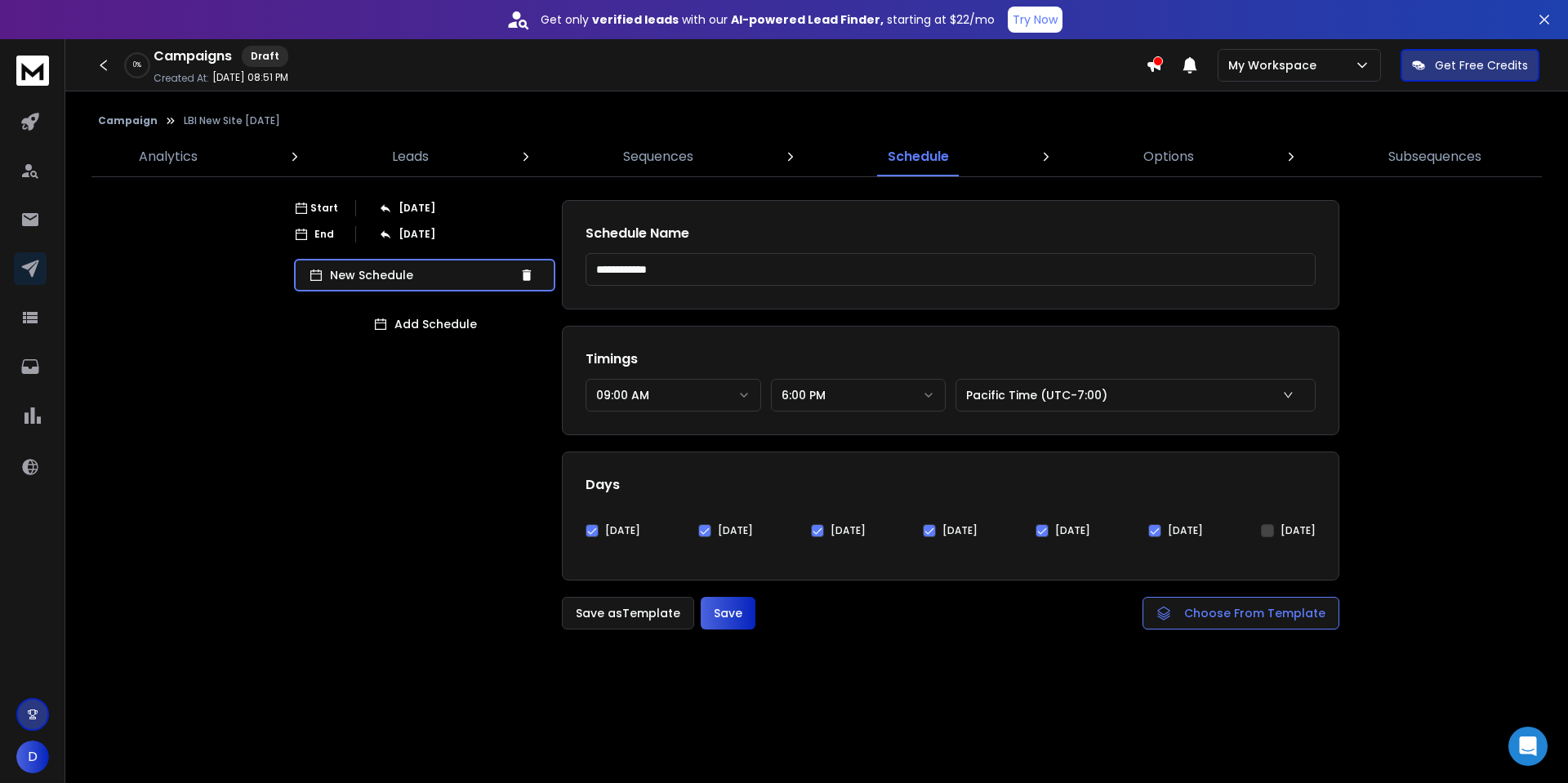
click at [435, 234] on p "Thu Aug 13 2026" at bounding box center [417, 234] width 37 height 13
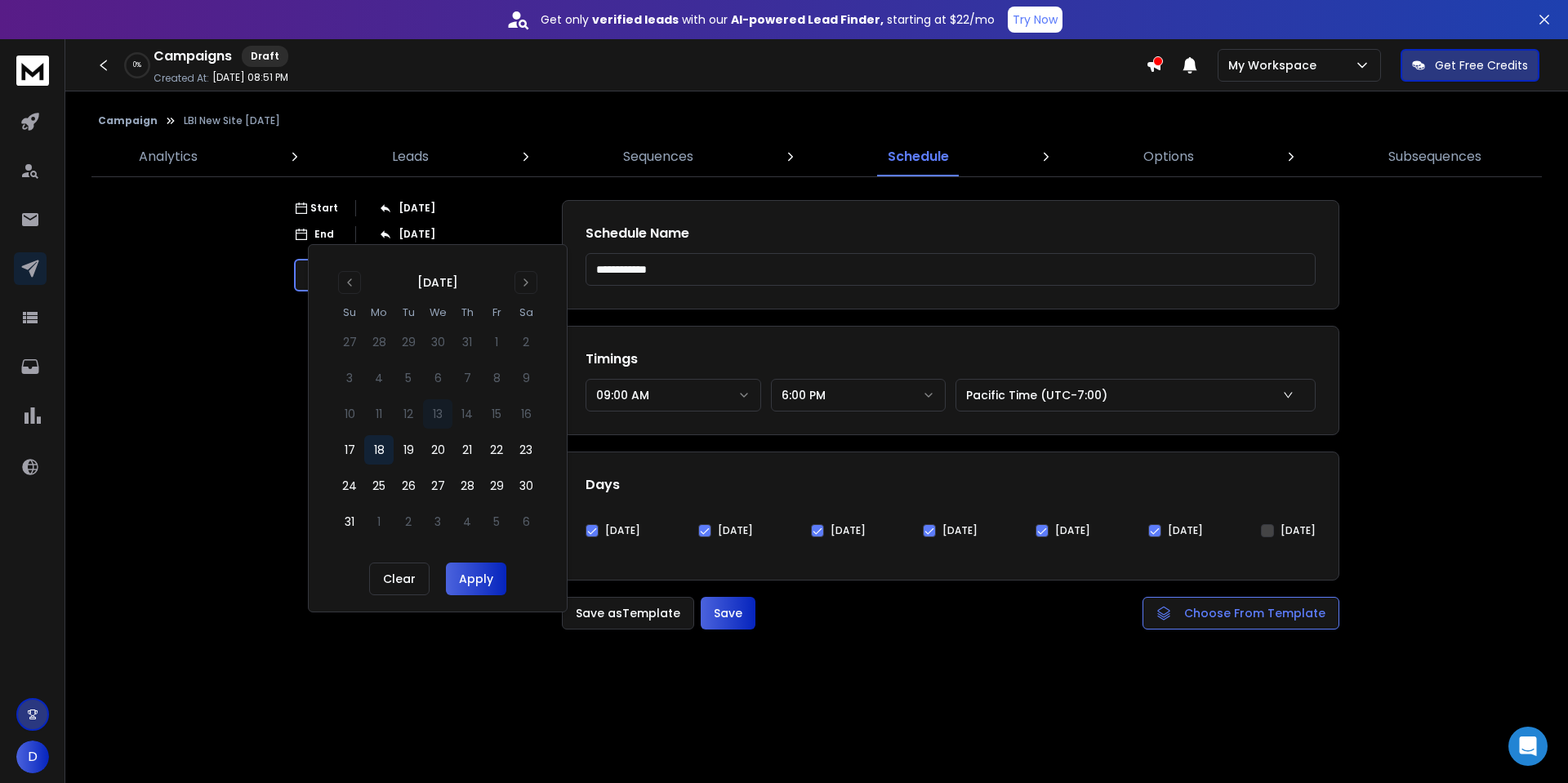
click at [377, 450] on button "18" at bounding box center [379, 450] width 29 height 29
click at [459, 573] on button "Apply" at bounding box center [476, 579] width 61 height 32
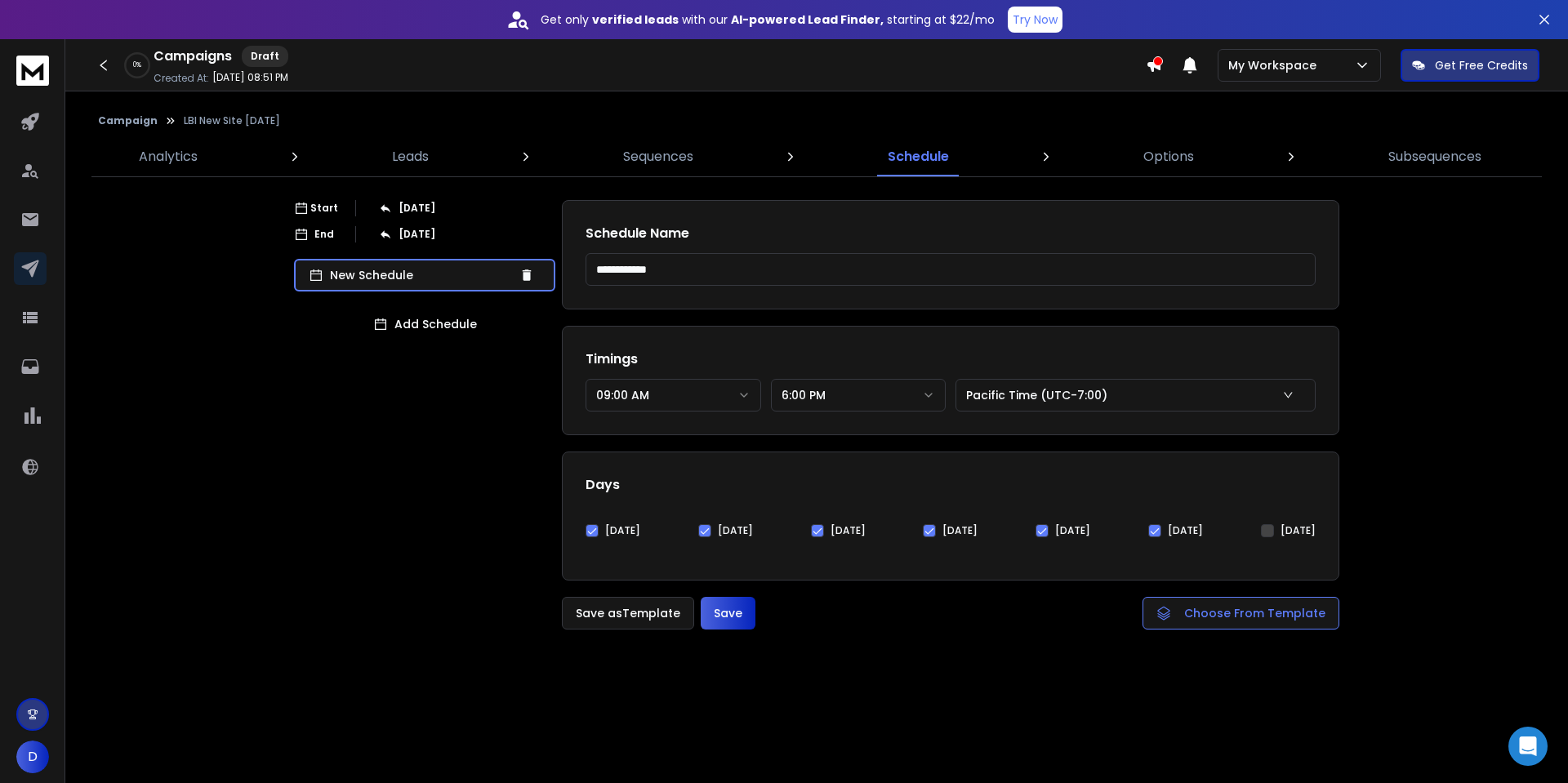
click at [745, 396] on icon "button" at bounding box center [744, 395] width 7 height 3
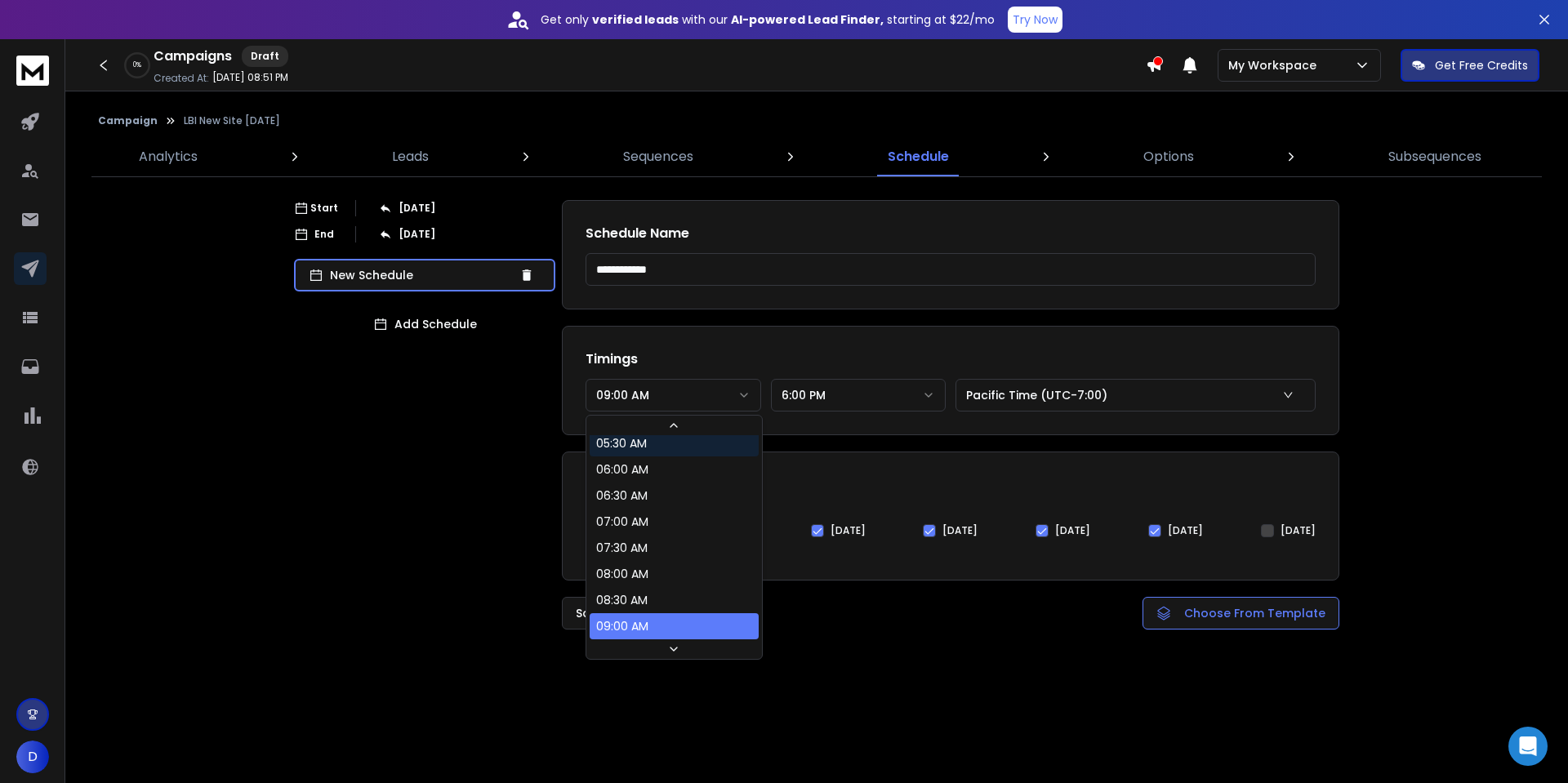
scroll to position [270, 0]
select select "********"
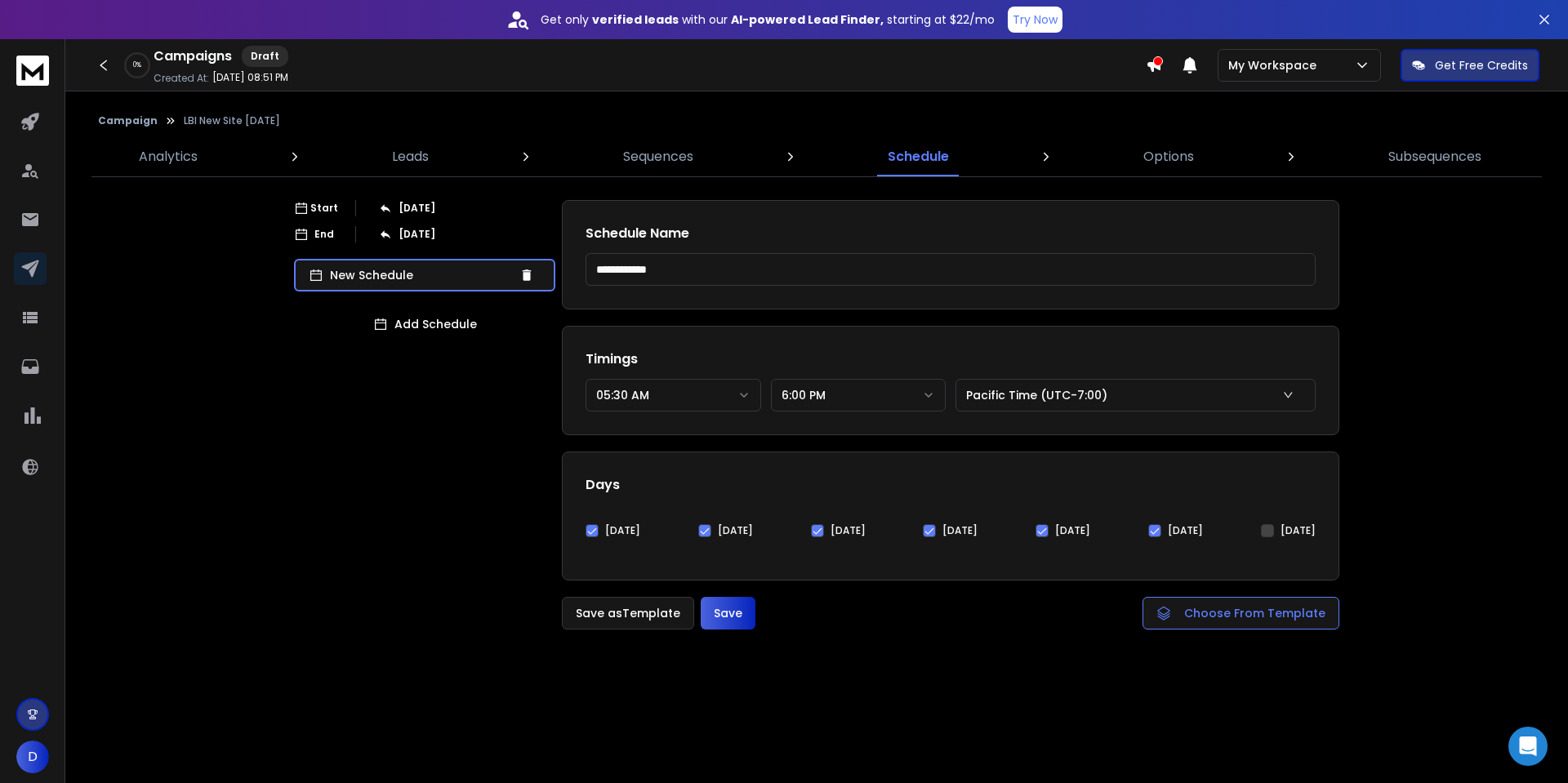
click at [925, 399] on icon "button" at bounding box center [928, 395] width 13 height 13
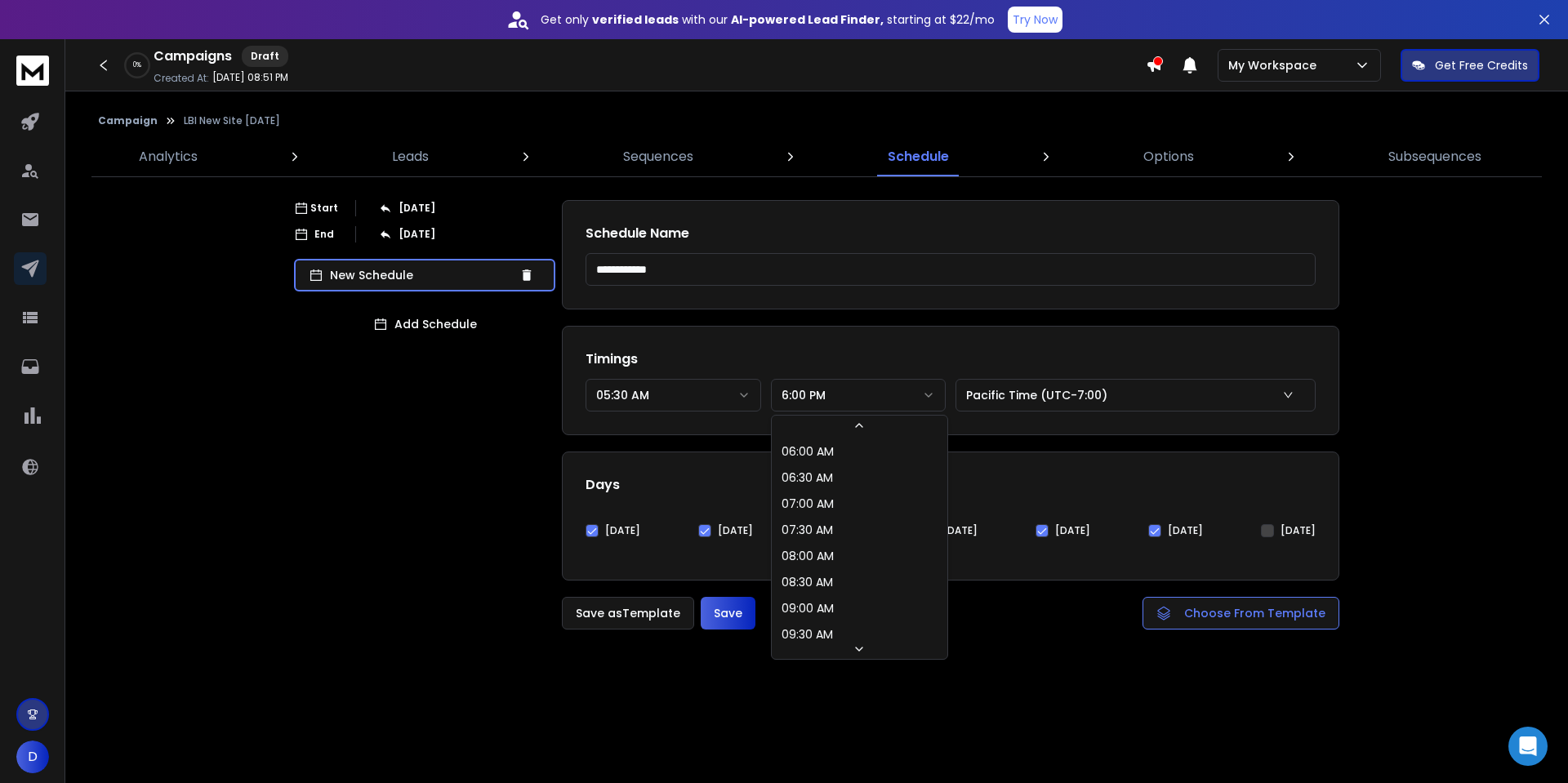
scroll to position [453, 0]
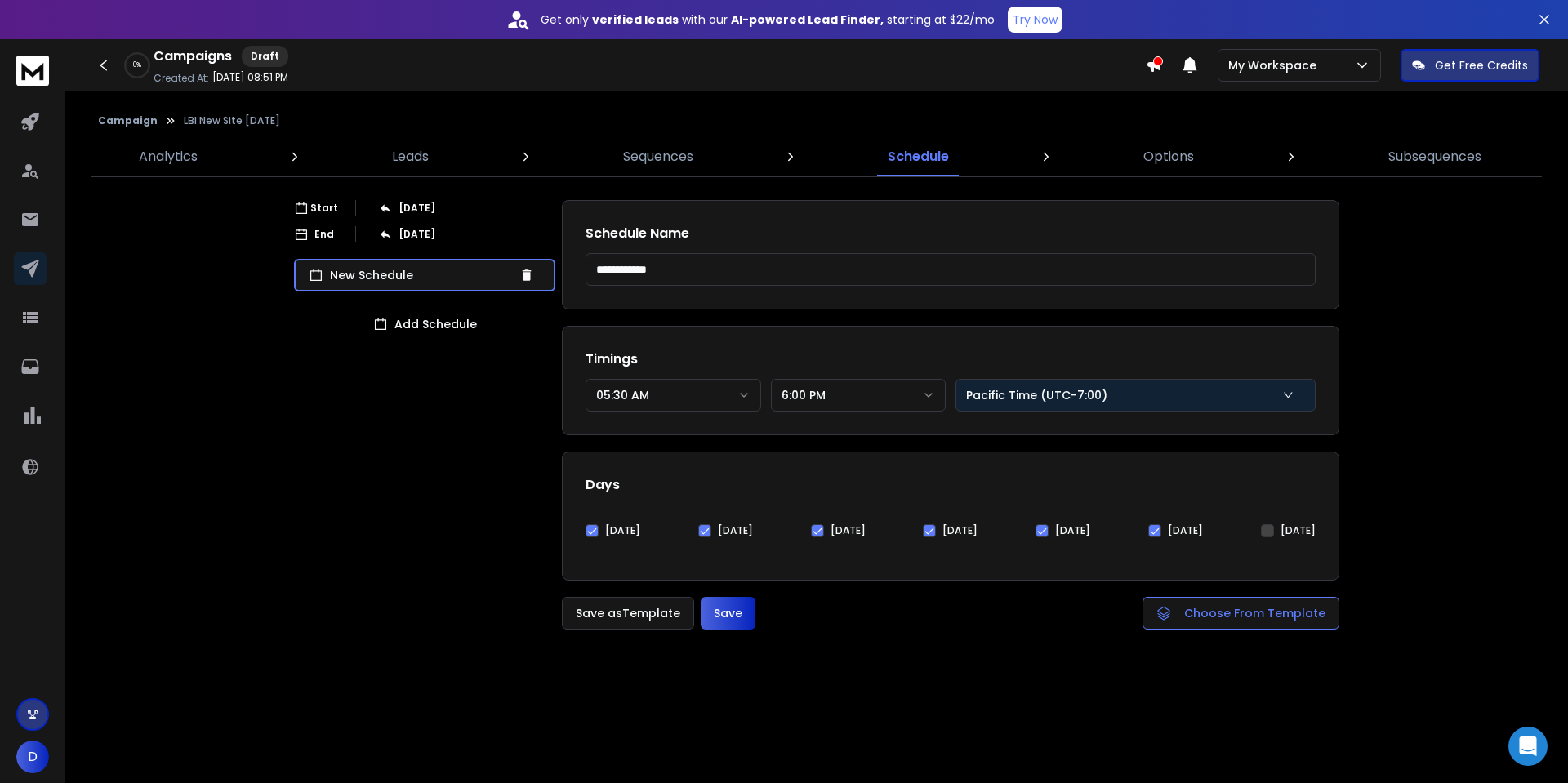
click at [1285, 398] on icon "button" at bounding box center [1288, 396] width 33 height 12
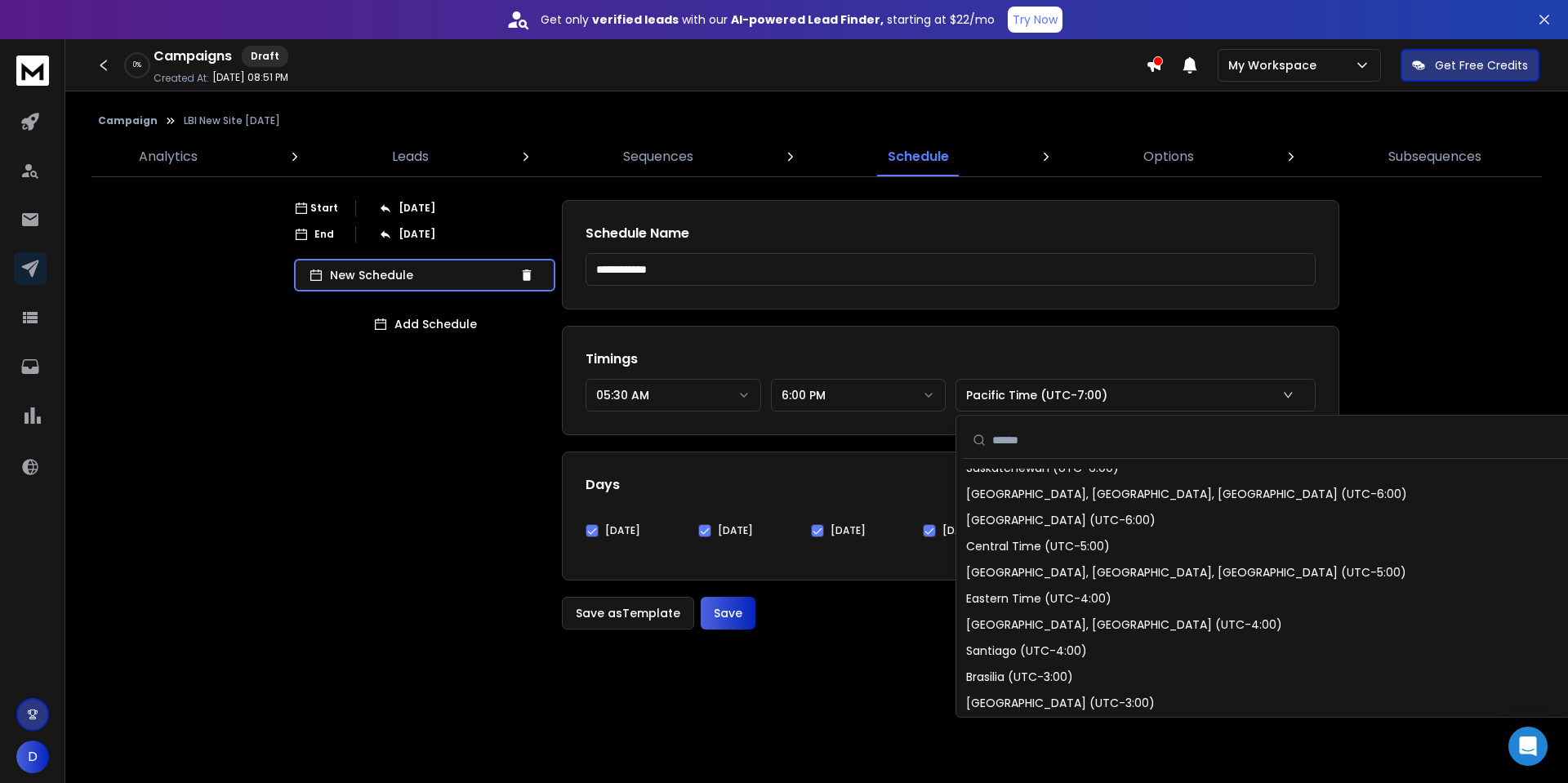
scroll to position [294, 0]
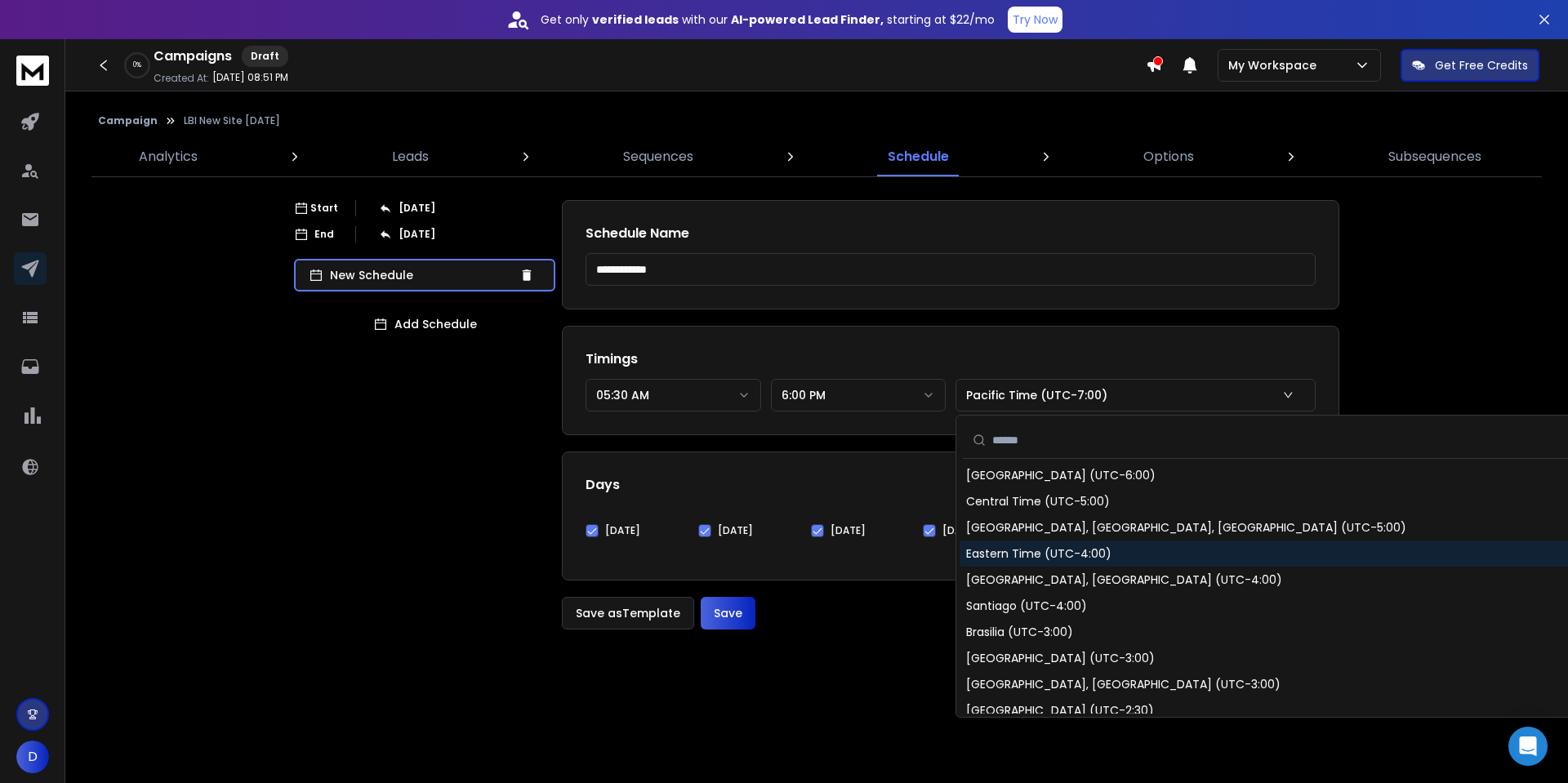
click at [1053, 552] on div "Eastern Time (UTC-4:00)" at bounding box center [1038, 553] width 146 height 17
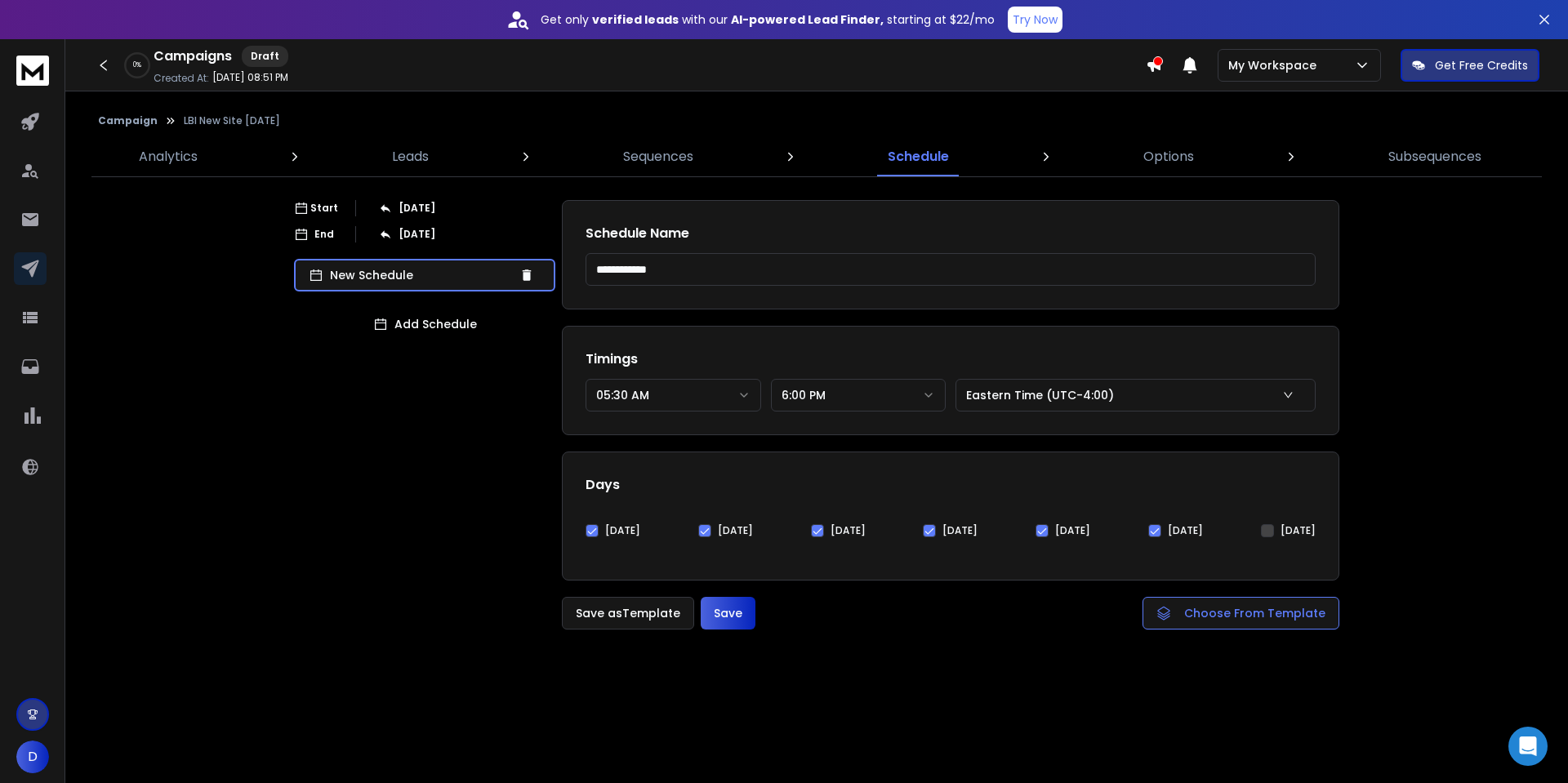
click at [717, 613] on button "Save" at bounding box center [728, 613] width 55 height 32
click at [1170, 152] on p "Options" at bounding box center [1169, 156] width 51 height 20
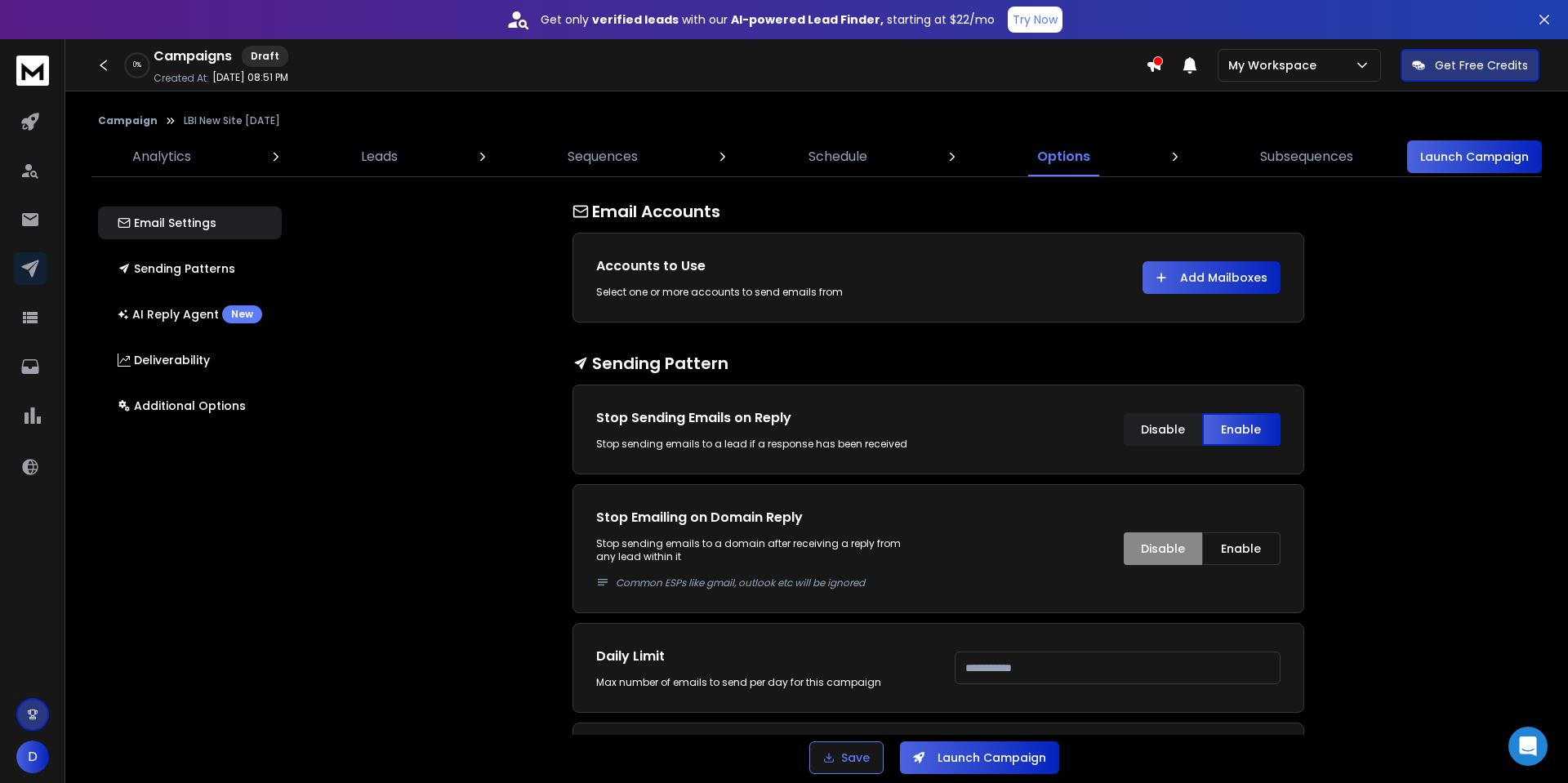
click at [1193, 279] on button "Add Mailboxes" at bounding box center [1211, 277] width 138 height 32
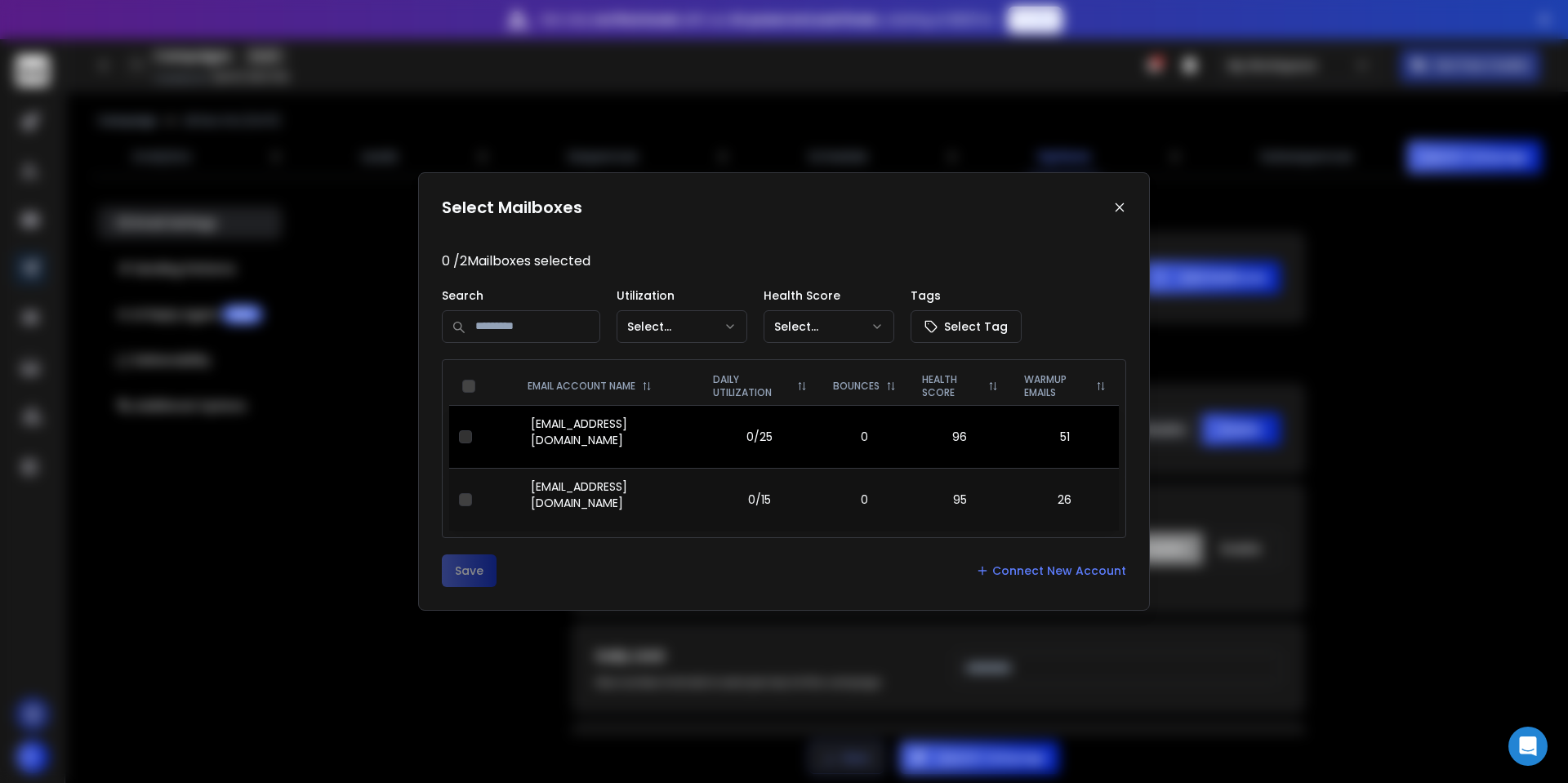
click at [460, 495] on button "button" at bounding box center [465, 500] width 13 height 13
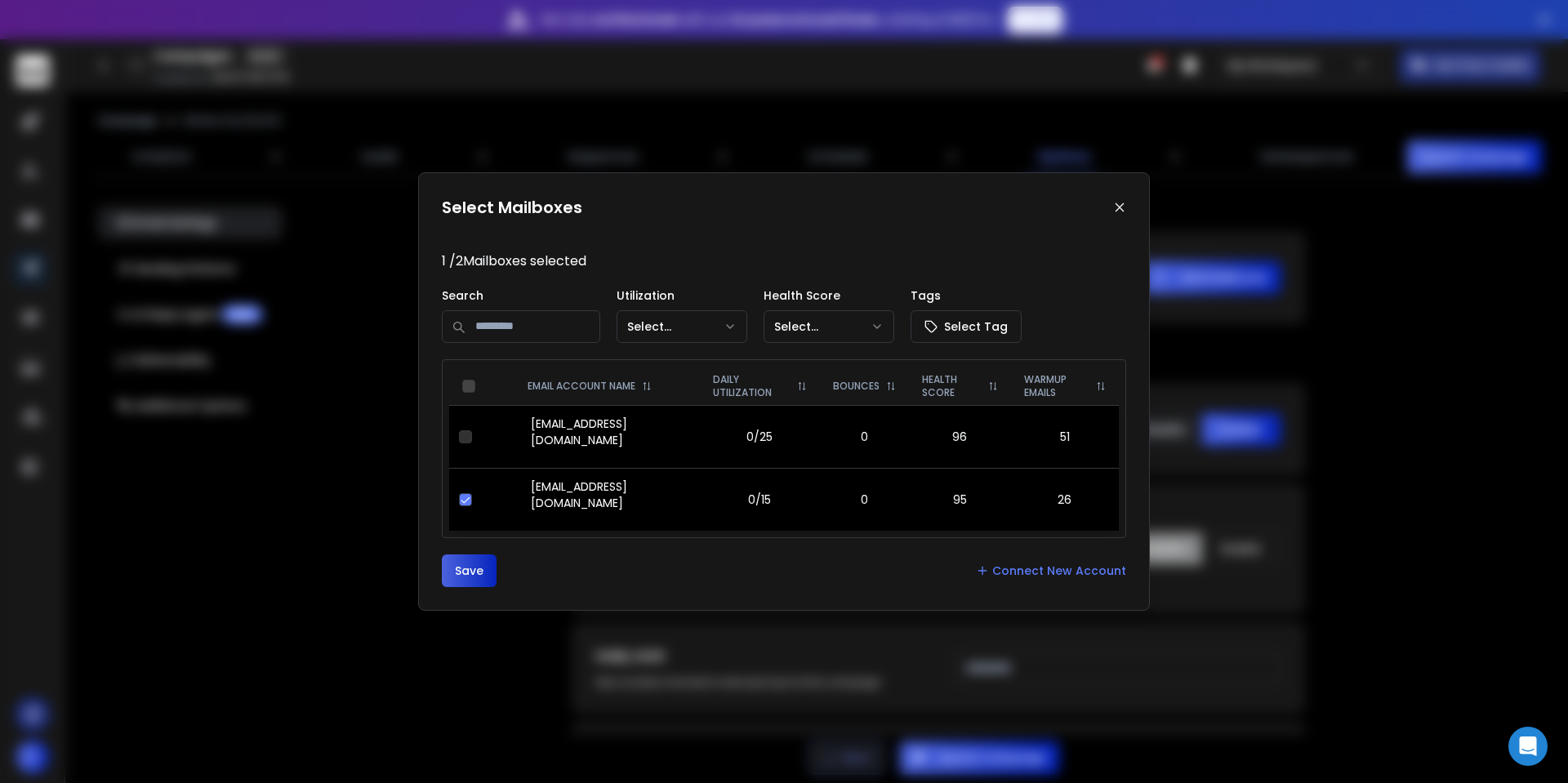
click at [461, 557] on button "Save" at bounding box center [469, 570] width 55 height 32
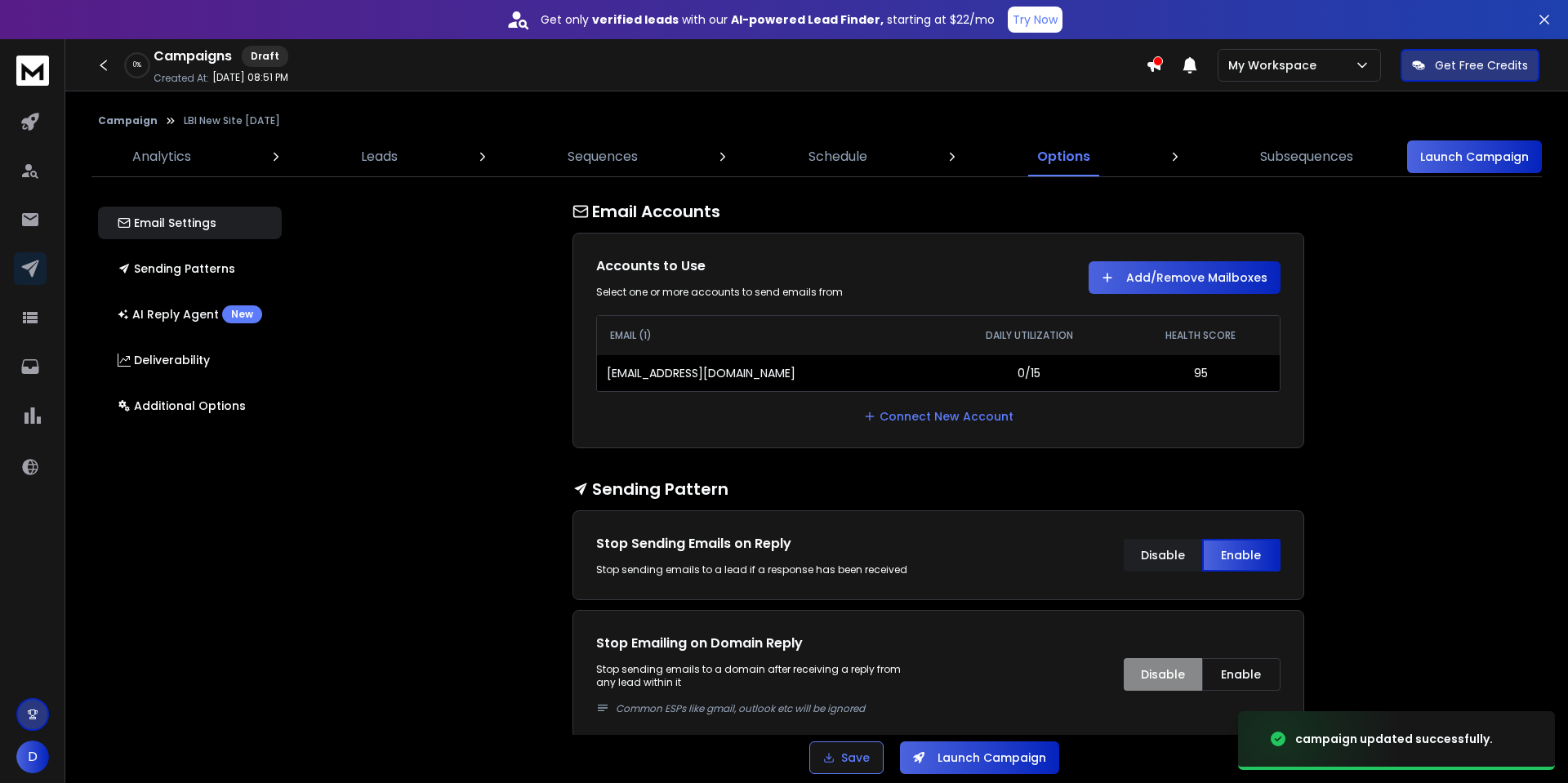
click at [961, 761] on button "Launch Campaign" at bounding box center [980, 758] width 159 height 32
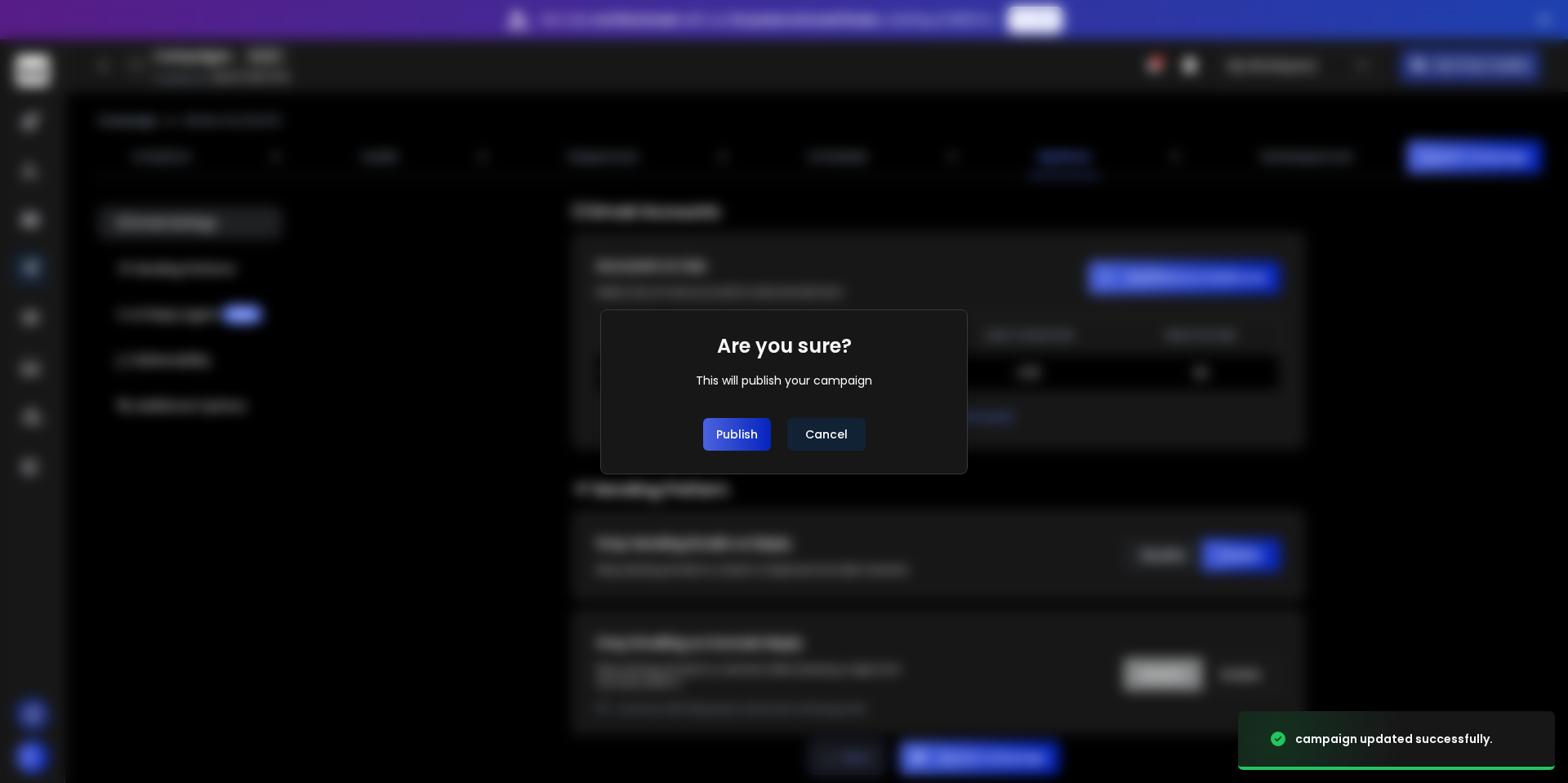
click at [733, 439] on button "Publish" at bounding box center [736, 434] width 67 height 32
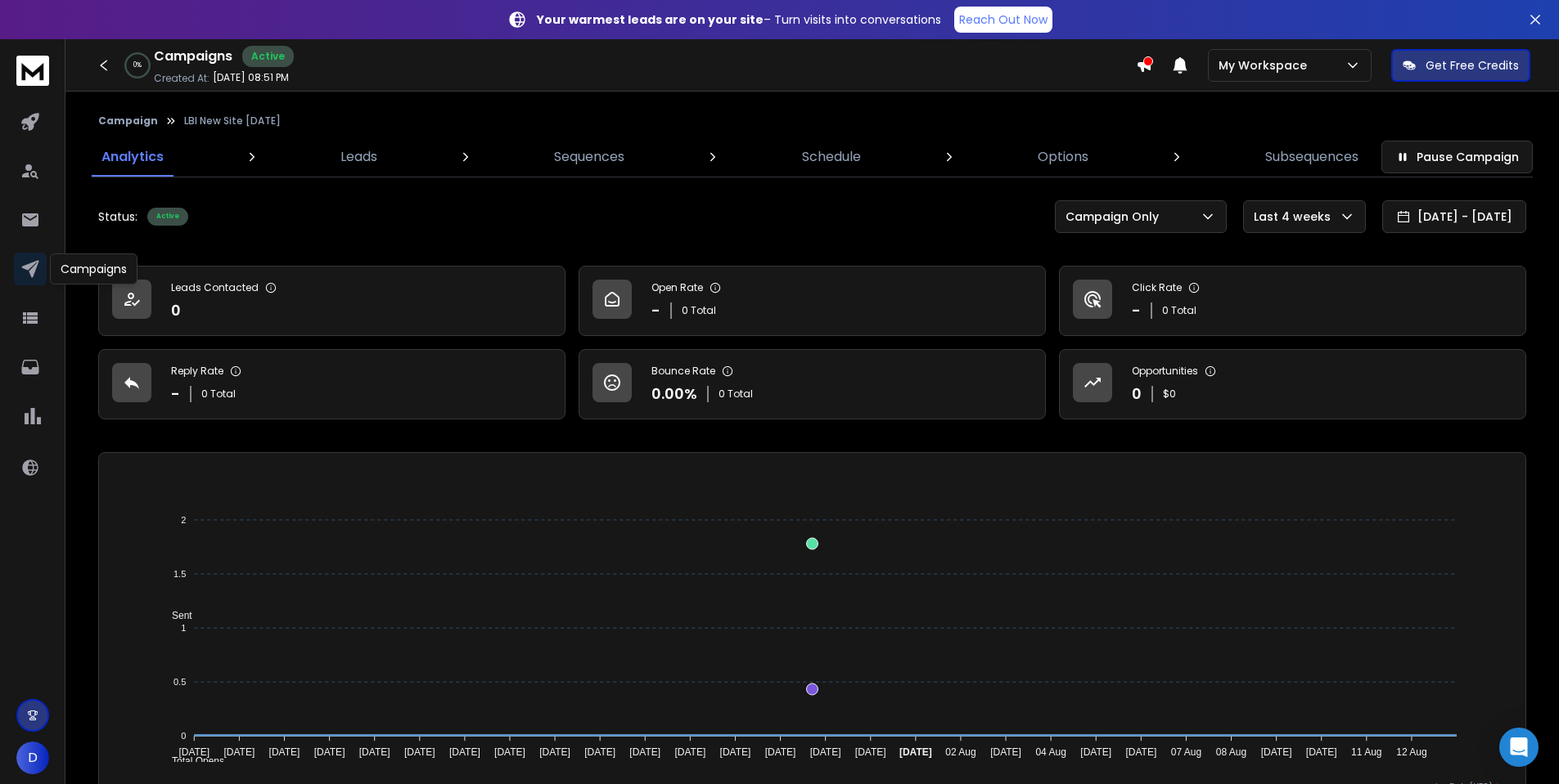
click at [29, 267] on icon at bounding box center [30, 269] width 18 height 18
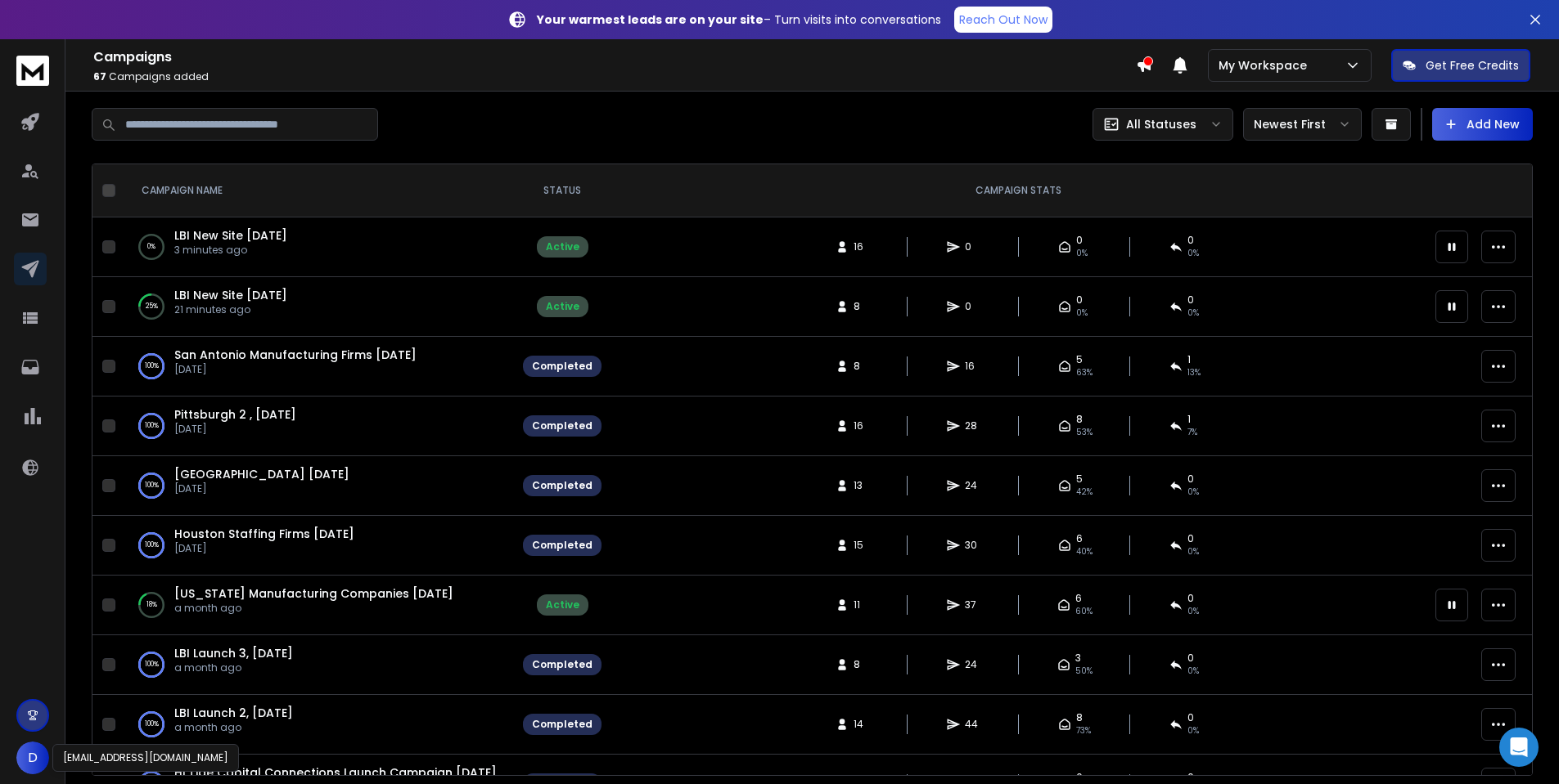
click at [31, 757] on span "D" at bounding box center [32, 758] width 32 height 32
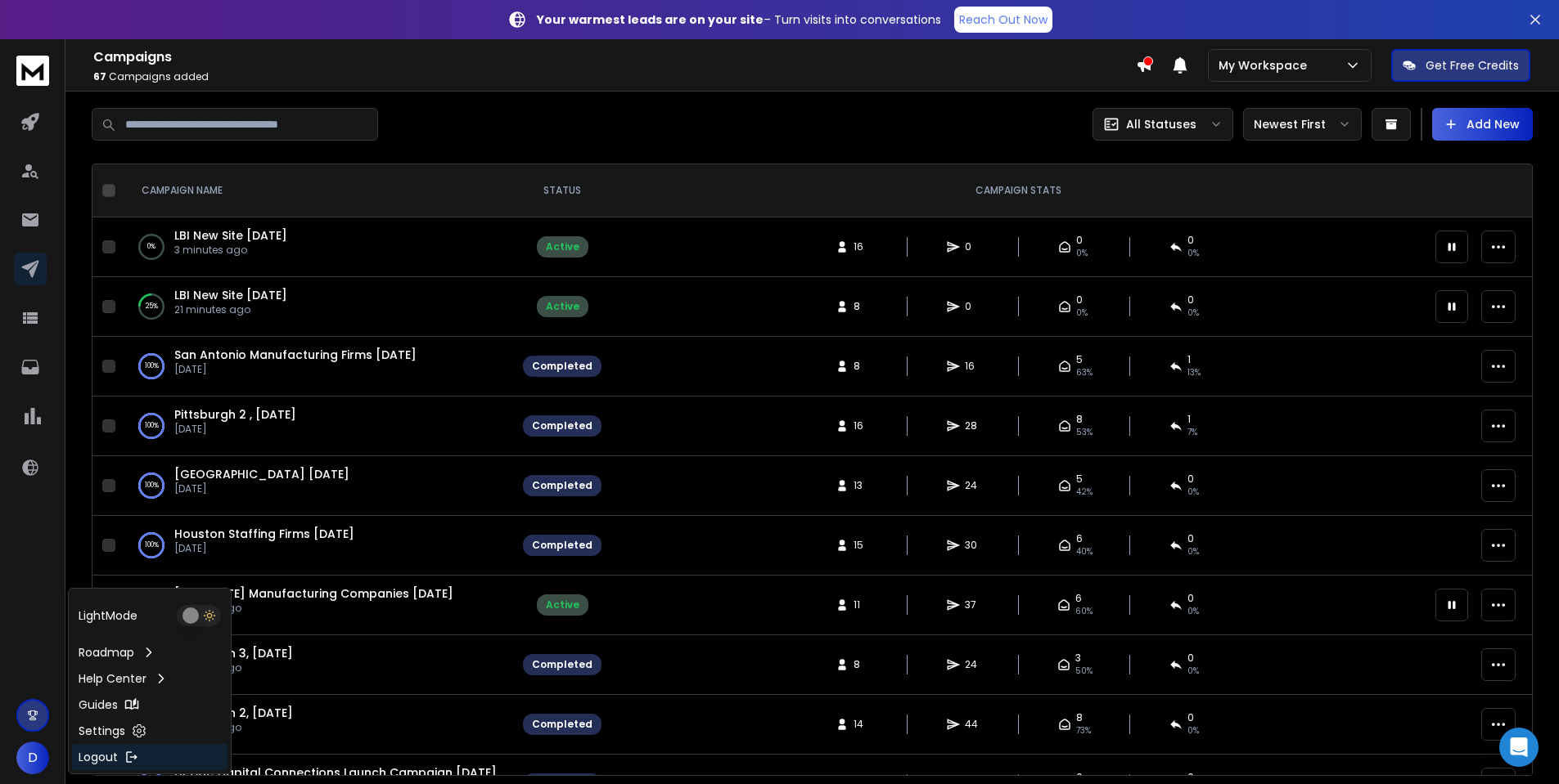
click at [102, 758] on p "Logout" at bounding box center [98, 757] width 39 height 17
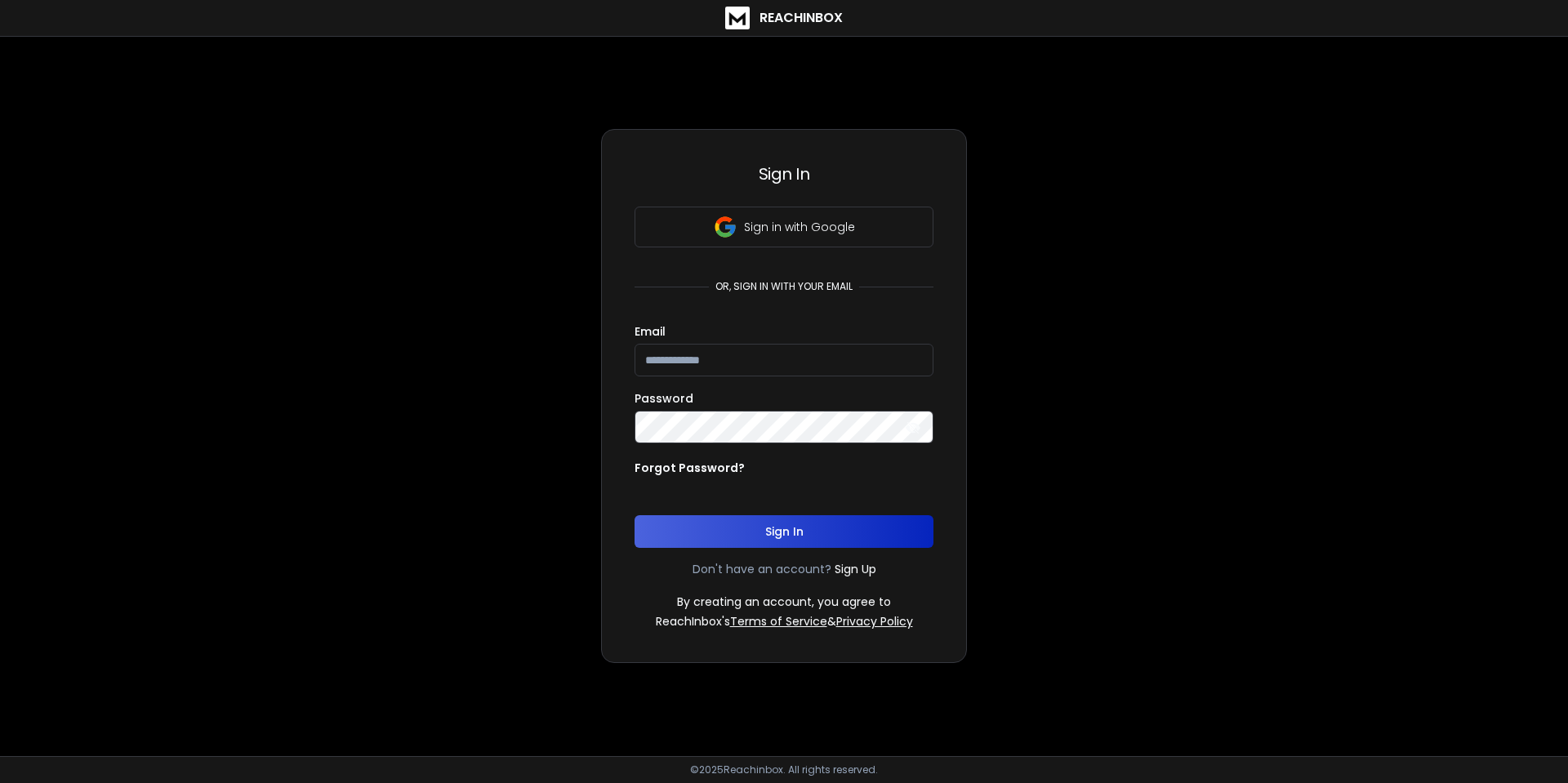
type input "**********"
